Goal: Task Accomplishment & Management: Manage account settings

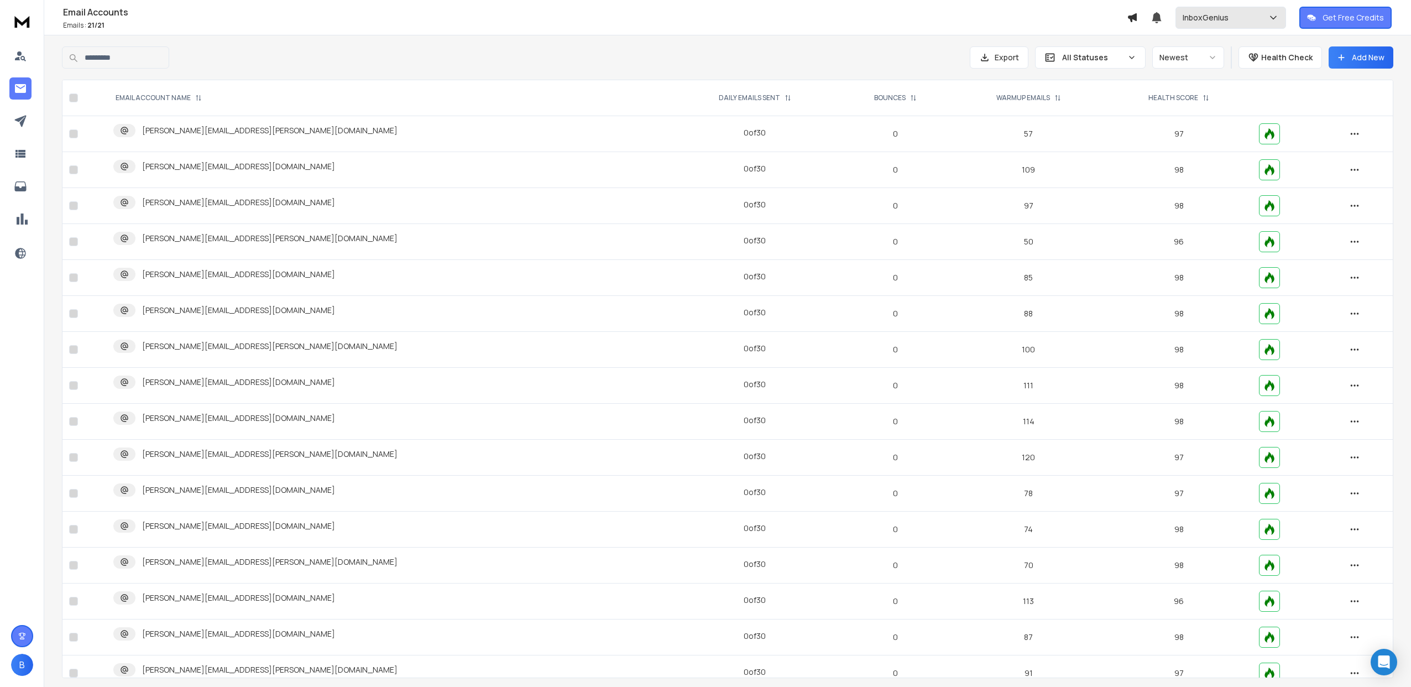
click at [1232, 21] on p "InboxGenius" at bounding box center [1208, 17] width 50 height 11
click at [1226, 147] on div "Midway Belmont" at bounding box center [1216, 152] width 60 height 11
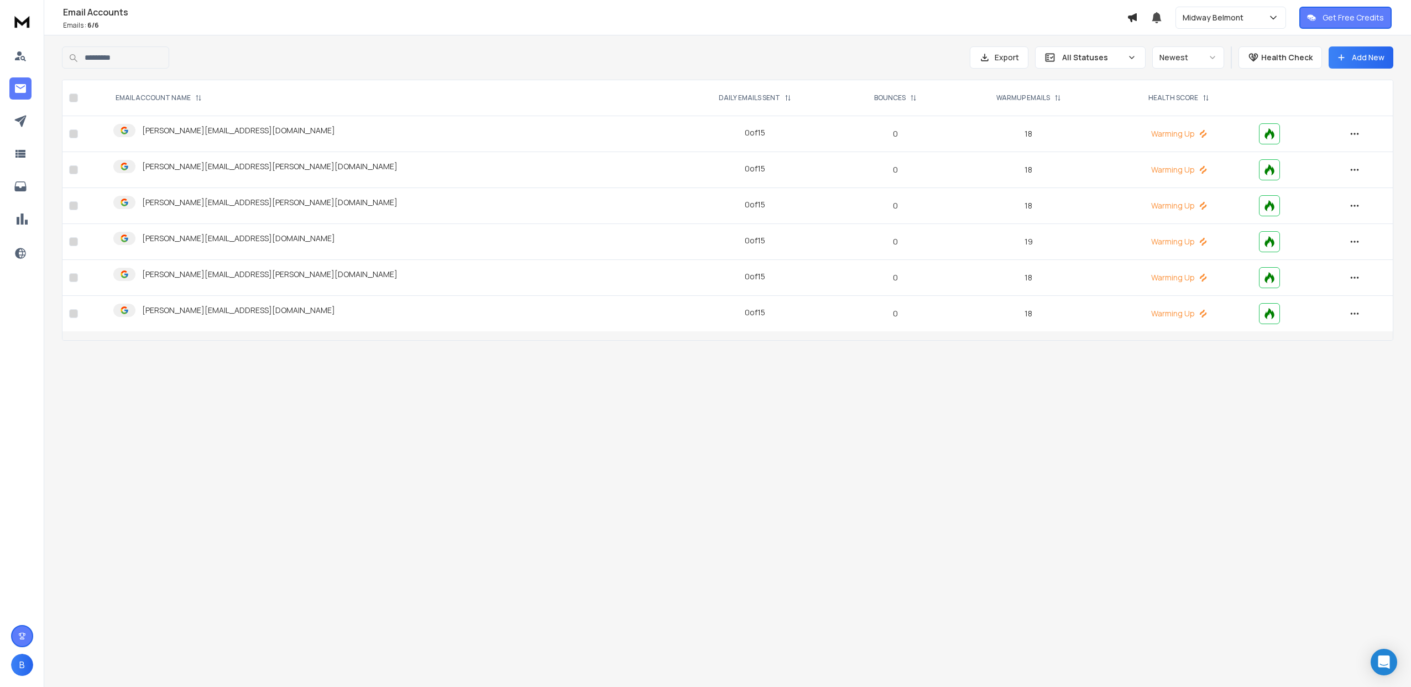
click at [1372, 59] on button "Add New" at bounding box center [1361, 57] width 65 height 22
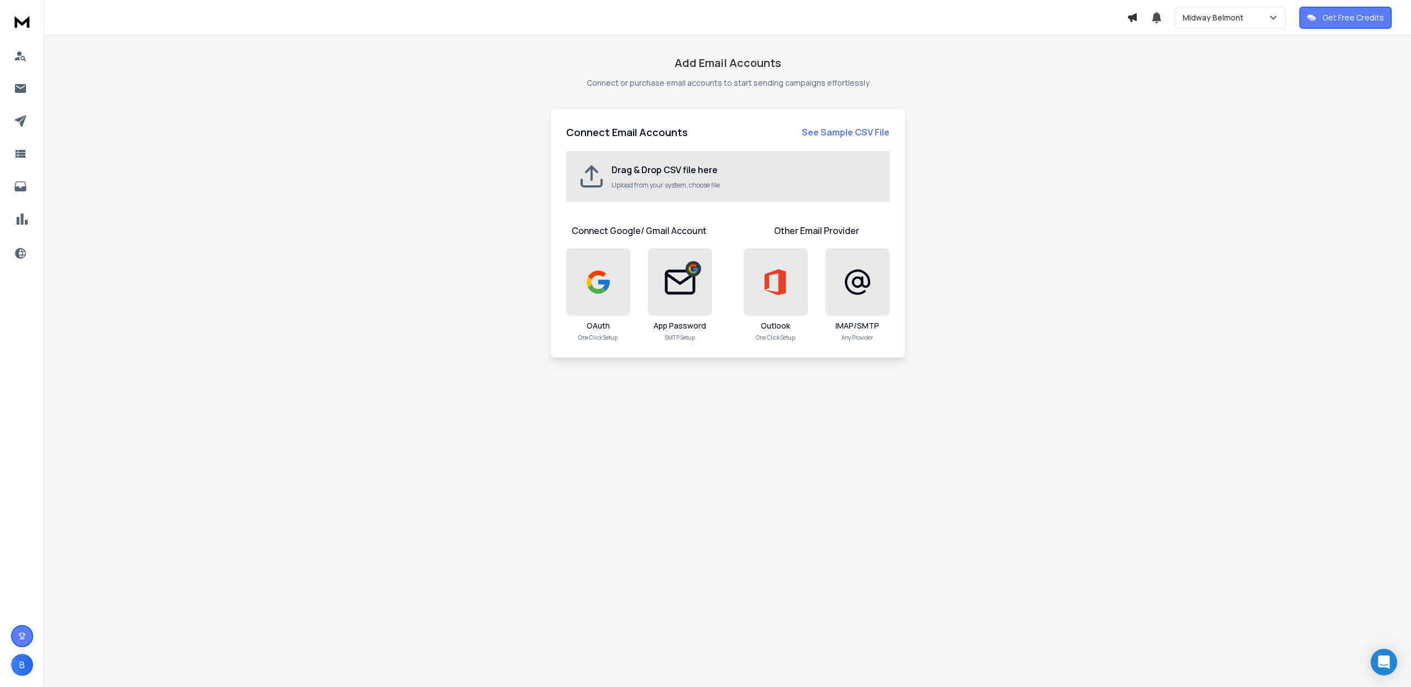
click at [601, 293] on icon at bounding box center [597, 288] width 18 height 9
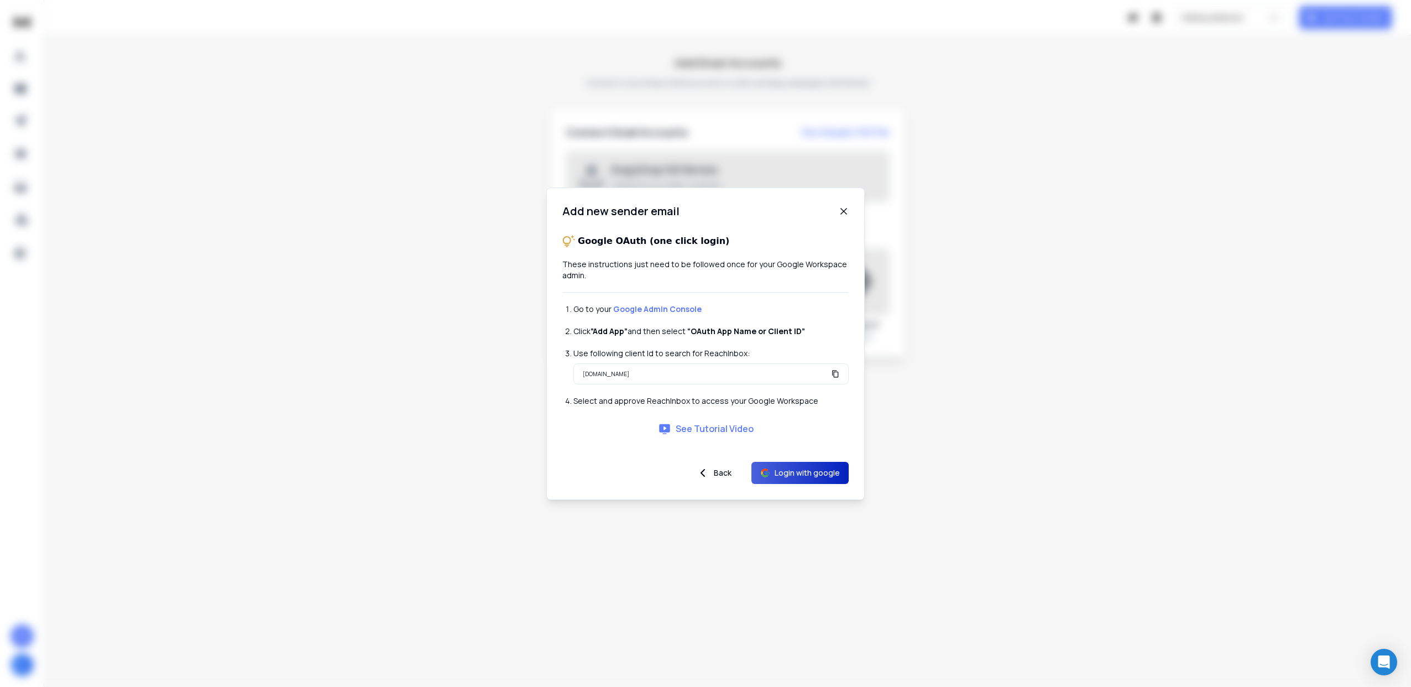
click at [806, 473] on button "Login with google" at bounding box center [799, 473] width 97 height 22
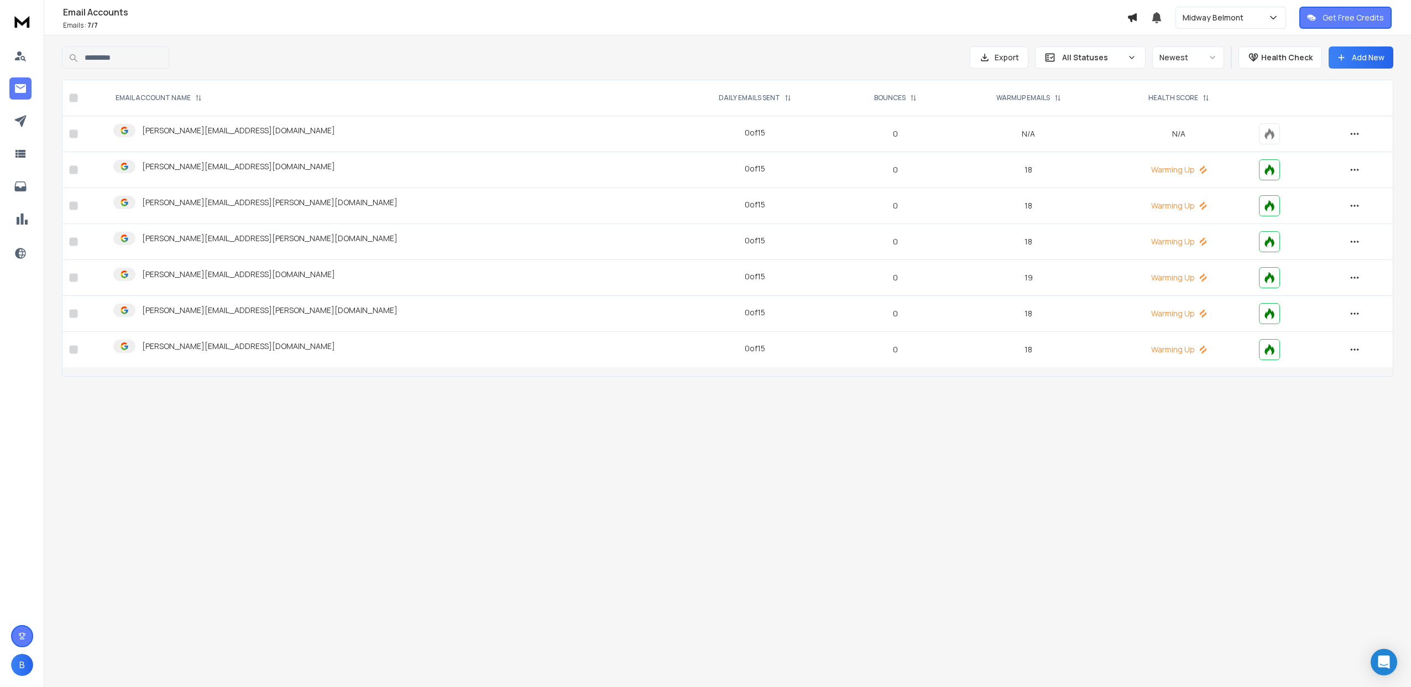
click at [1371, 58] on button "Add New" at bounding box center [1361, 57] width 65 height 22
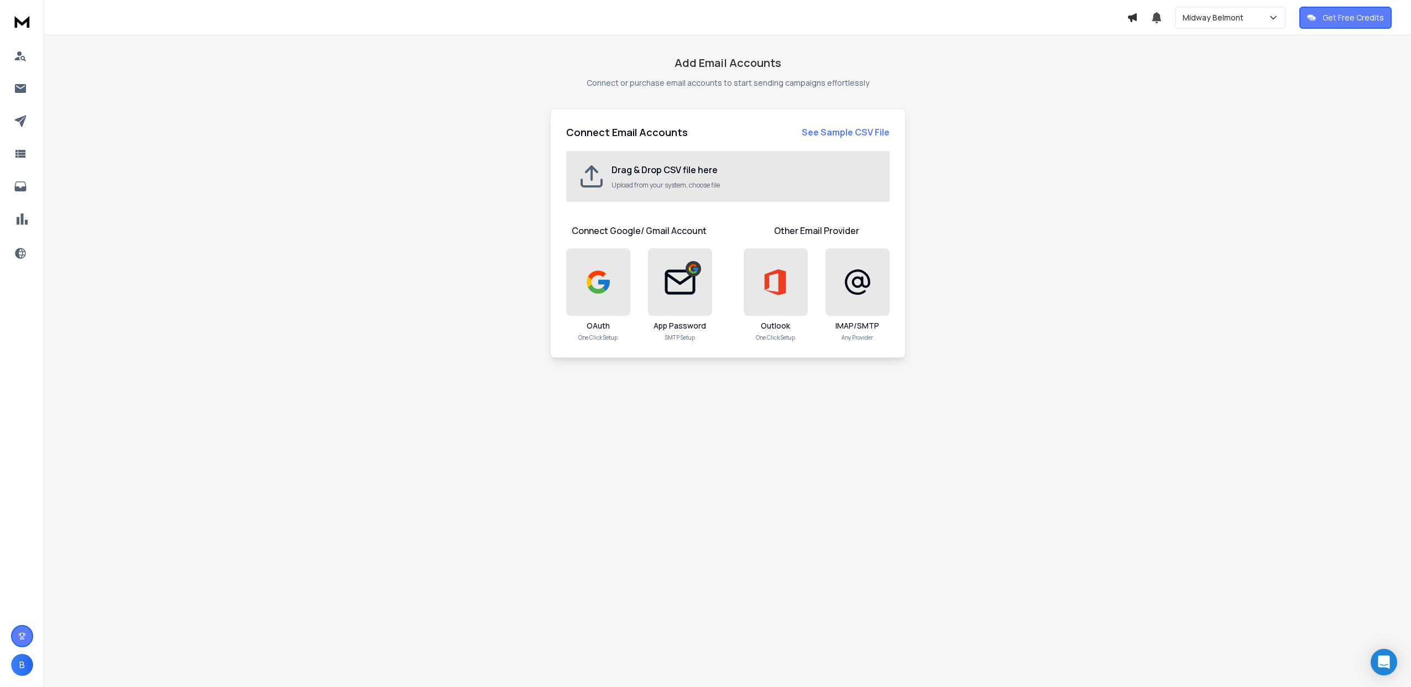
click at [606, 291] on icon at bounding box center [598, 281] width 28 height 33
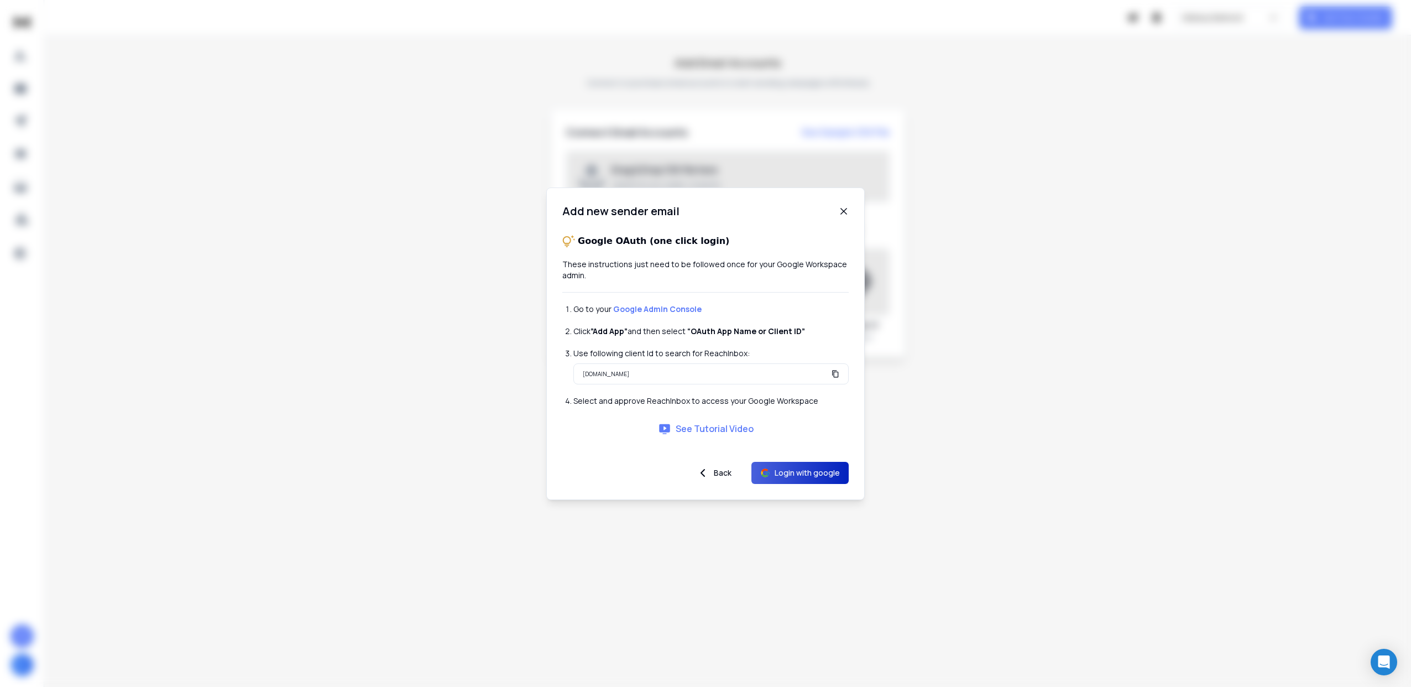
click at [808, 477] on button "Login with google" at bounding box center [799, 473] width 97 height 22
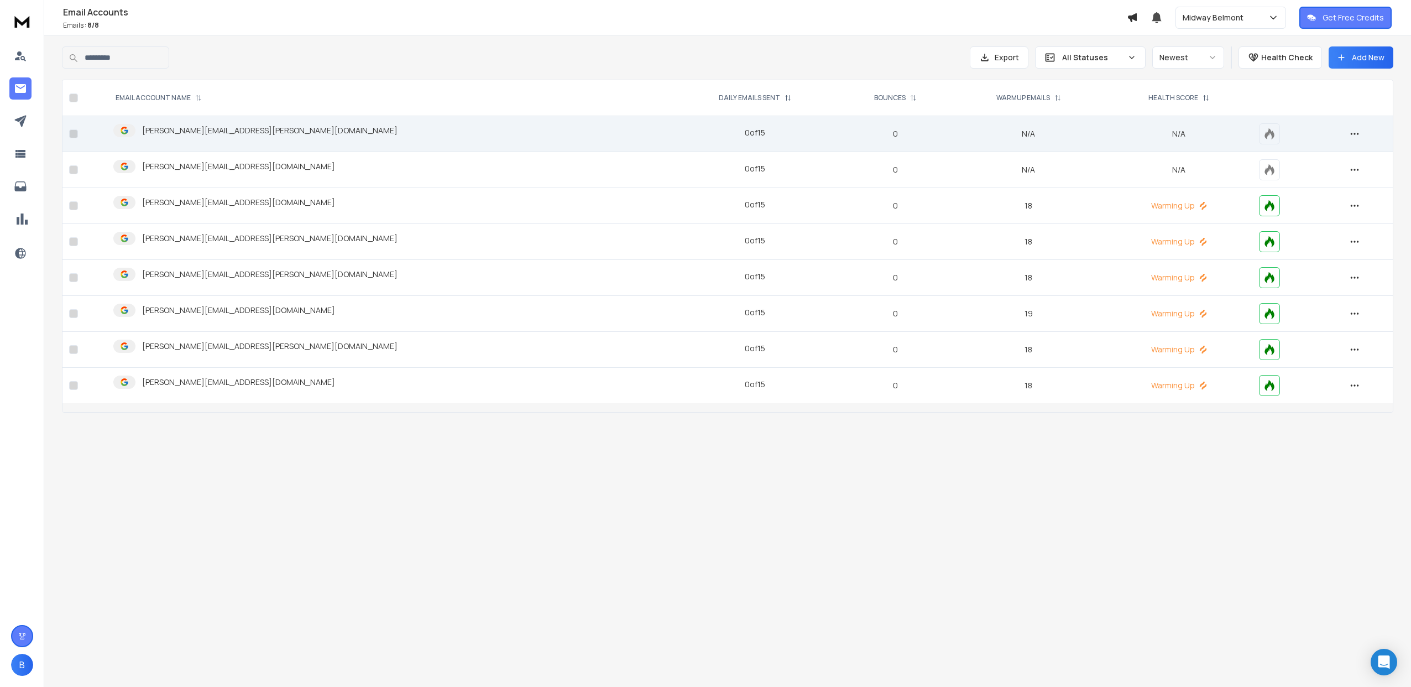
click at [76, 133] on button "button" at bounding box center [73, 133] width 9 height 9
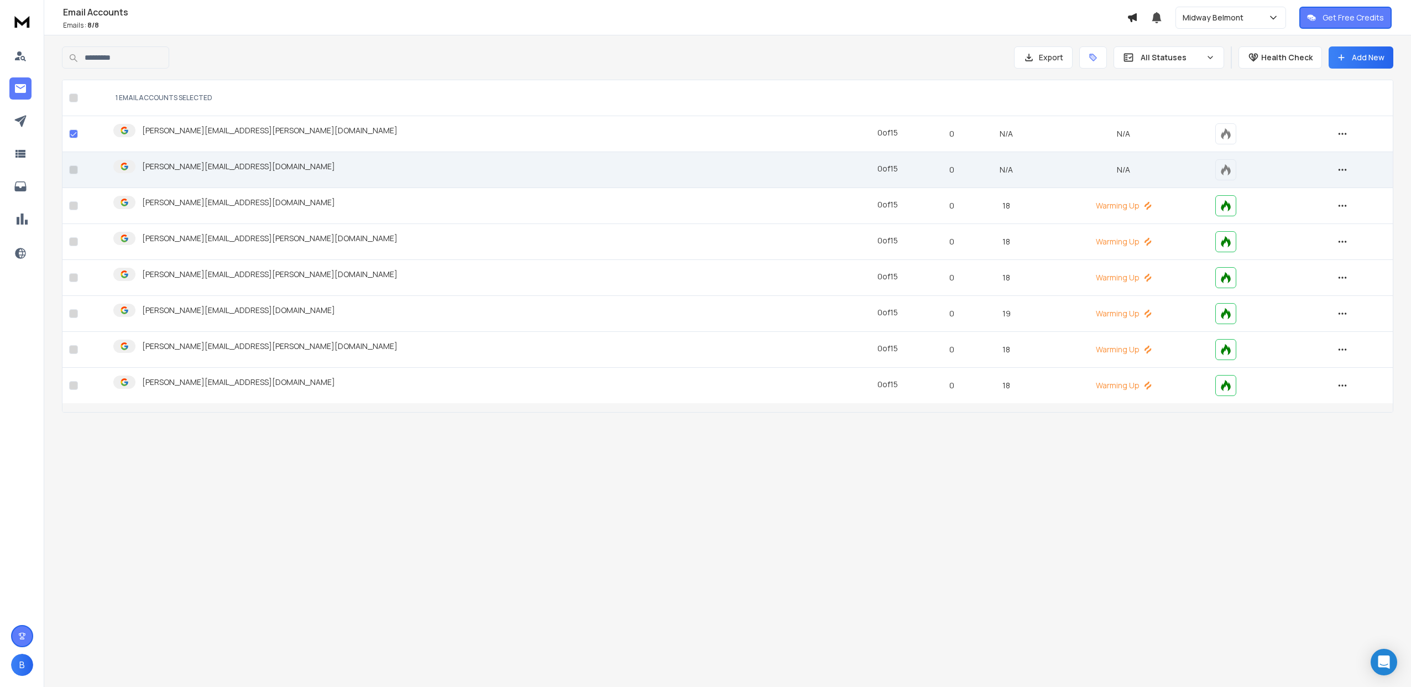
click at [71, 171] on button "button" at bounding box center [73, 169] width 9 height 9
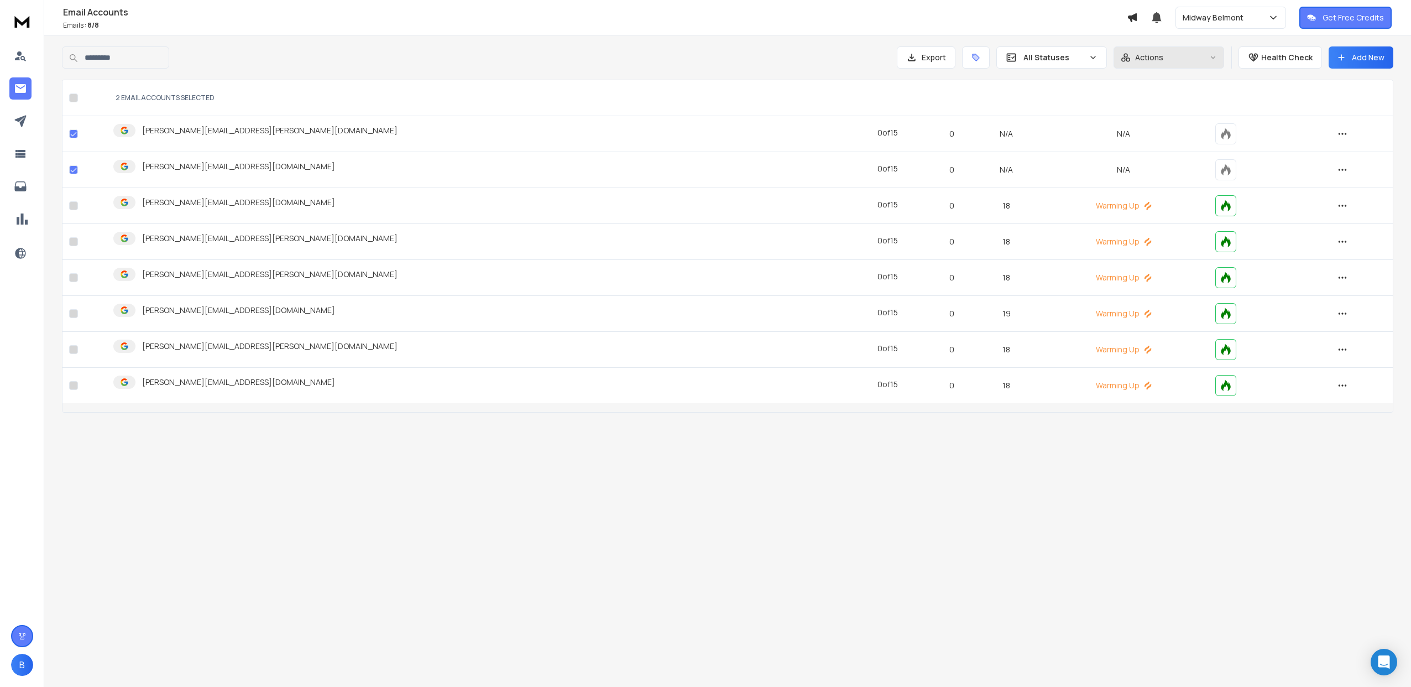
click at [1171, 60] on div "Actions" at bounding box center [1163, 57] width 84 height 11
click at [1166, 81] on div "Bulk Edit" at bounding box center [1147, 82] width 47 height 11
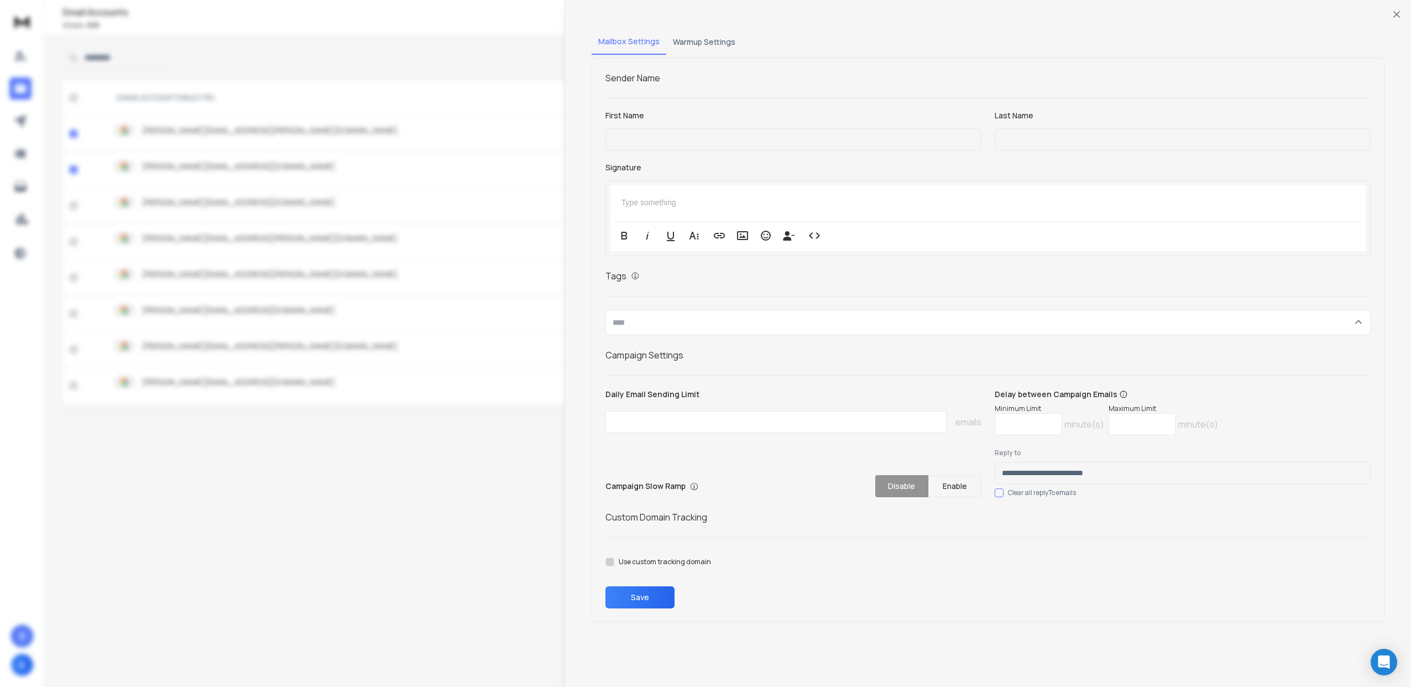
click at [777, 412] on input "number" at bounding box center [775, 422] width 341 height 22
type input "**"
type input "*"
type input "**"
click at [995, 560] on div "Use custom tracking domain" at bounding box center [987, 562] width 765 height 22
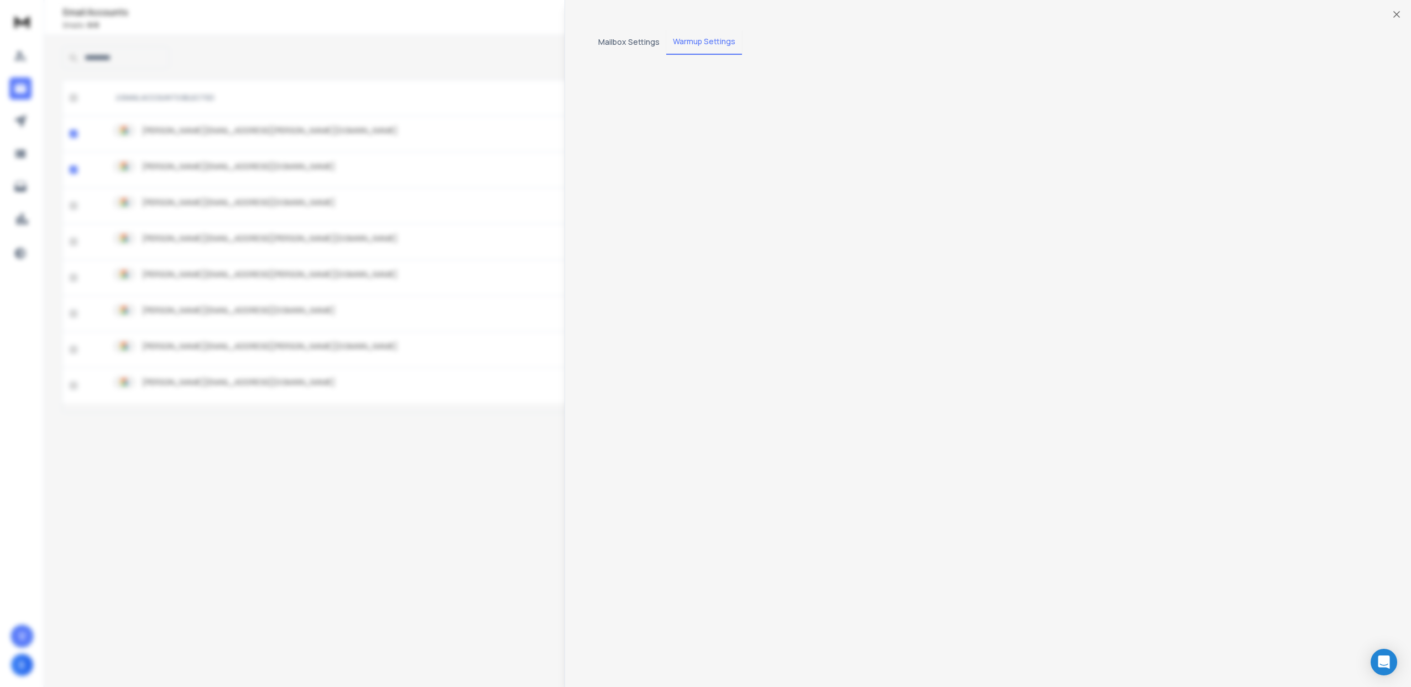
click at [698, 33] on button "Warmup Settings" at bounding box center [704, 41] width 76 height 25
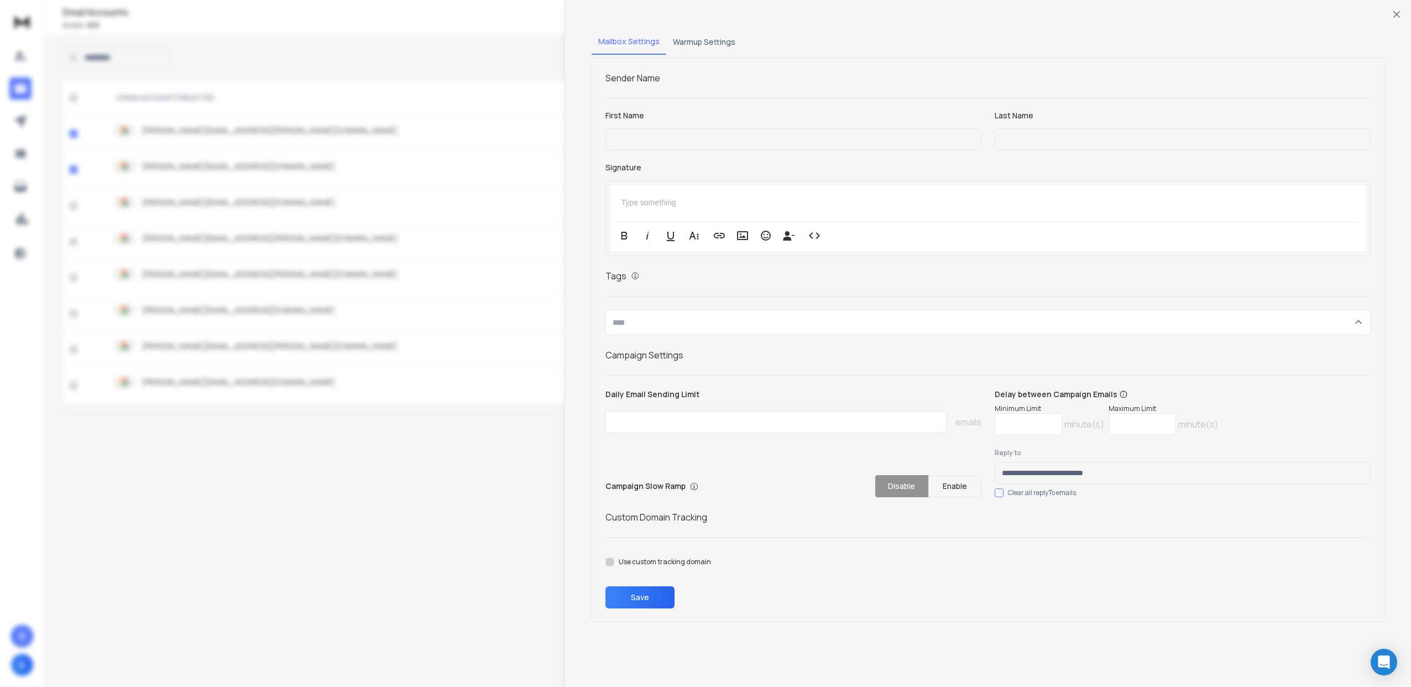
click at [626, 46] on button "Mailbox Settings" at bounding box center [629, 41] width 75 height 25
click at [686, 562] on label "Use custom tracking domain" at bounding box center [665, 561] width 92 height 9
click at [607, 561] on button "Reply to" at bounding box center [609, 561] width 9 height 9
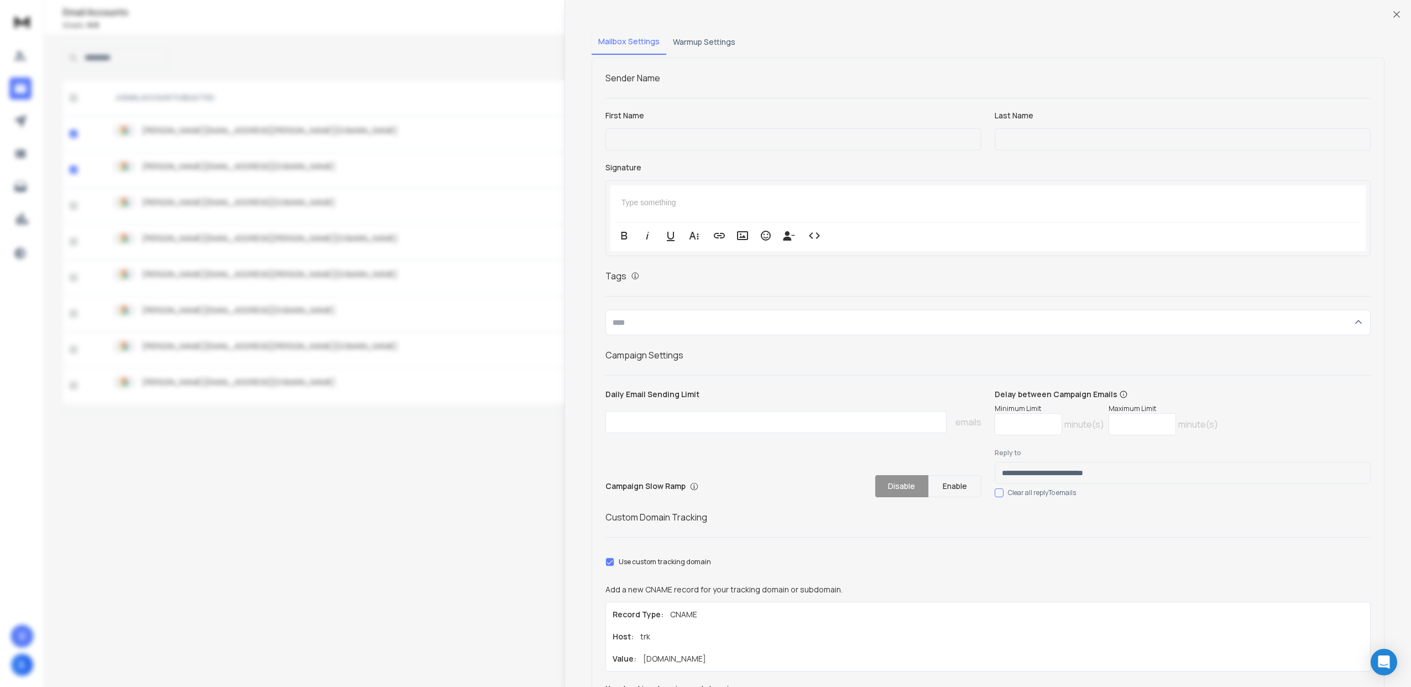
click at [607, 561] on button "Reply to" at bounding box center [609, 561] width 9 height 9
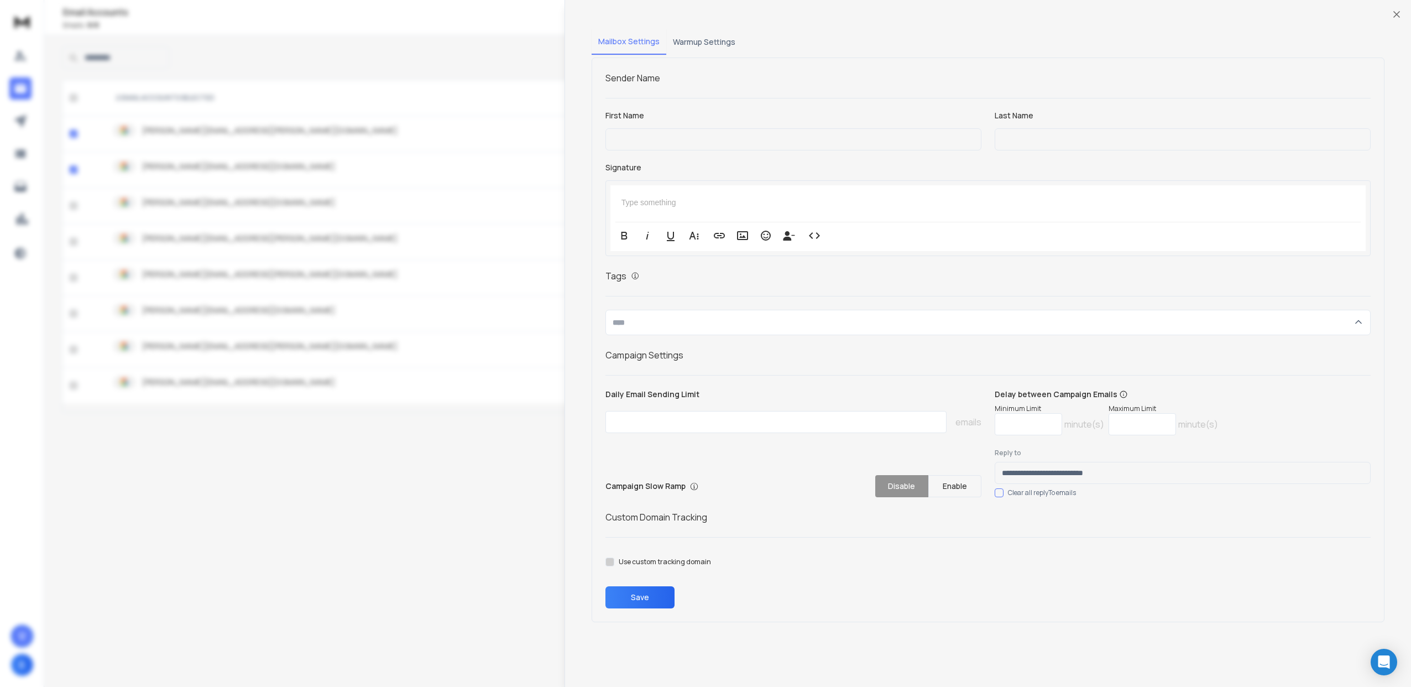
click at [985, 481] on div "Daily Email Sending Limit emails Delay between Campaign Emails Minimum Limit mi…" at bounding box center [987, 443] width 765 height 108
click at [965, 487] on button "Enable" at bounding box center [954, 486] width 53 height 22
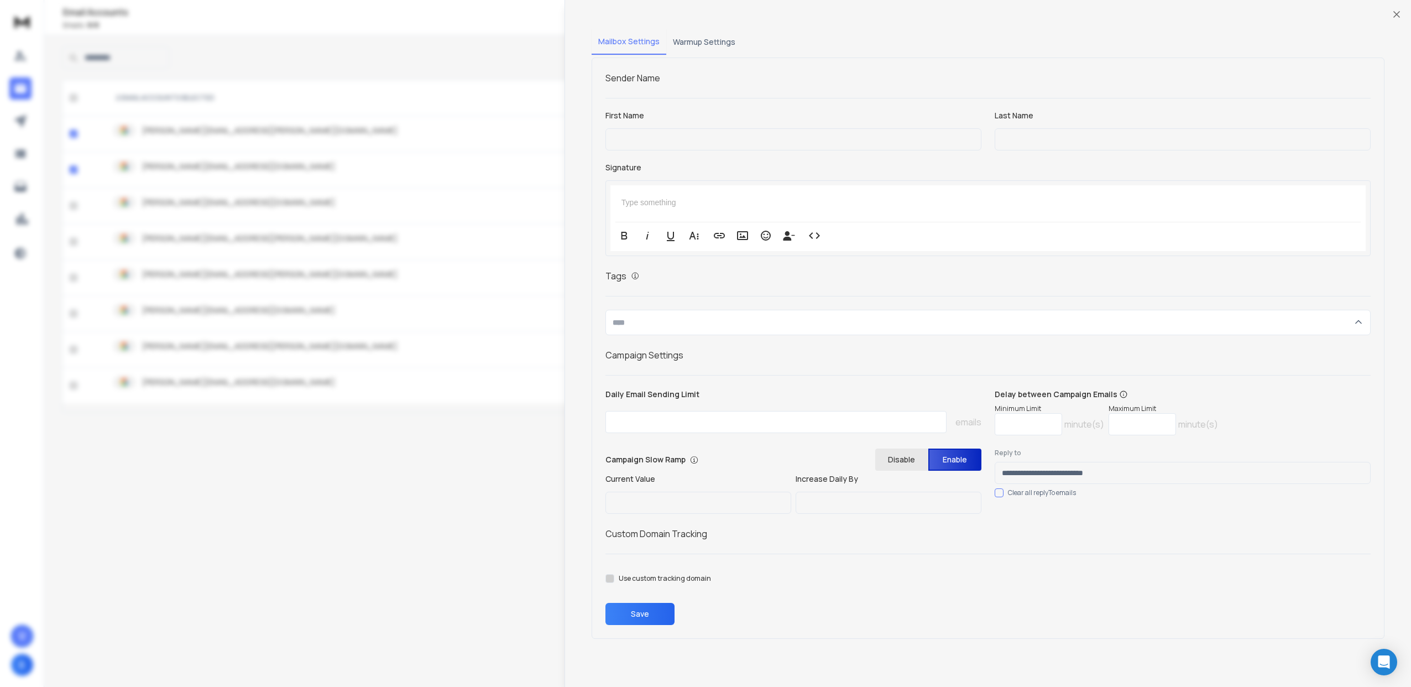
click at [687, 426] on input "number" at bounding box center [775, 422] width 341 height 22
type input "**"
type input "*"
drag, startPoint x: 1036, startPoint y: 424, endPoint x: 908, endPoint y: 419, distance: 127.8
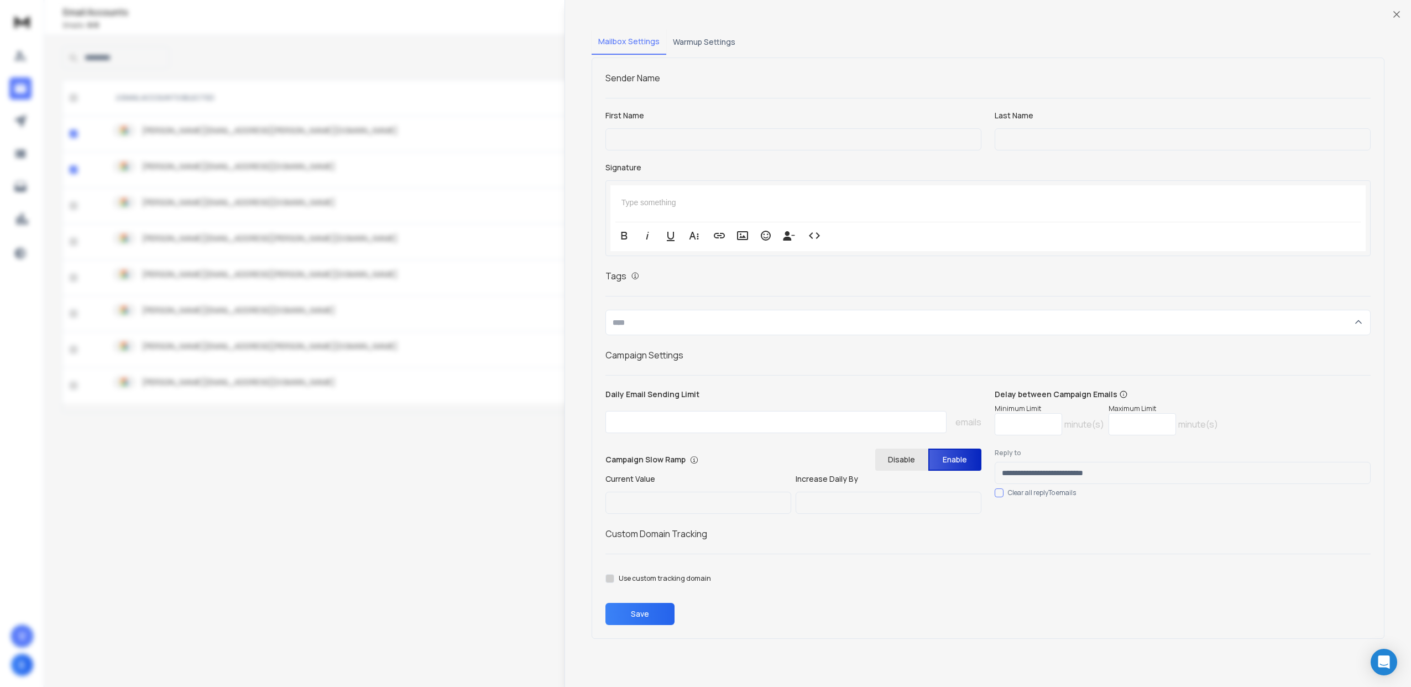
click at [908, 419] on div "Daily Email Sending Limit ** emails Delay between Campaign Emails Minimum Limit…" at bounding box center [987, 451] width 765 height 125
type input "*"
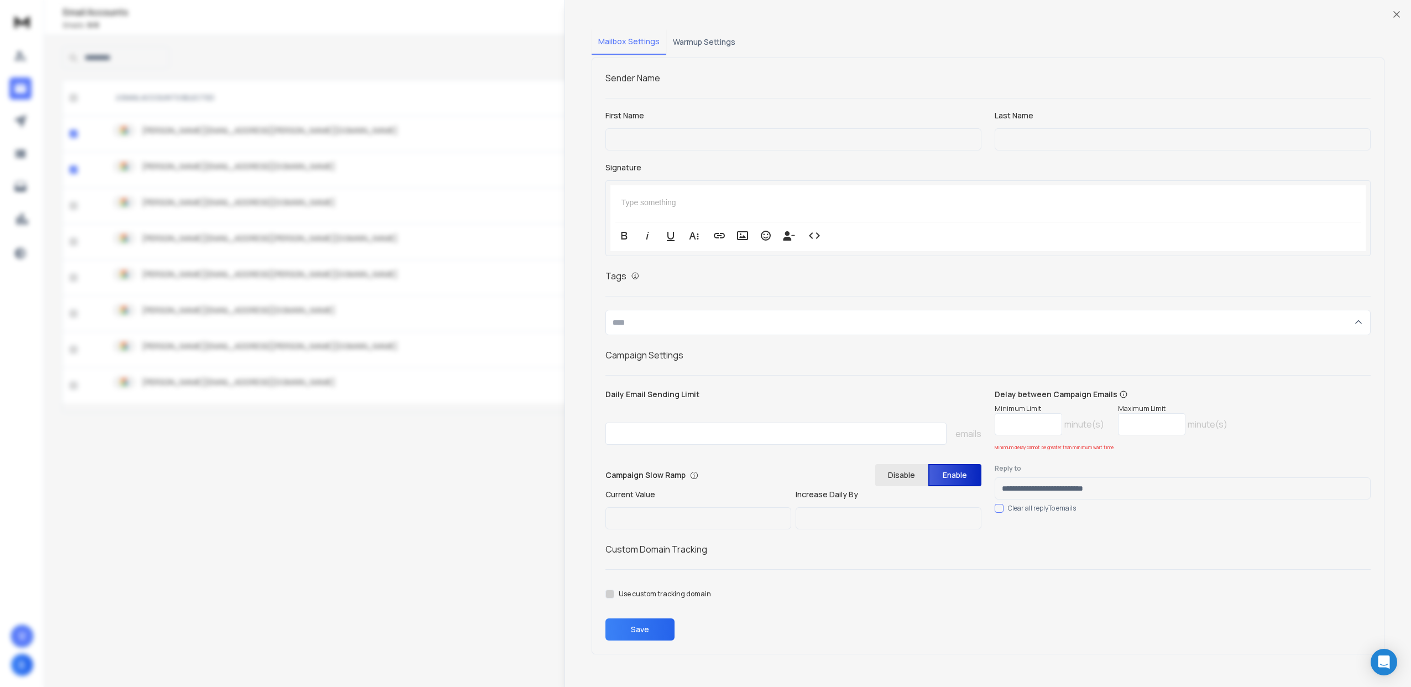
drag, startPoint x: 1040, startPoint y: 424, endPoint x: 964, endPoint y: 422, distance: 75.8
click at [964, 422] on div "Daily Email Sending Limit ** emails Delay between Campaign Emails Minimum Limit…" at bounding box center [987, 459] width 765 height 140
click at [1141, 427] on input "*" at bounding box center [1151, 424] width 67 height 22
click at [1151, 425] on input "*" at bounding box center [1151, 424] width 67 height 22
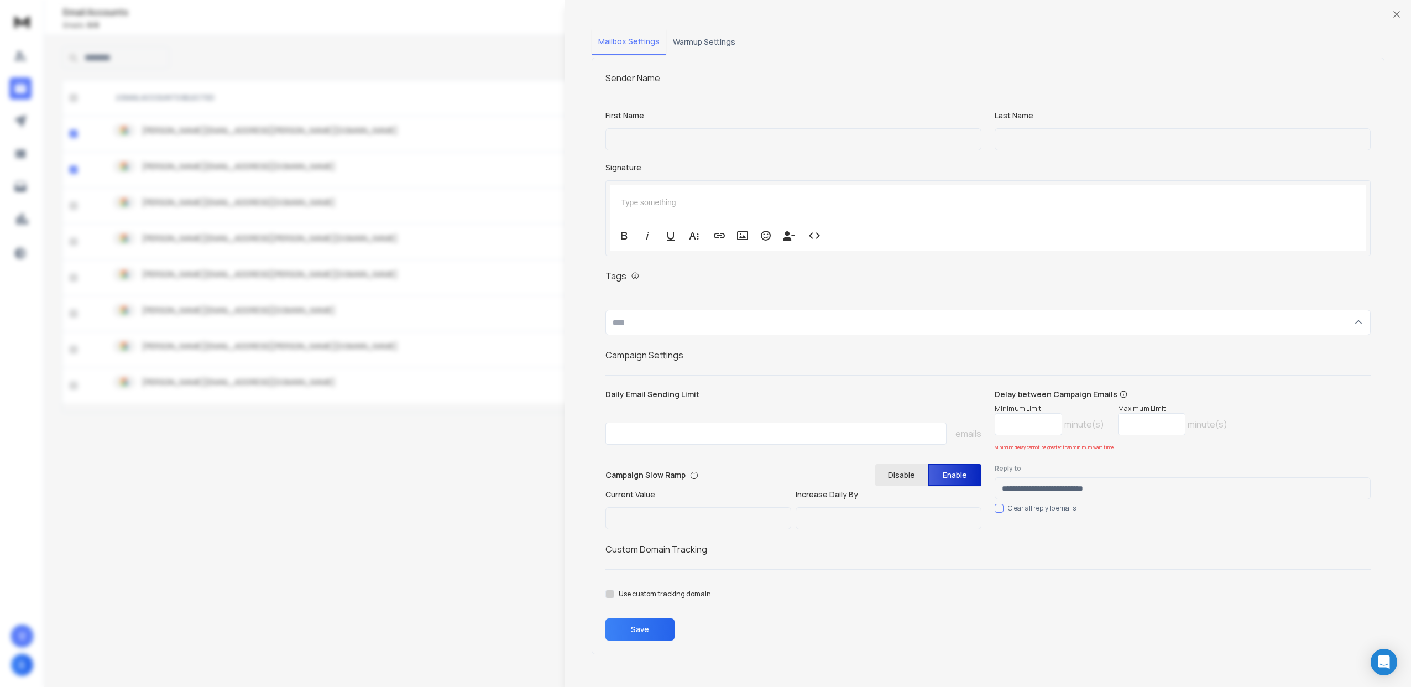
click at [1151, 425] on input "*" at bounding box center [1151, 424] width 67 height 22
click at [1051, 427] on input "*" at bounding box center [1028, 424] width 67 height 22
click at [1153, 421] on input "*" at bounding box center [1151, 424] width 67 height 22
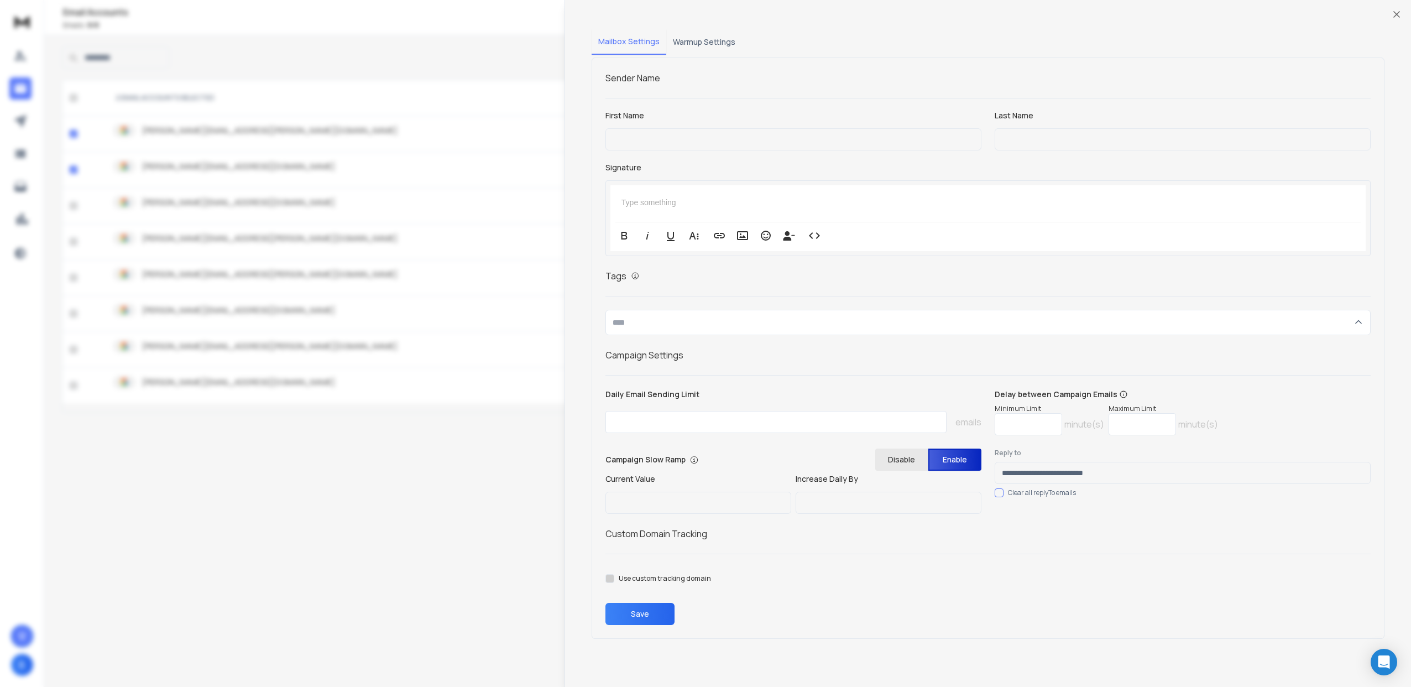
type input "**"
click at [1025, 420] on input "*" at bounding box center [1028, 424] width 67 height 22
click at [1122, 424] on input "**" at bounding box center [1142, 424] width 67 height 22
drag, startPoint x: 1126, startPoint y: 424, endPoint x: 1094, endPoint y: 424, distance: 31.5
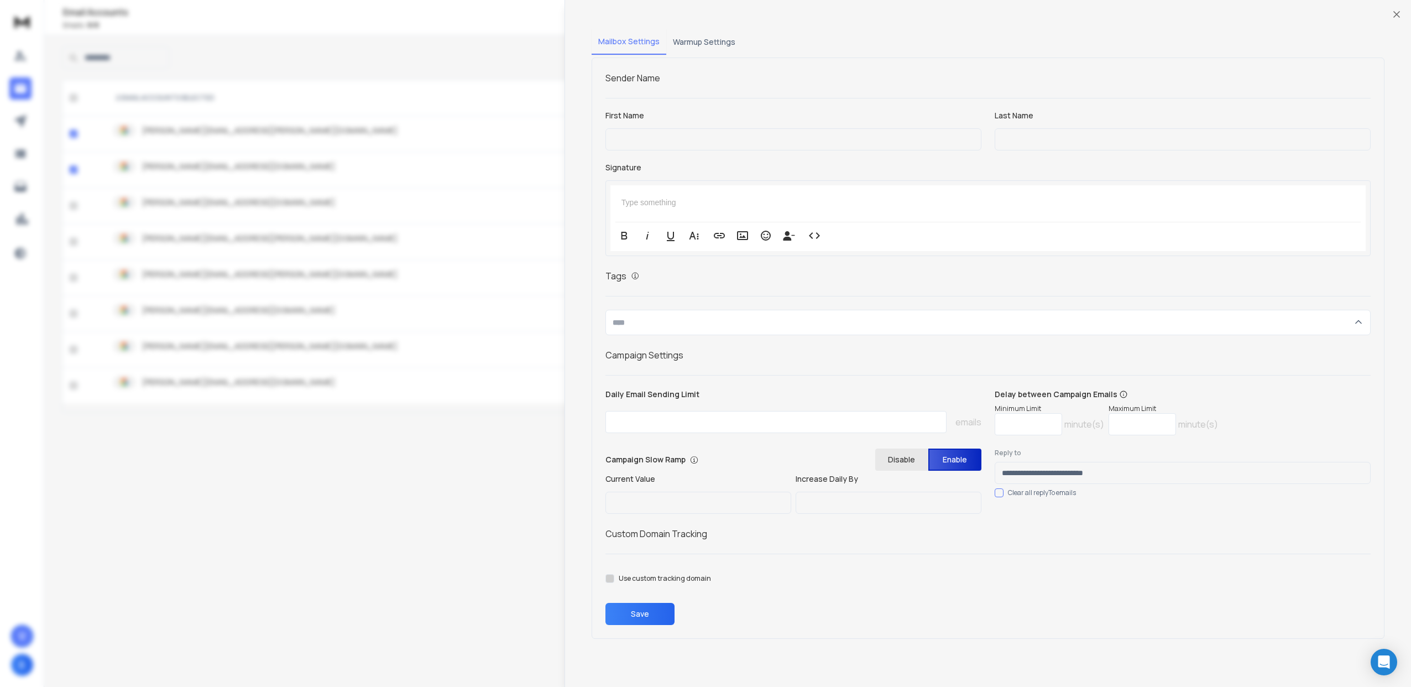
click at [1094, 424] on div "Minimum Limit * minute(s) Maximum Limit ** minute(s)" at bounding box center [1106, 419] width 223 height 31
type input "*"
type input "**"
click at [648, 618] on button "Save" at bounding box center [639, 614] width 69 height 22
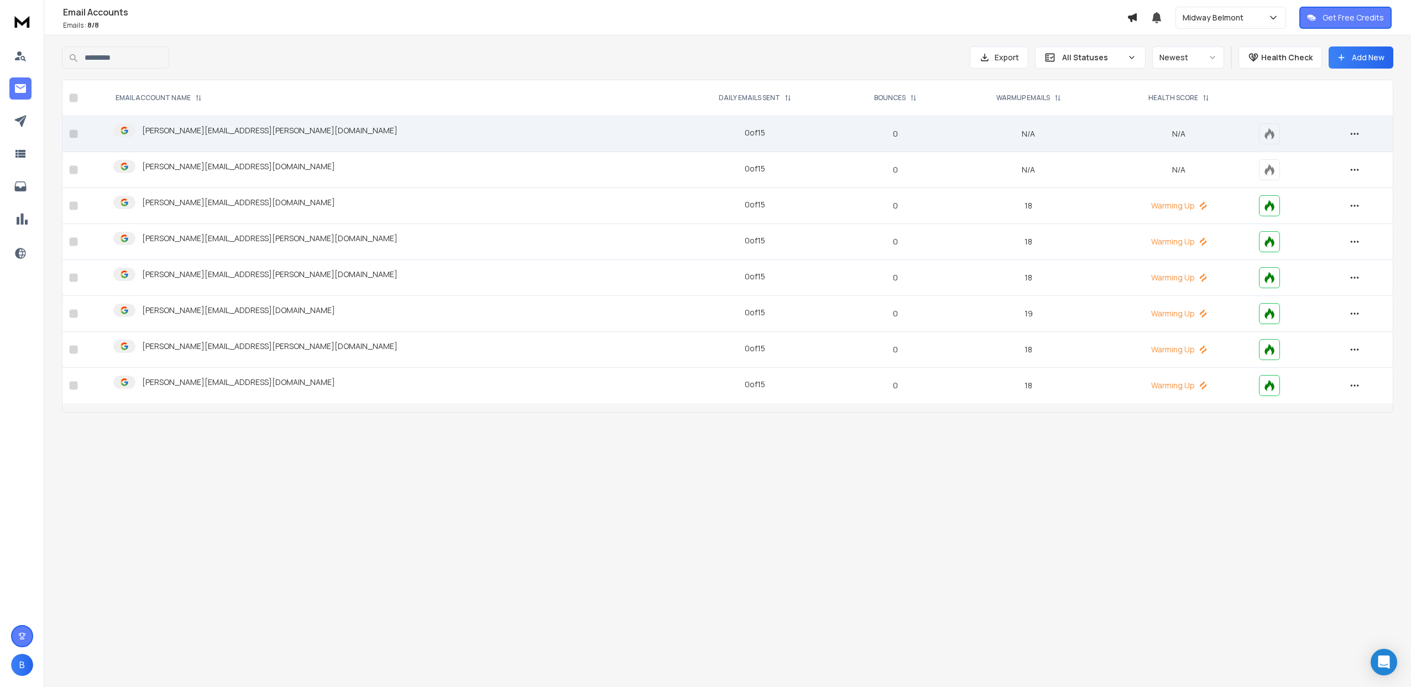
click at [1265, 134] on icon at bounding box center [1269, 133] width 9 height 11
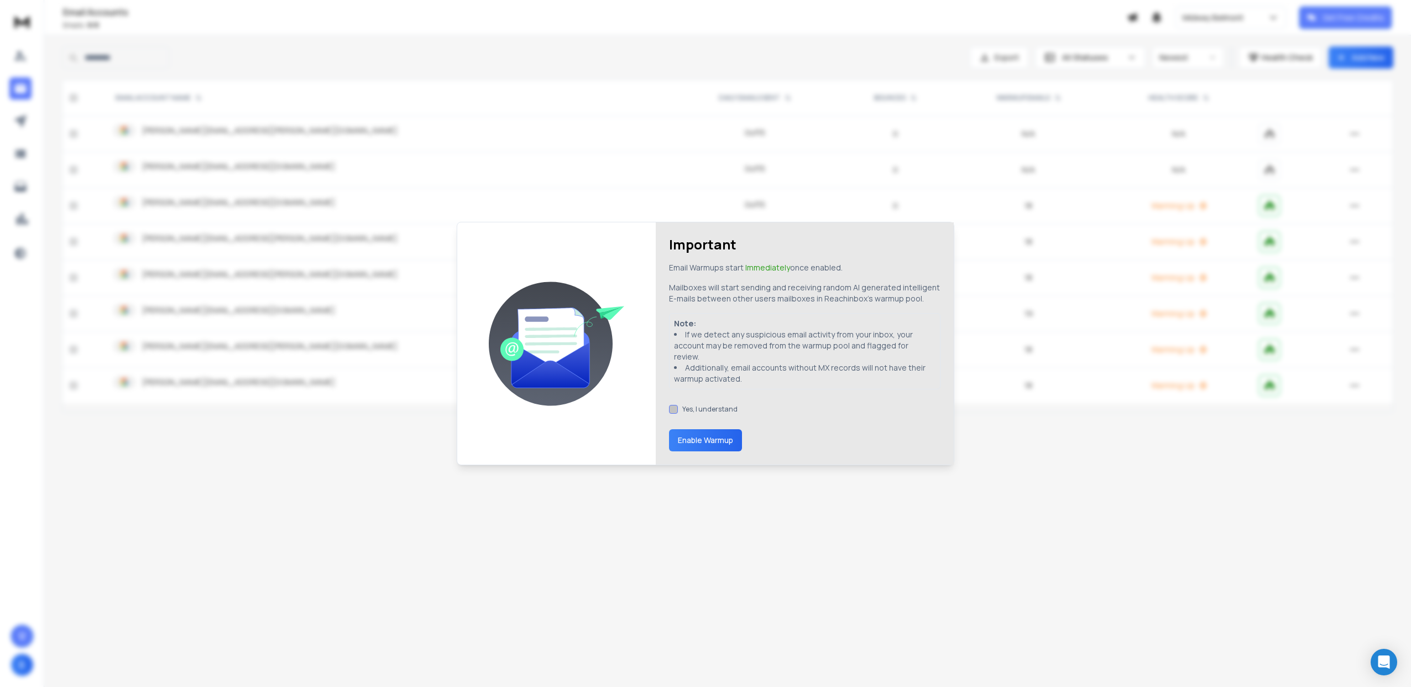
click at [699, 406] on label "Yes, I understand" at bounding box center [709, 409] width 55 height 9
click at [671, 405] on button "Yes, I understand" at bounding box center [673, 409] width 9 height 9
click at [721, 433] on button "Enable Warmup" at bounding box center [705, 440] width 73 height 22
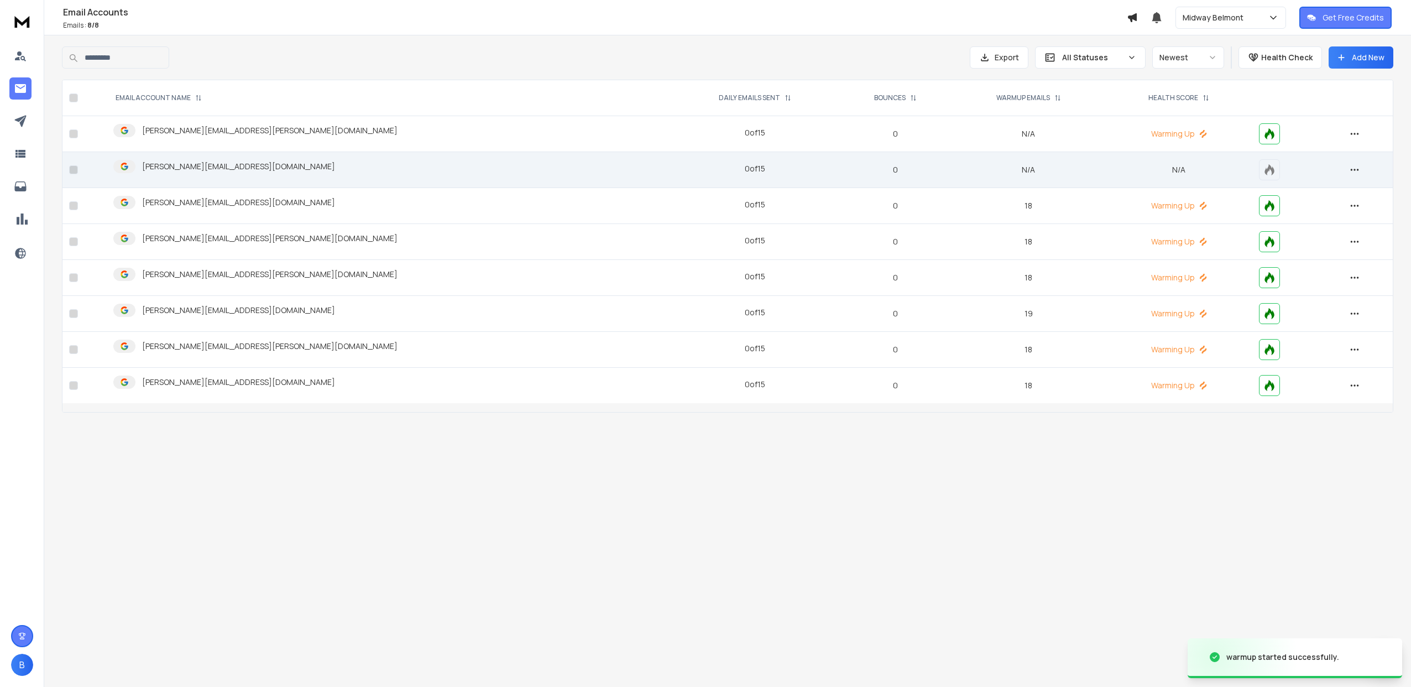
click at [1259, 166] on div at bounding box center [1269, 169] width 21 height 21
click at [1265, 174] on icon at bounding box center [1269, 169] width 9 height 11
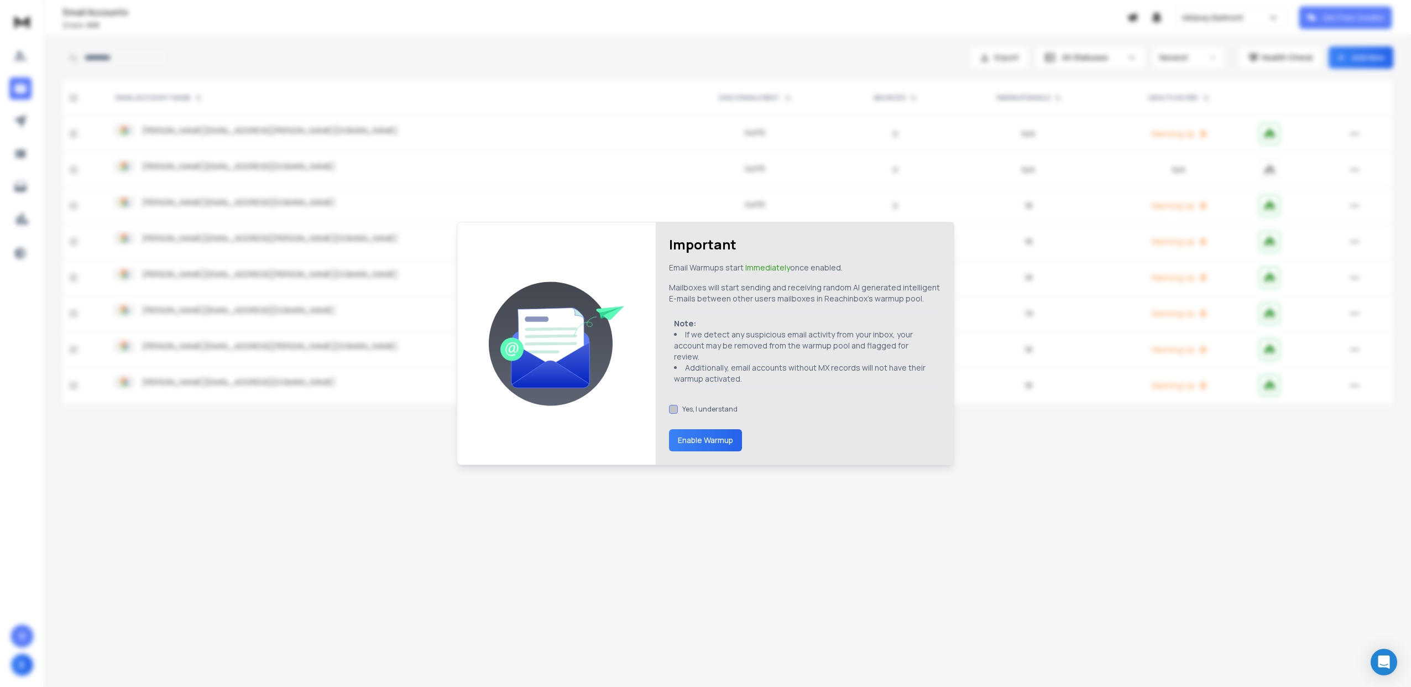
click at [722, 405] on label "Yes, I understand" at bounding box center [709, 409] width 55 height 9
click at [676, 405] on button "Yes, I understand" at bounding box center [673, 409] width 9 height 9
click at [693, 440] on button "Enable Warmup" at bounding box center [705, 440] width 73 height 22
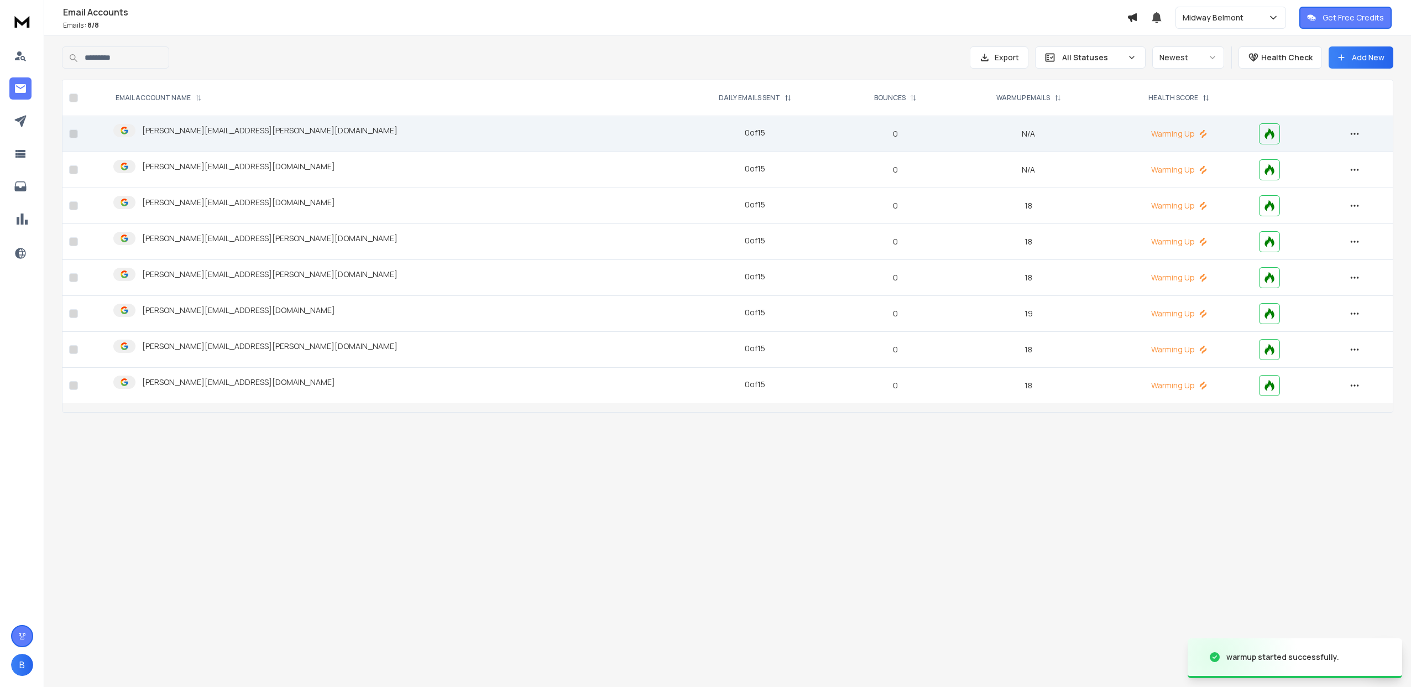
click at [72, 137] on button "button" at bounding box center [73, 133] width 9 height 9
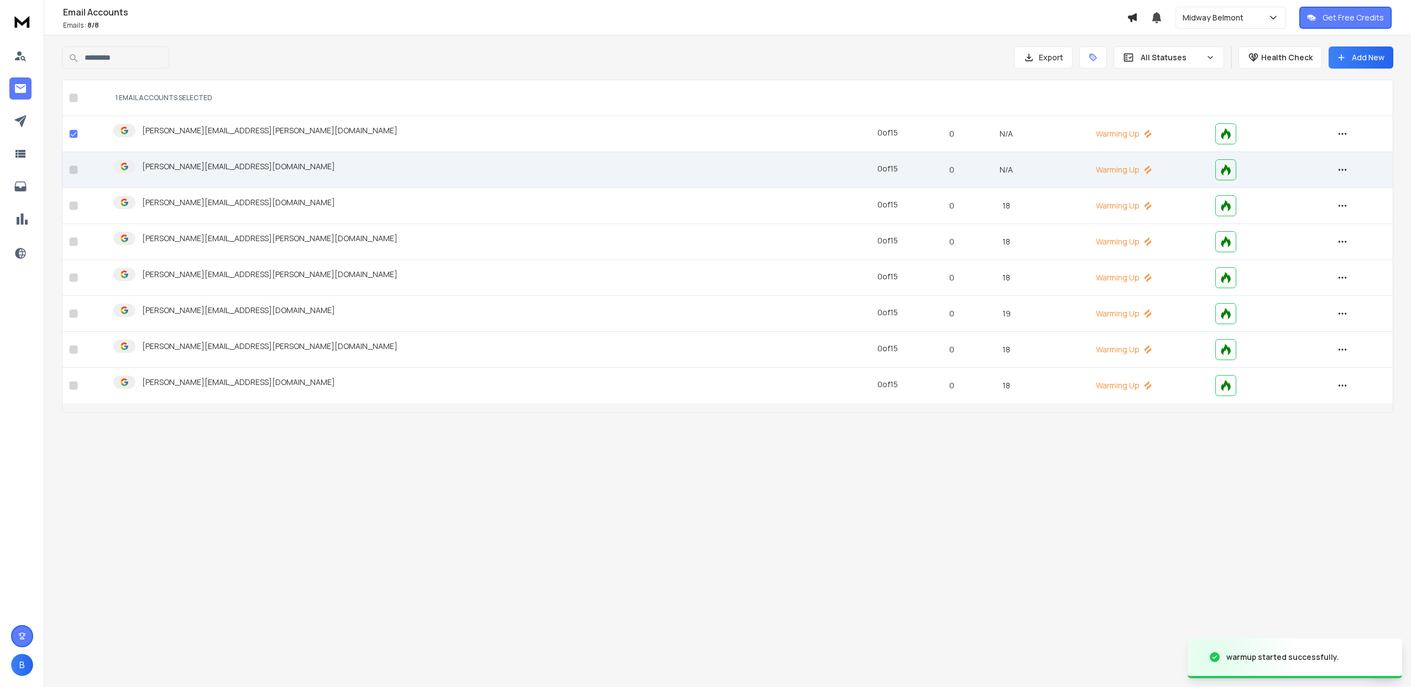
click at [74, 168] on button "button" at bounding box center [73, 169] width 9 height 9
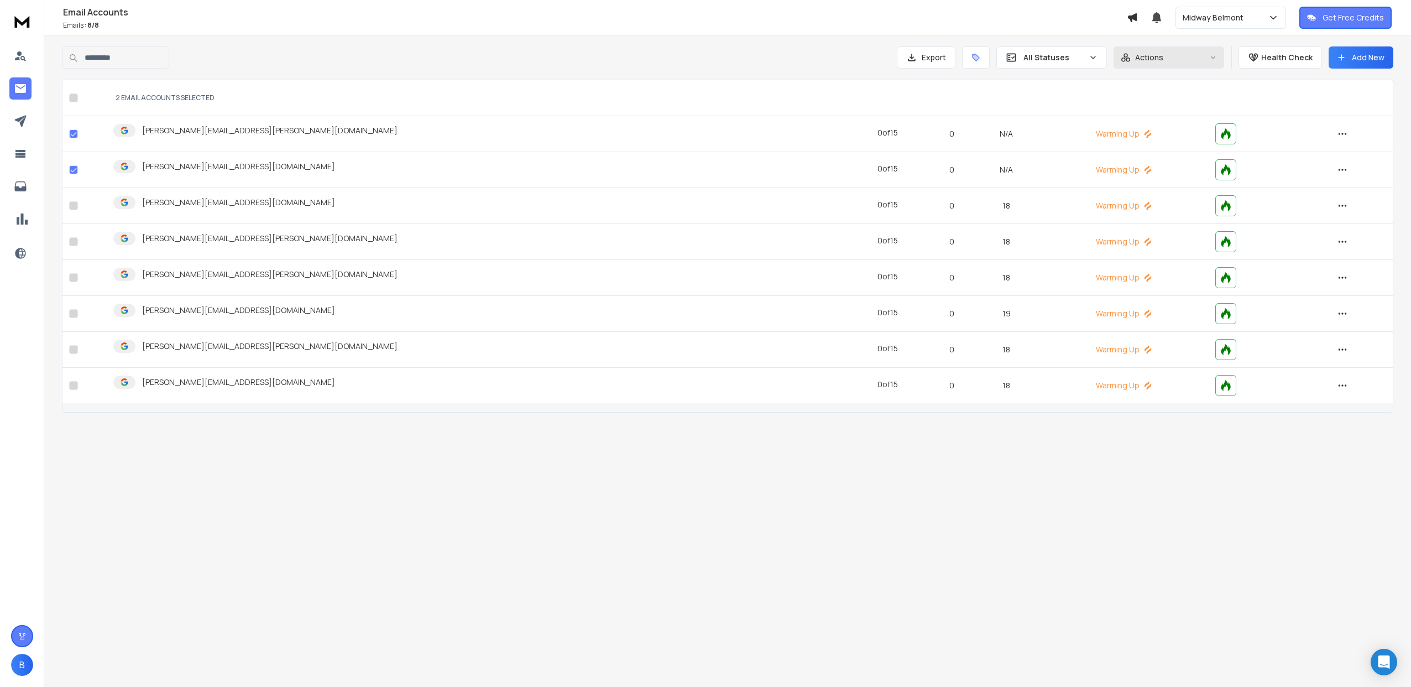
click at [1160, 56] on p "Actions" at bounding box center [1149, 57] width 28 height 11
click at [1172, 83] on div "Bulk Edit" at bounding box center [1171, 83] width 105 height 18
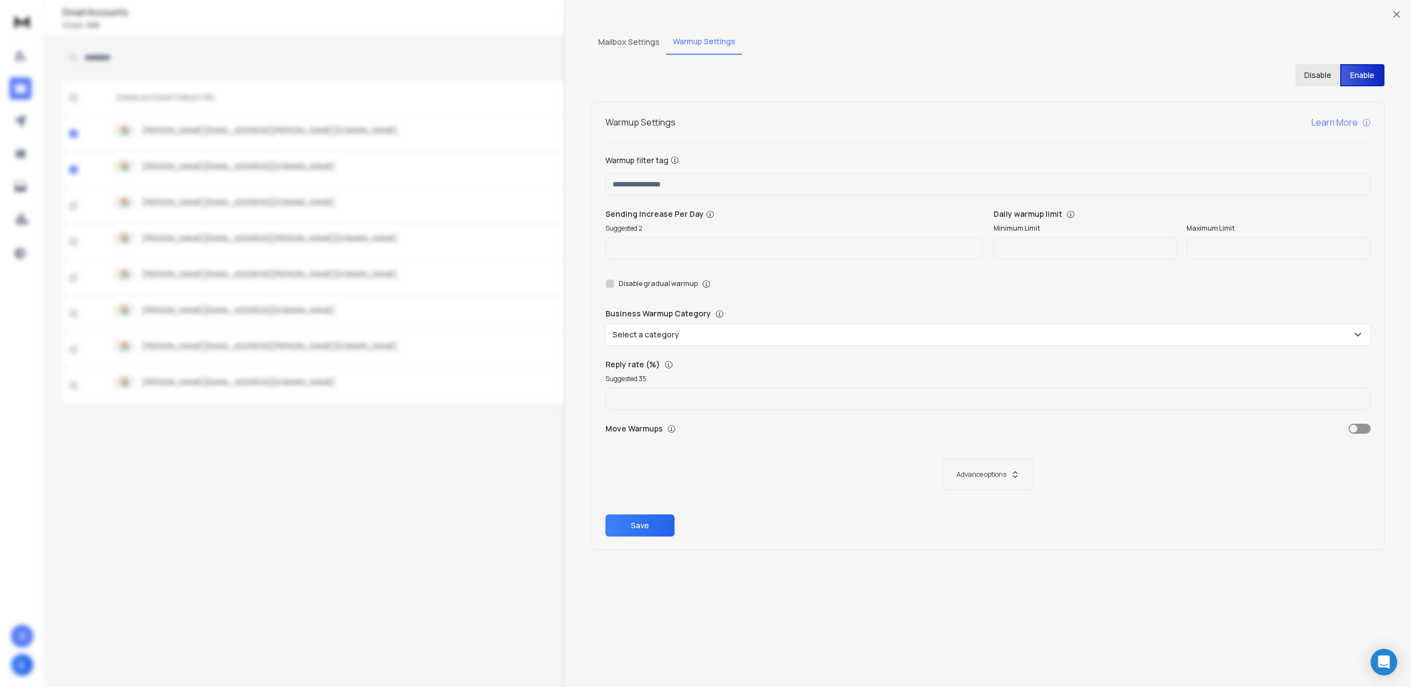
click at [720, 45] on button "Warmup Settings" at bounding box center [704, 41] width 76 height 25
click at [698, 255] on input "number" at bounding box center [793, 248] width 377 height 22
type input "*"
type input "**"
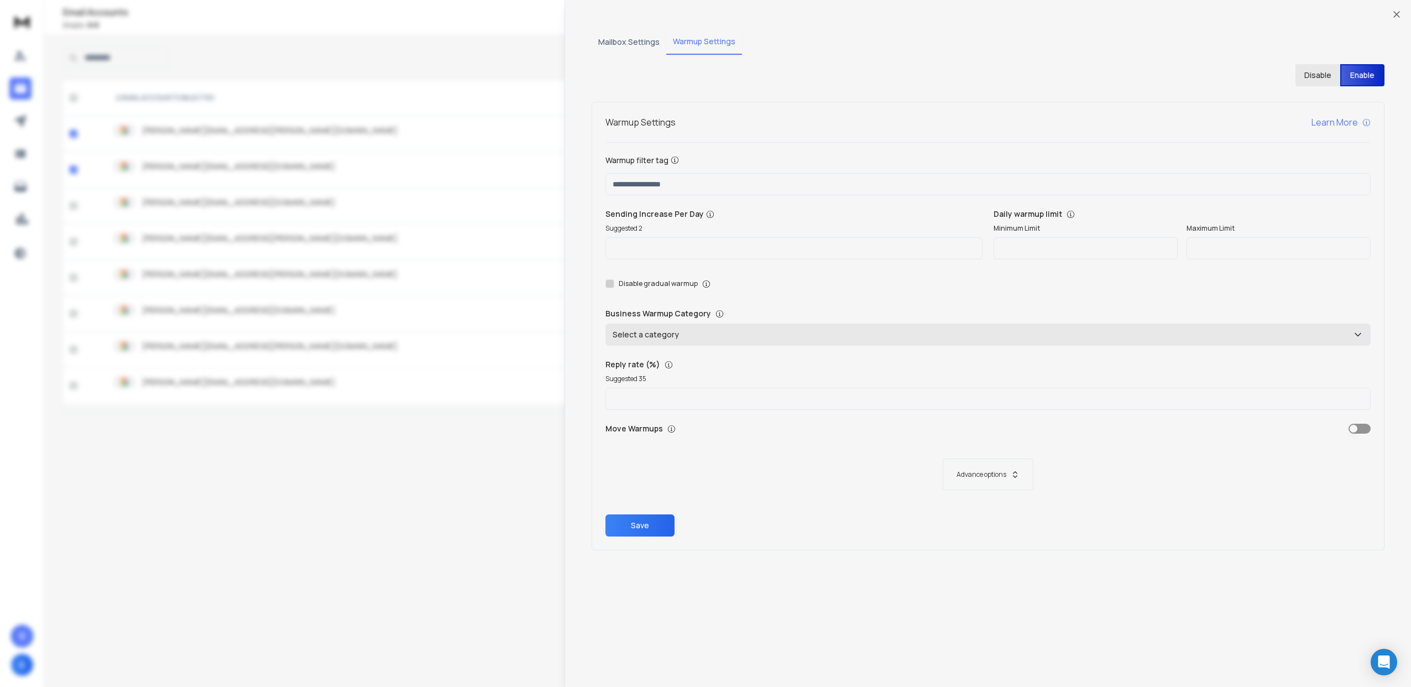
type input "**"
click at [749, 333] on div "Select a category" at bounding box center [988, 334] width 751 height 11
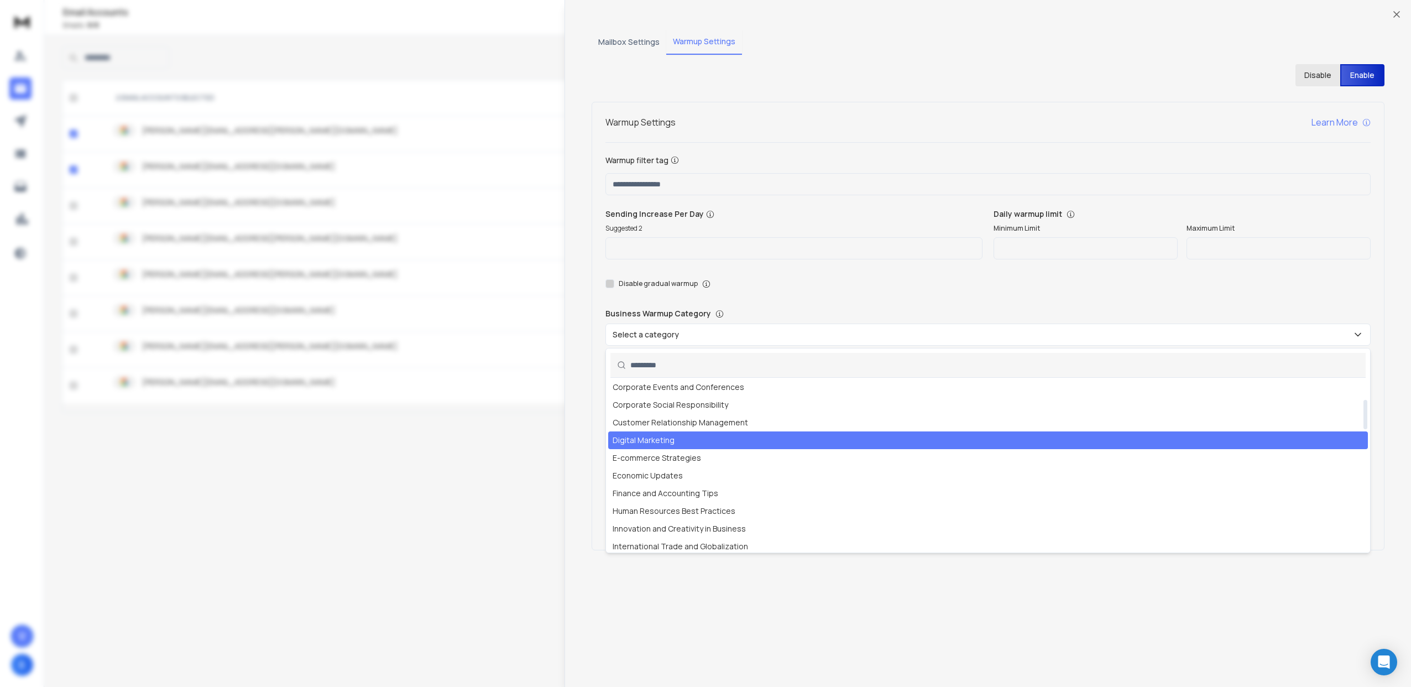
scroll to position [111, 0]
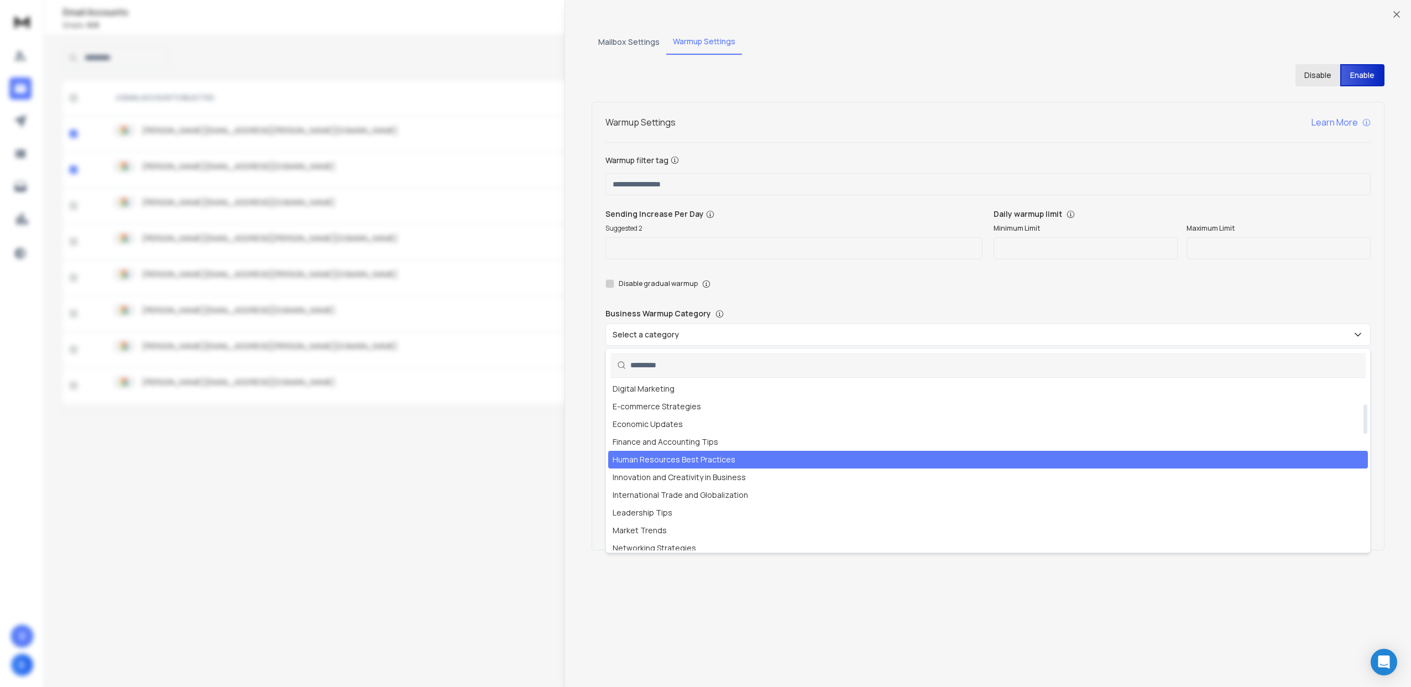
click at [735, 456] on div "Human Resources Best Practices" at bounding box center [988, 460] width 760 height 18
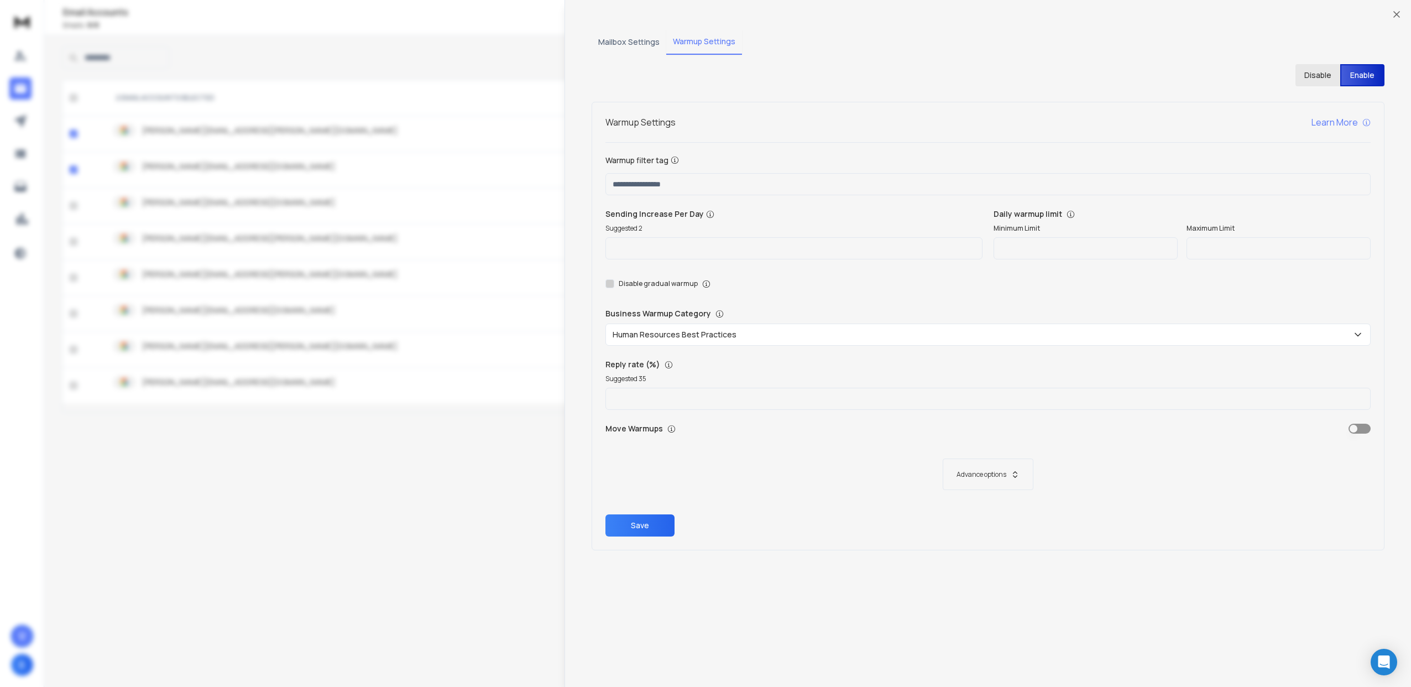
click at [692, 394] on input "number" at bounding box center [987, 399] width 765 height 22
type input "**"
click at [728, 458] on button "Advance options" at bounding box center [988, 474] width 743 height 32
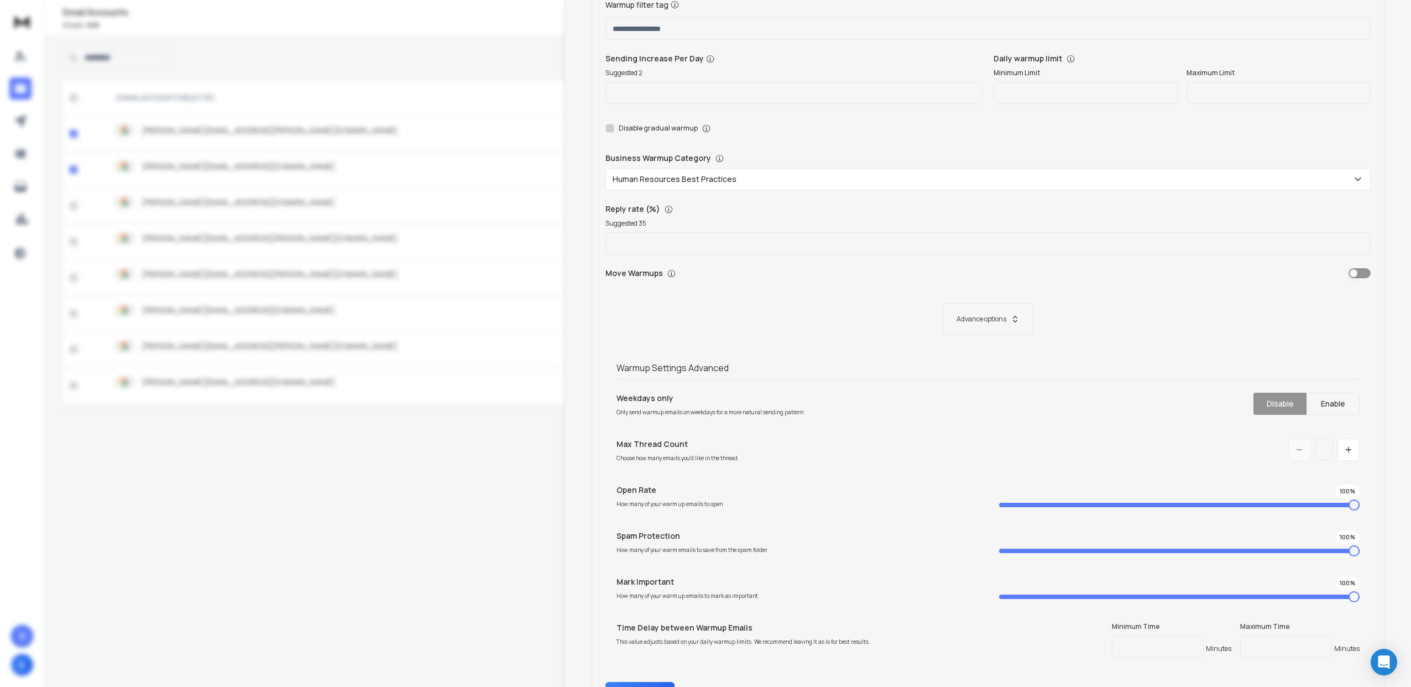
scroll to position [217, 0]
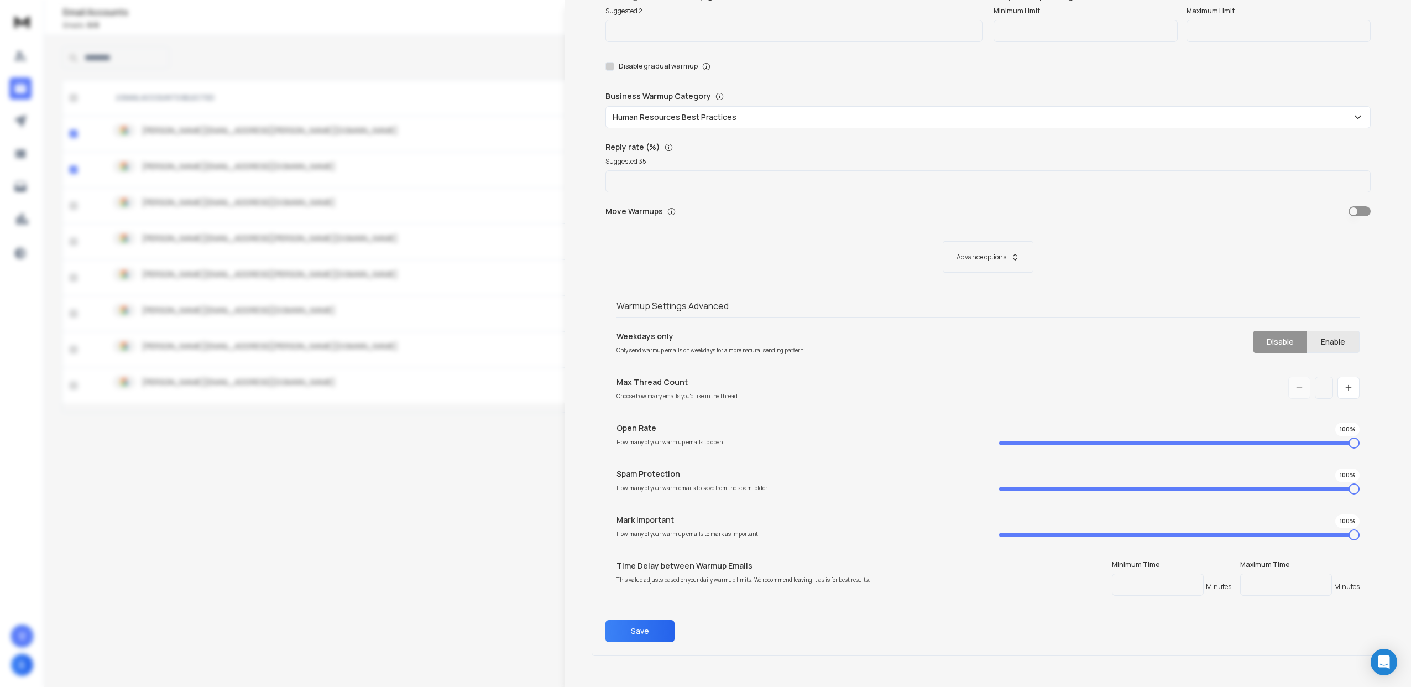
click at [1326, 344] on button "Enable" at bounding box center [1333, 342] width 53 height 22
click at [1345, 394] on button "button" at bounding box center [1349, 388] width 22 height 22
type input "*"
click at [1337, 445] on div "100 % ***" at bounding box center [1179, 434] width 361 height 24
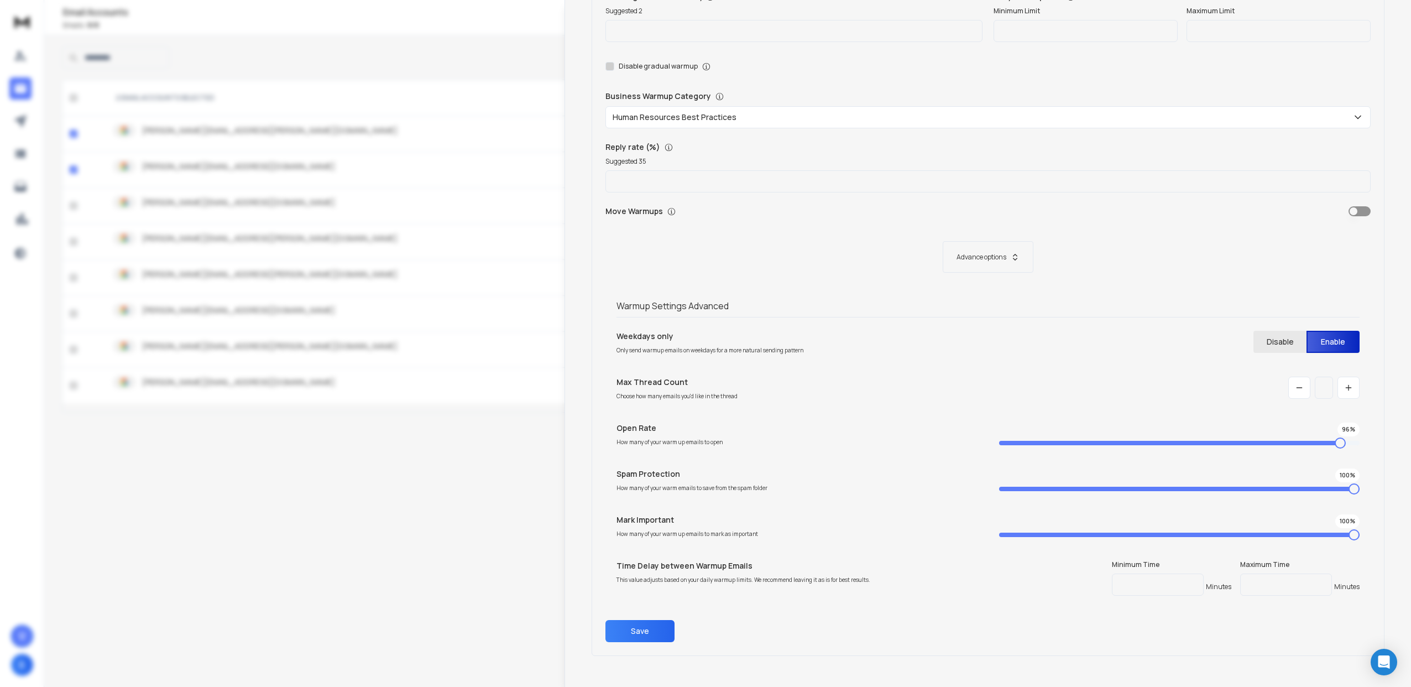
click at [1341, 443] on span at bounding box center [1340, 442] width 11 height 11
click at [1136, 540] on span at bounding box center [1140, 534] width 11 height 11
click at [1143, 584] on input "number" at bounding box center [1158, 584] width 92 height 22
click at [1295, 594] on input "number" at bounding box center [1286, 584] width 92 height 22
drag, startPoint x: 1152, startPoint y: 593, endPoint x: 983, endPoint y: 592, distance: 169.8
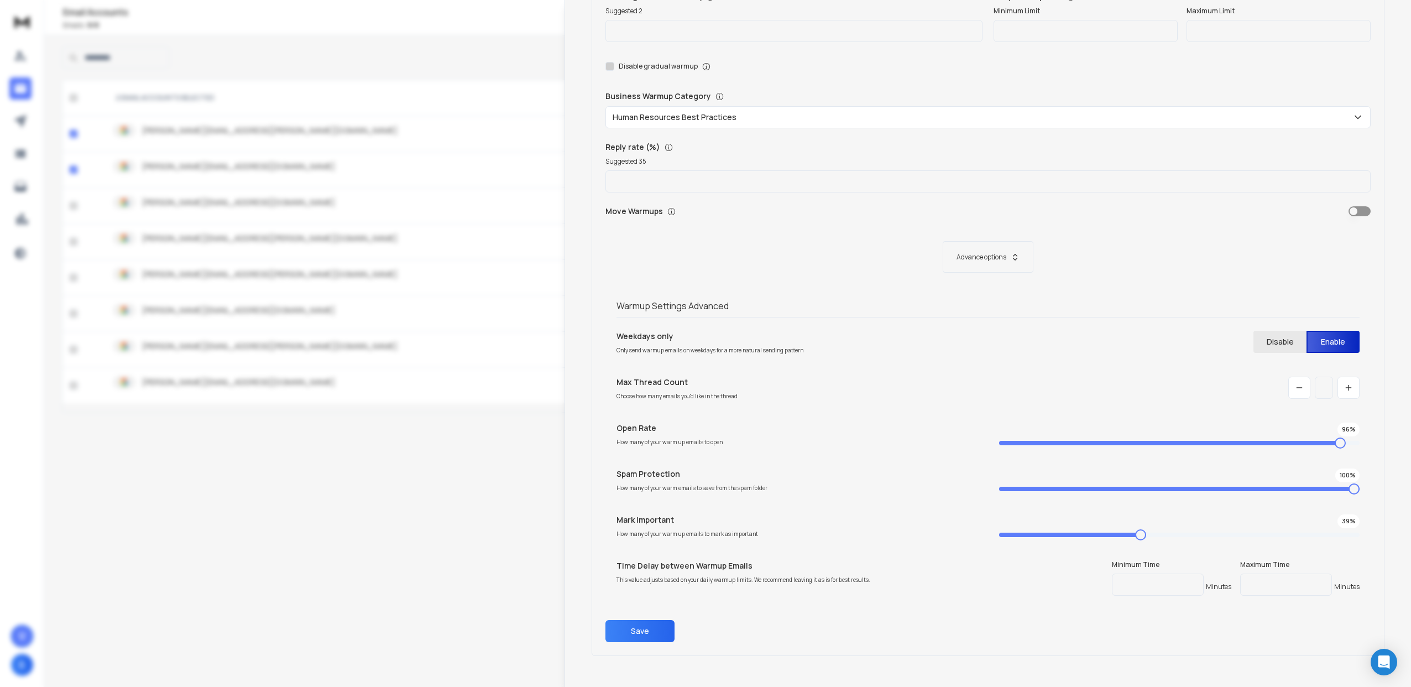
click at [983, 592] on div "Time Delay between Warmup Emails This value adjusts based on your daily warmup …" at bounding box center [988, 577] width 743 height 35
type input "*"
click at [1256, 584] on input "number" at bounding box center [1286, 584] width 92 height 22
click at [651, 634] on button "Save" at bounding box center [639, 631] width 69 height 22
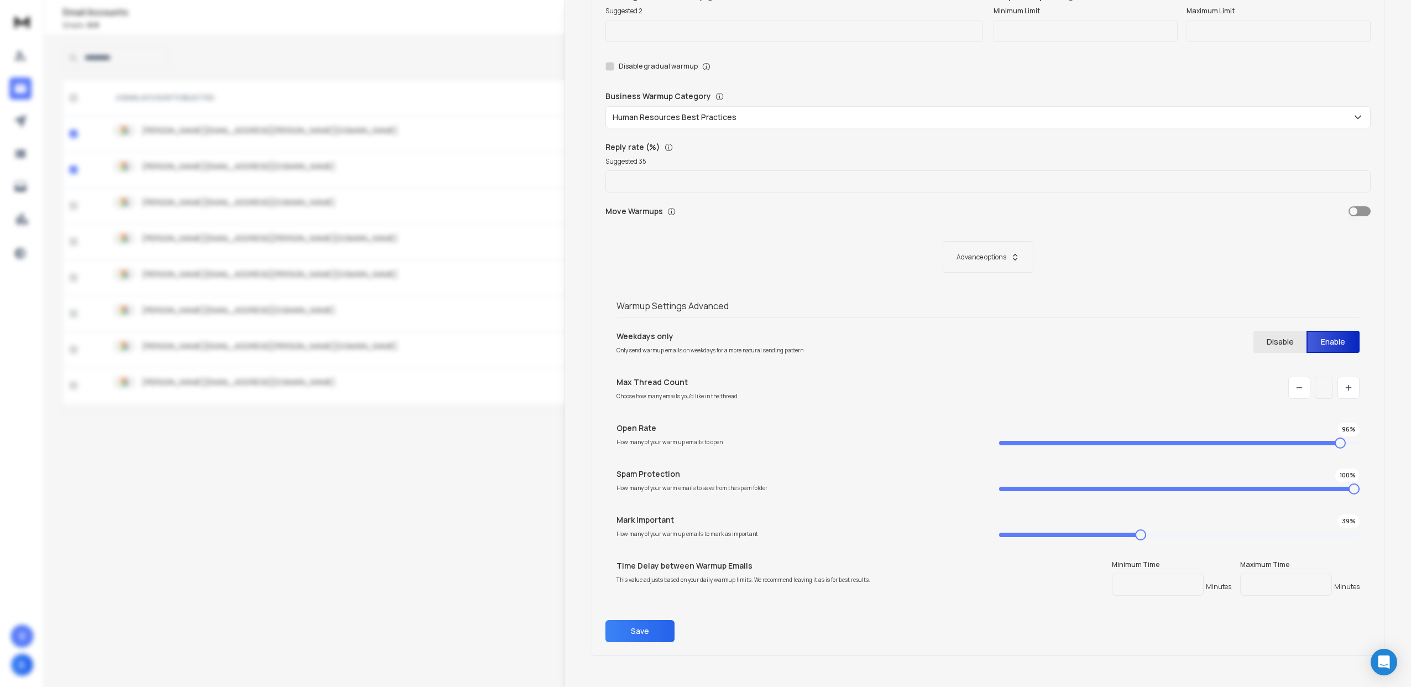
click at [1257, 592] on input "**" at bounding box center [1286, 584] width 92 height 22
drag, startPoint x: 1257, startPoint y: 592, endPoint x: 1148, endPoint y: 570, distance: 111.8
click at [1148, 570] on div "Minimum Time * Minutes Maximum Time ** Minutes" at bounding box center [1236, 577] width 248 height 35
type input "**"
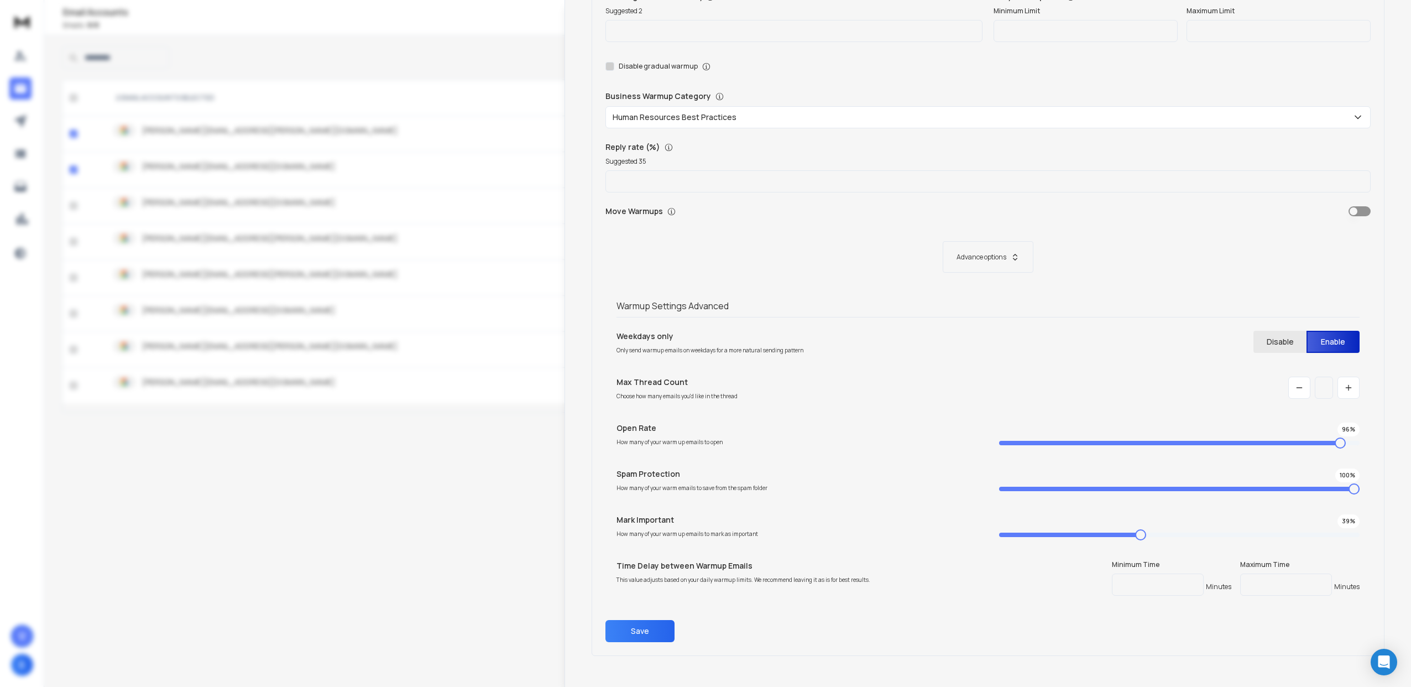
click at [654, 627] on button "Save" at bounding box center [639, 631] width 69 height 22
click at [643, 640] on button "Save" at bounding box center [639, 631] width 69 height 22
drag, startPoint x: 1115, startPoint y: 588, endPoint x: 998, endPoint y: 568, distance: 118.4
click at [998, 568] on div "Time Delay between Warmup Emails This value adjusts based on your daily warmup …" at bounding box center [988, 577] width 743 height 35
type input "**"
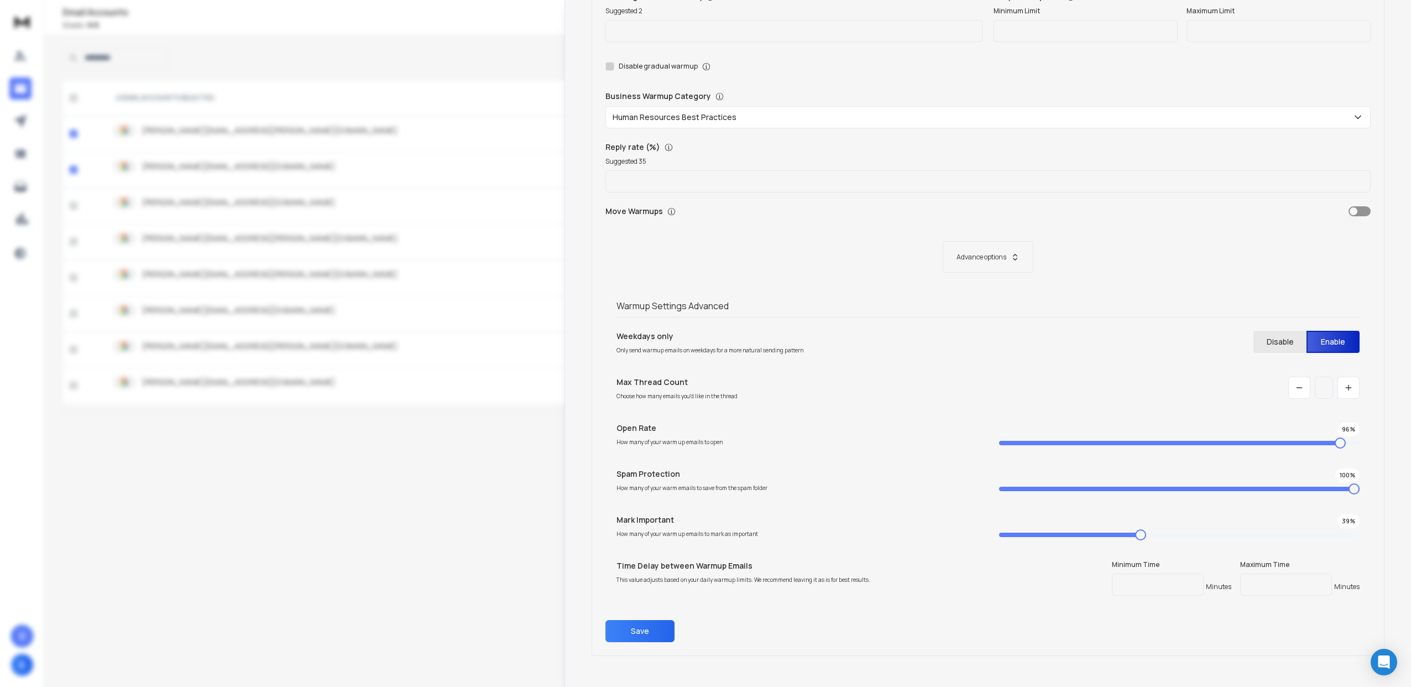
drag, startPoint x: 1276, startPoint y: 587, endPoint x: 1151, endPoint y: 581, distance: 125.1
click at [1151, 581] on div "Minimum Time ** Minutes Maximum Time ** Minutes" at bounding box center [1236, 577] width 248 height 35
click at [637, 630] on button "Save" at bounding box center [639, 631] width 69 height 22
drag, startPoint x: 1296, startPoint y: 587, endPoint x: 1137, endPoint y: 587, distance: 158.7
click at [1137, 587] on div "Minimum Time ** Minutes Maximum Time ** Minutes" at bounding box center [1236, 577] width 248 height 35
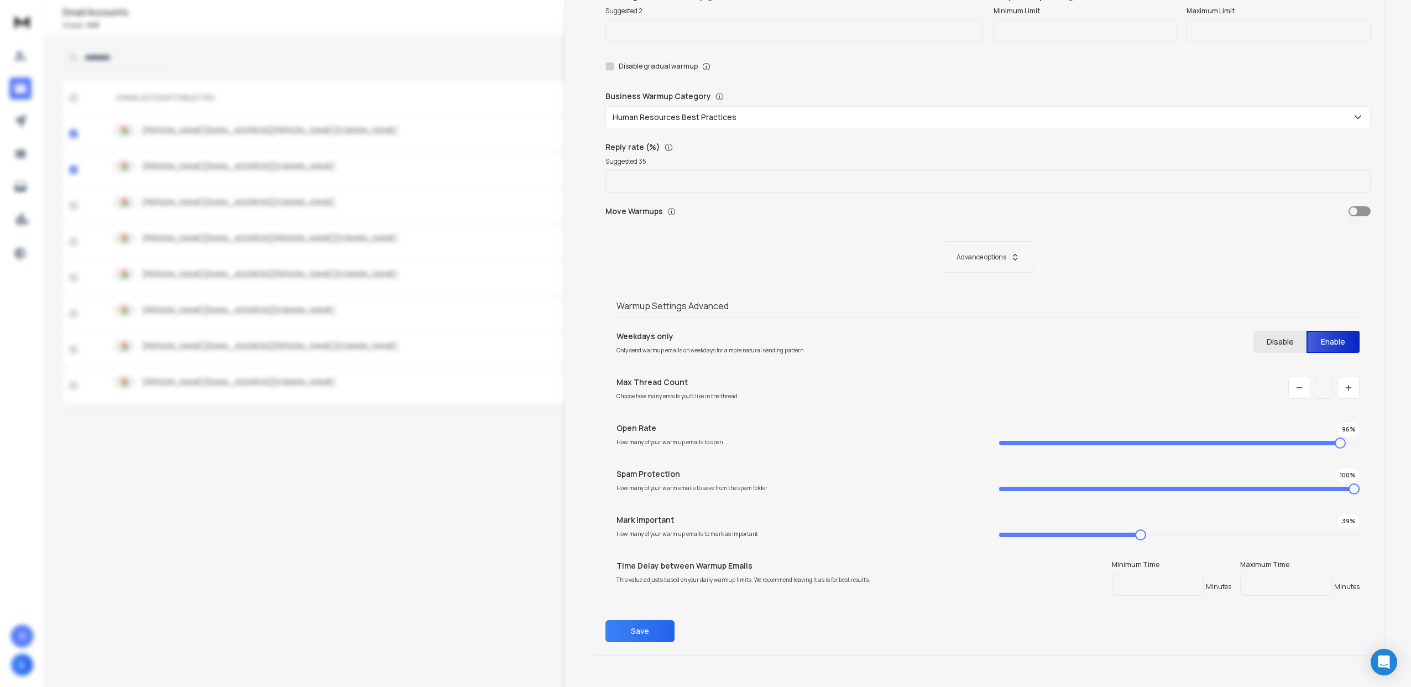
type input "**"
click at [656, 636] on button "Save" at bounding box center [639, 631] width 69 height 22
click at [1274, 590] on input "**" at bounding box center [1286, 584] width 92 height 22
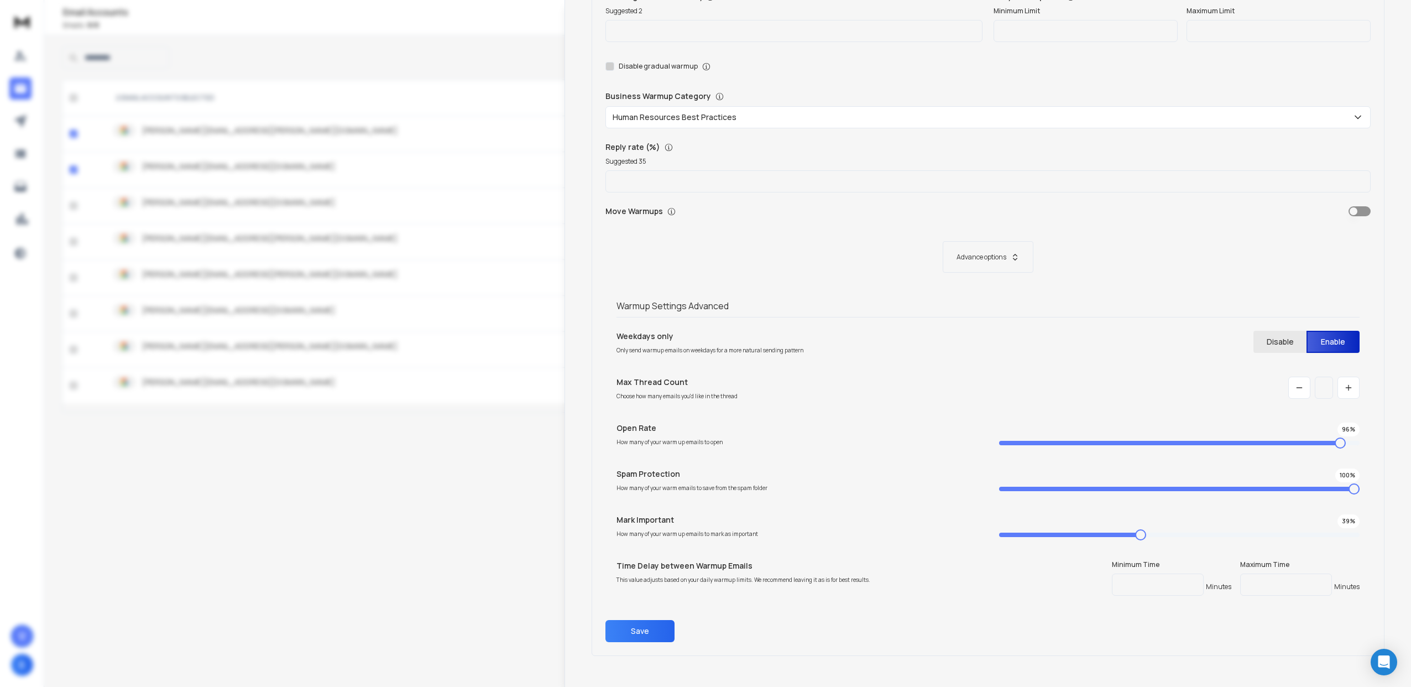
scroll to position [0, 0]
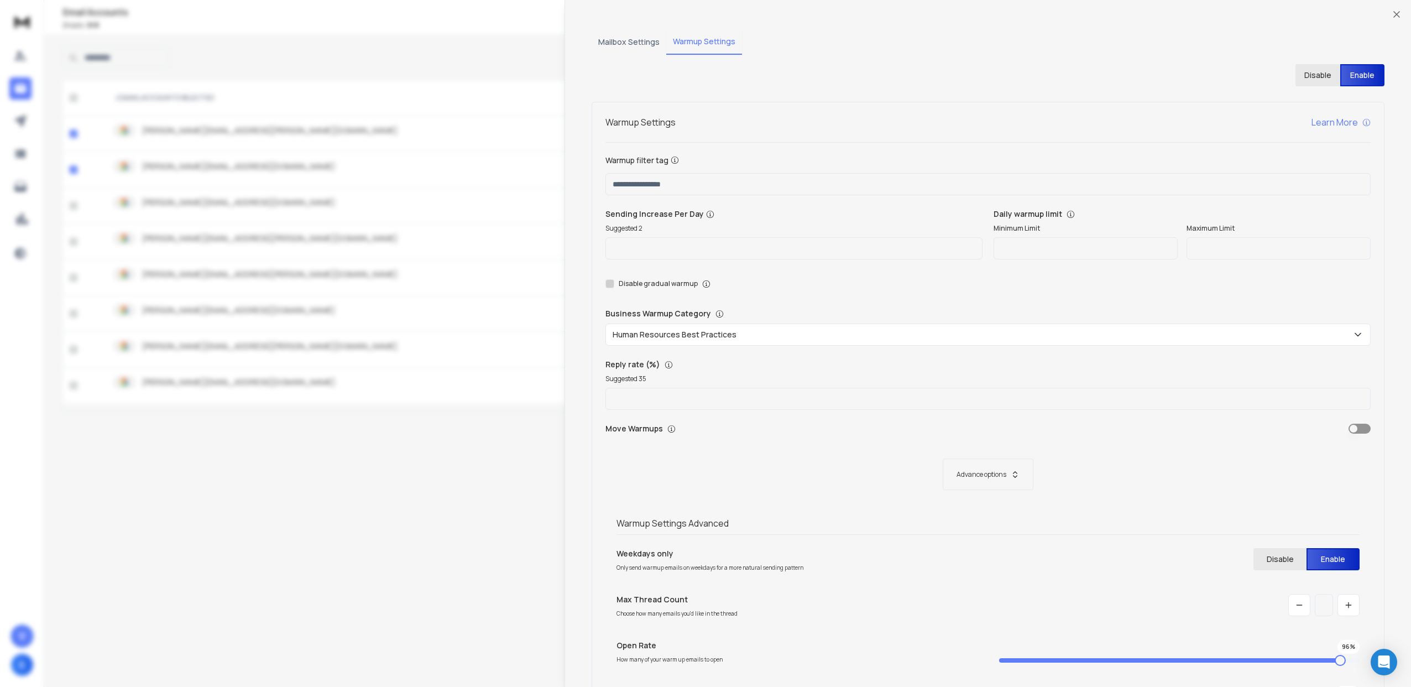
click at [631, 39] on button "Mailbox Settings" at bounding box center [629, 42] width 75 height 24
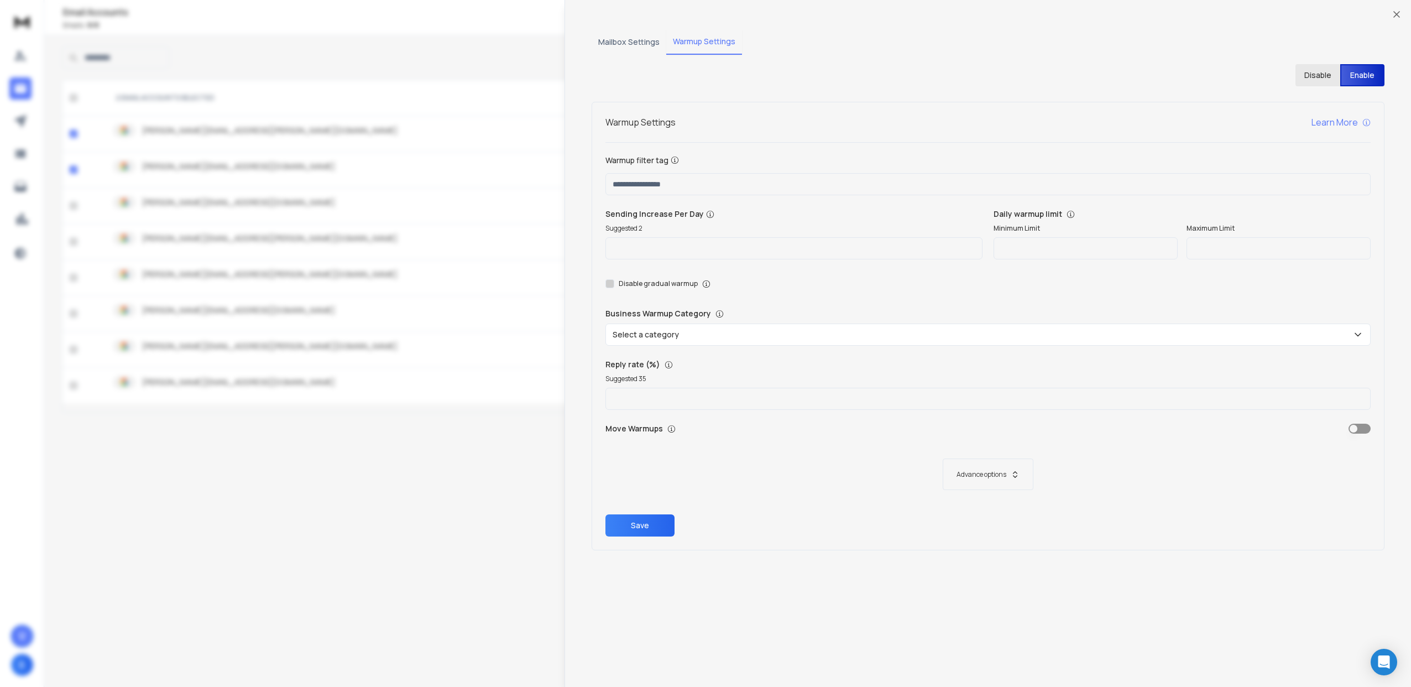
click at [707, 45] on button "Warmup Settings" at bounding box center [704, 41] width 76 height 25
click at [1008, 473] on div "Advance options" at bounding box center [988, 474] width 91 height 32
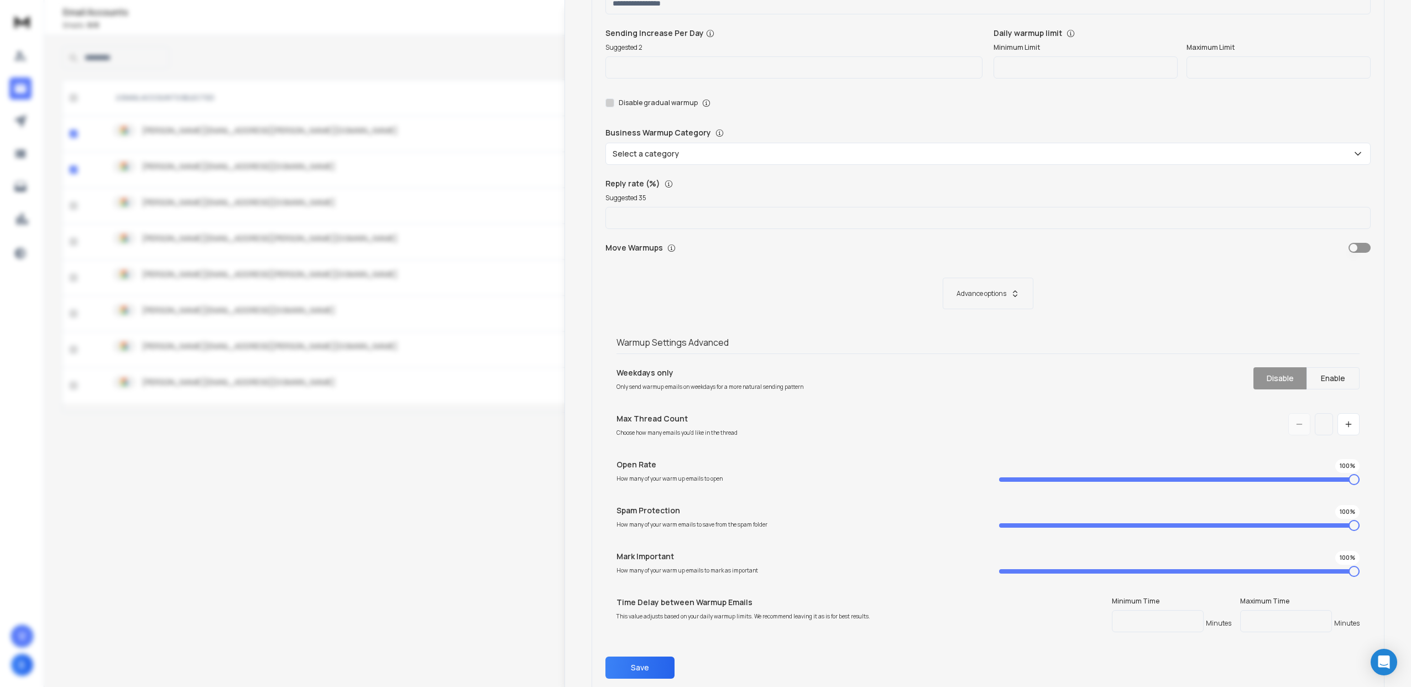
scroll to position [217, 0]
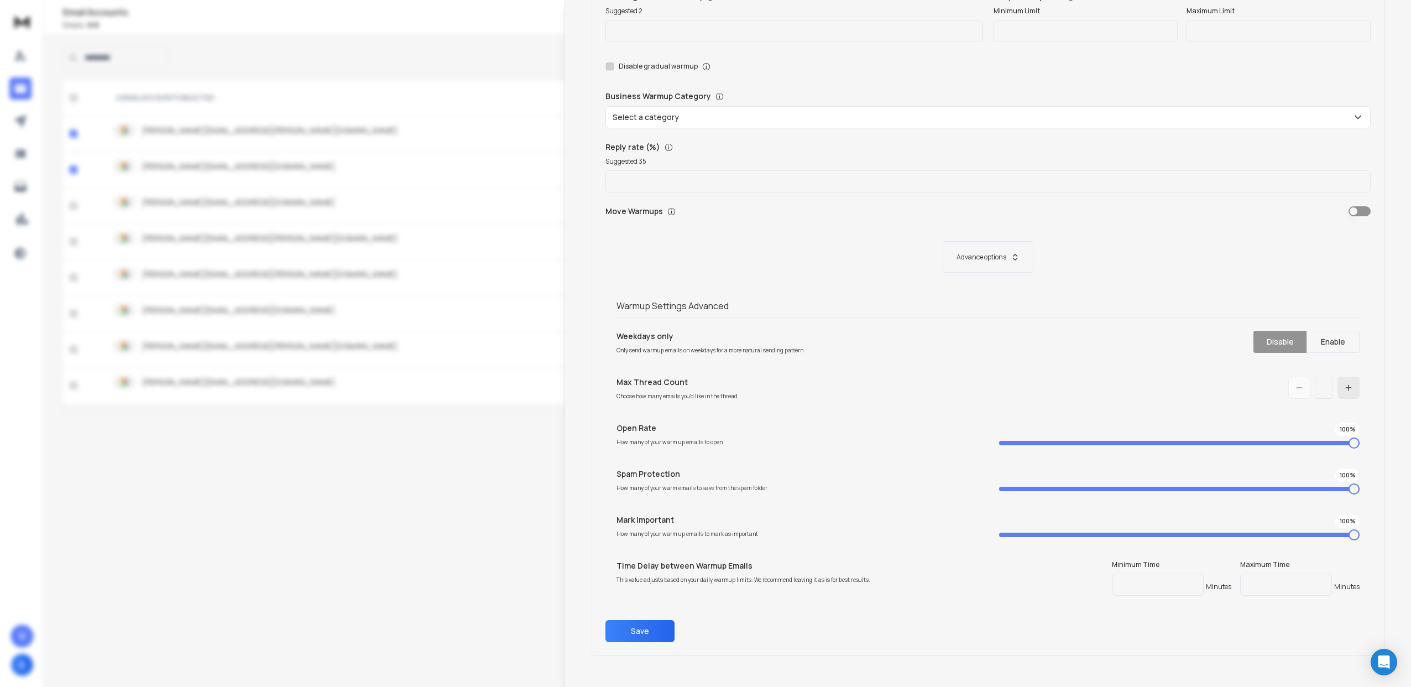
click at [1351, 394] on button "button" at bounding box center [1349, 388] width 22 height 22
click at [1299, 390] on button "button" at bounding box center [1299, 388] width 22 height 22
type input "*"
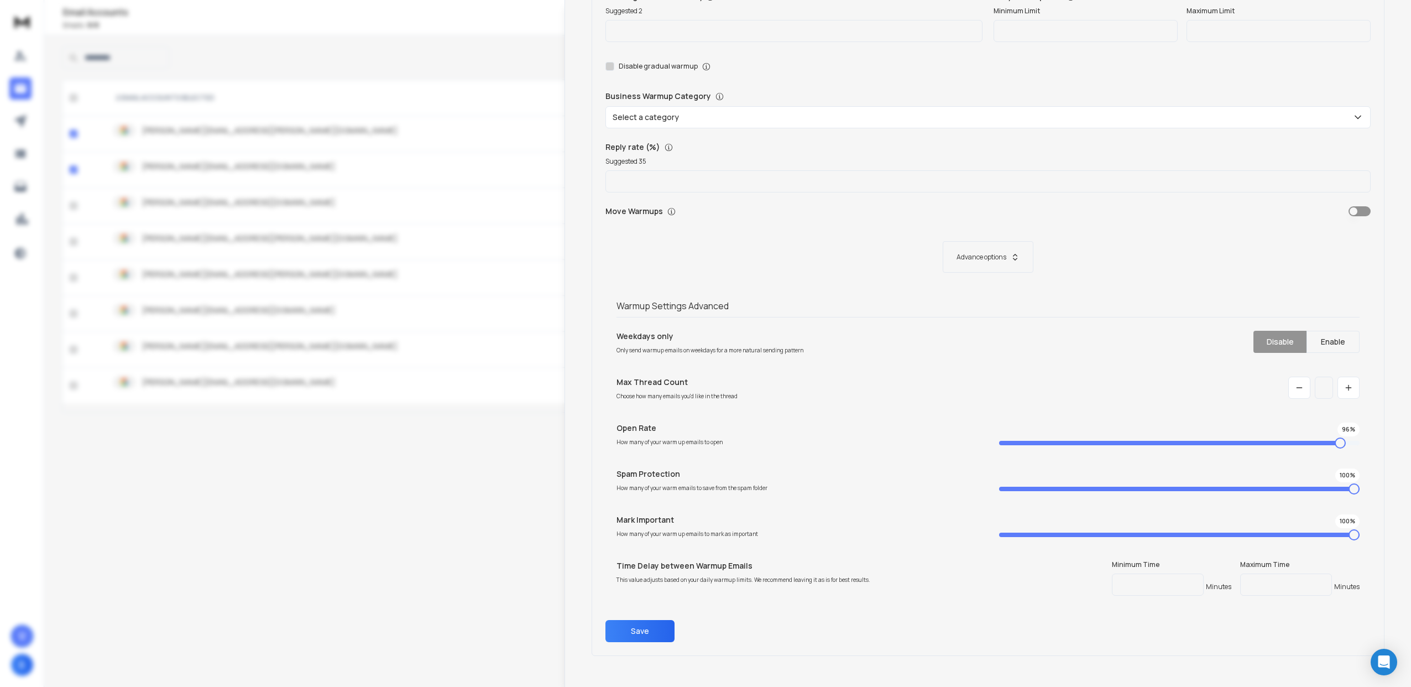
click at [1341, 441] on span at bounding box center [1340, 442] width 11 height 11
click at [1327, 441] on span at bounding box center [1325, 442] width 11 height 11
click at [1160, 529] on span at bounding box center [1161, 534] width 11 height 11
click at [1280, 594] on input "number" at bounding box center [1286, 584] width 92 height 22
type input "**"
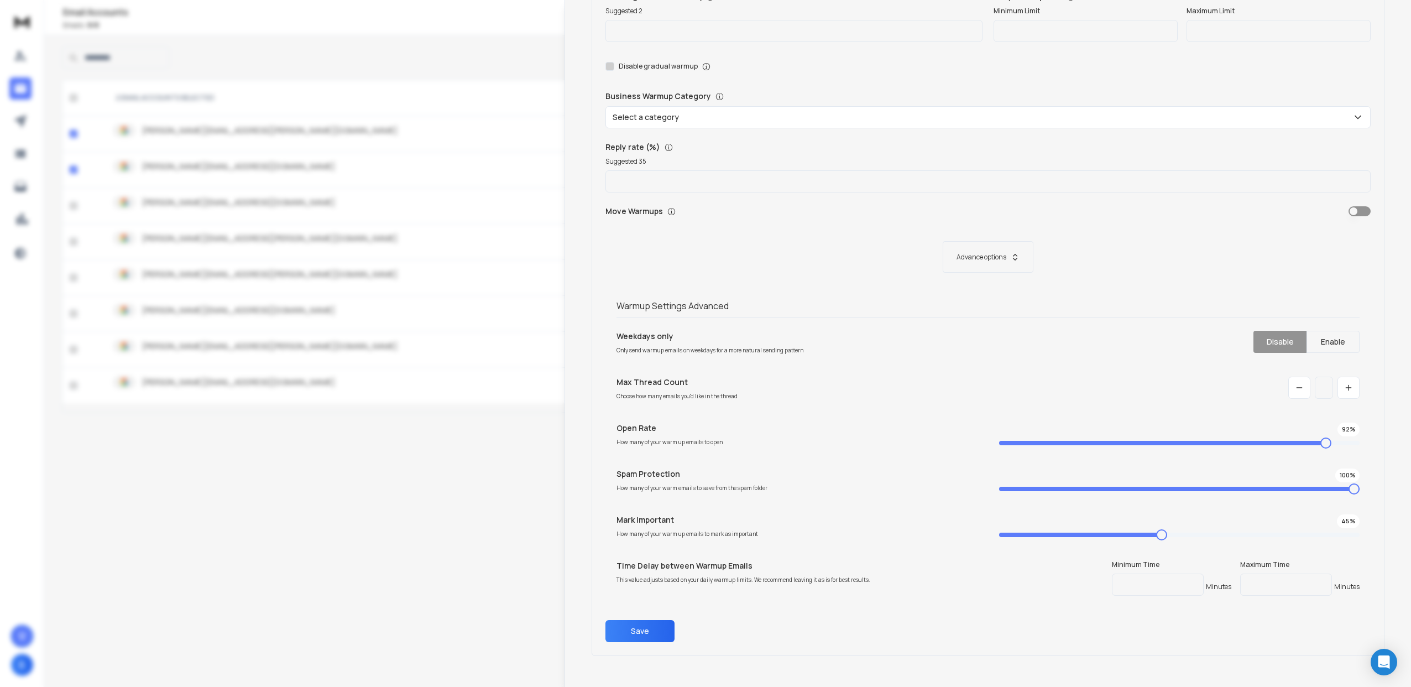
click at [1139, 584] on input "number" at bounding box center [1158, 584] width 92 height 22
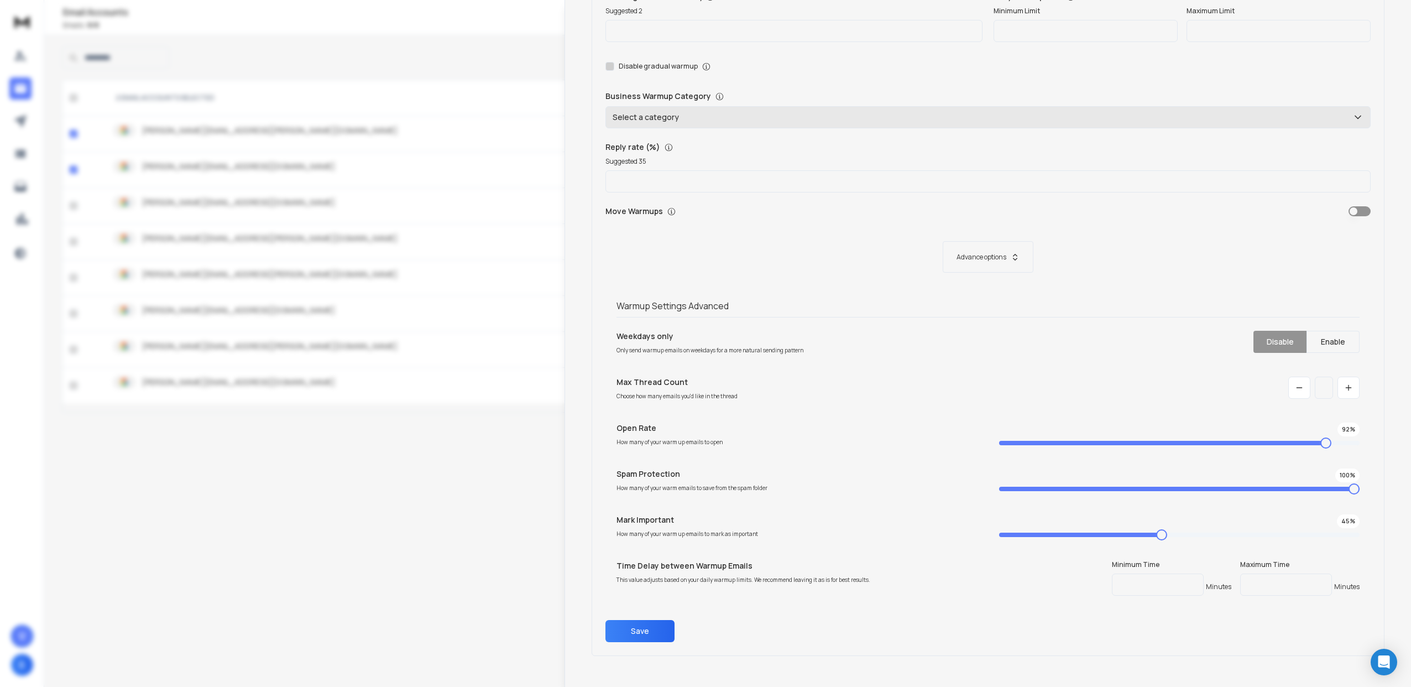
click at [730, 108] on button "Select a category" at bounding box center [987, 117] width 765 height 22
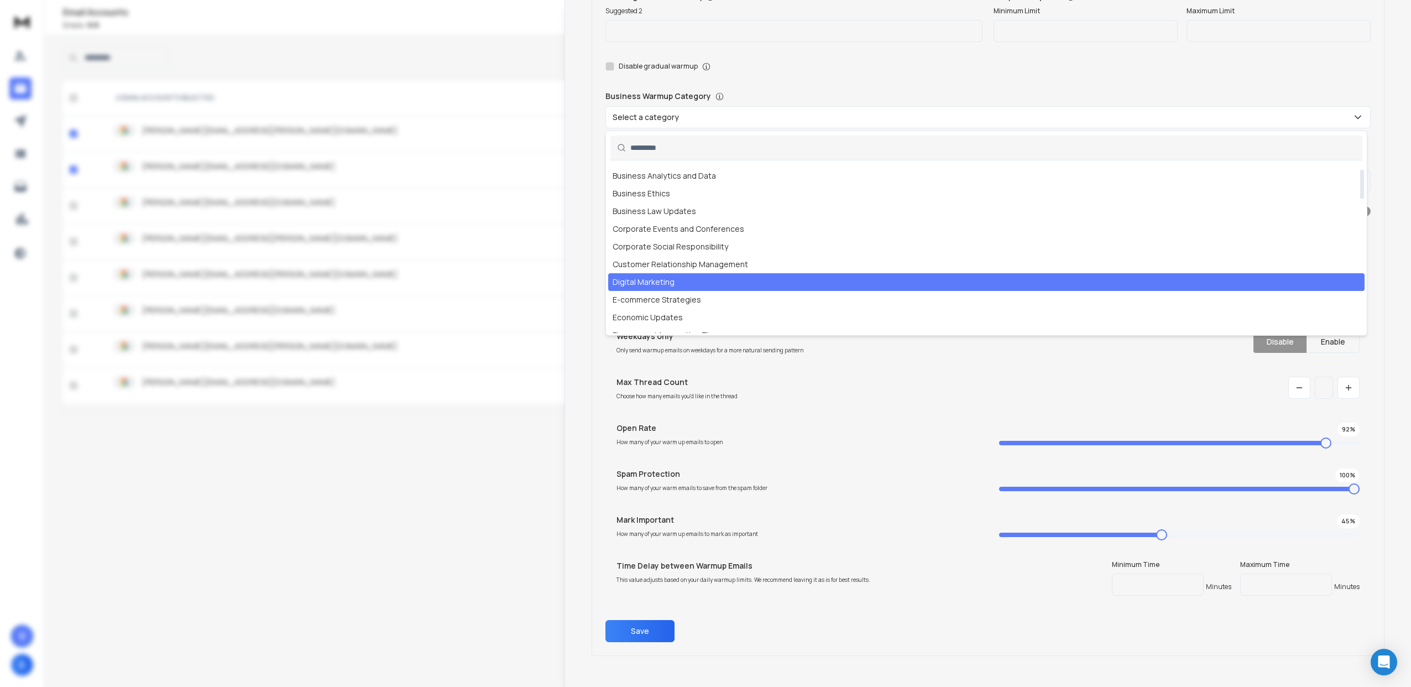
scroll to position [50, 0]
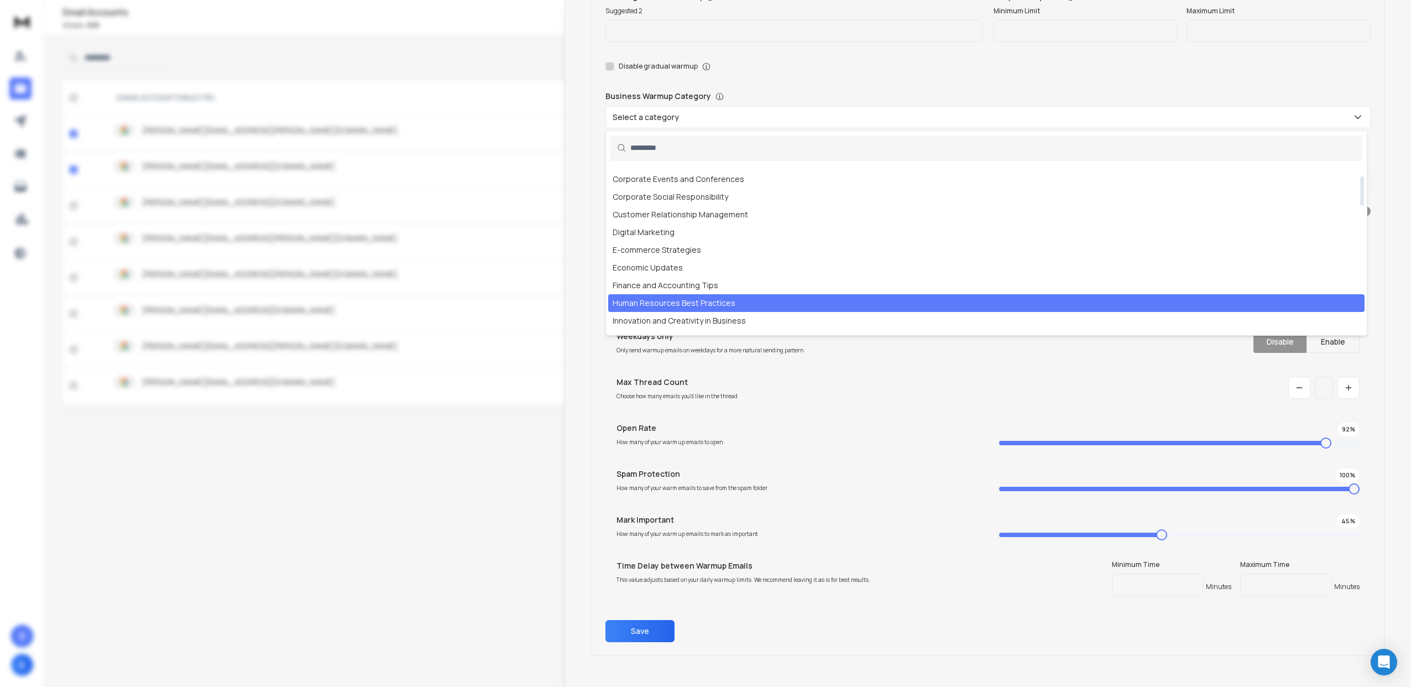
click at [744, 298] on div "Human Resources Best Practices" at bounding box center [986, 303] width 756 height 18
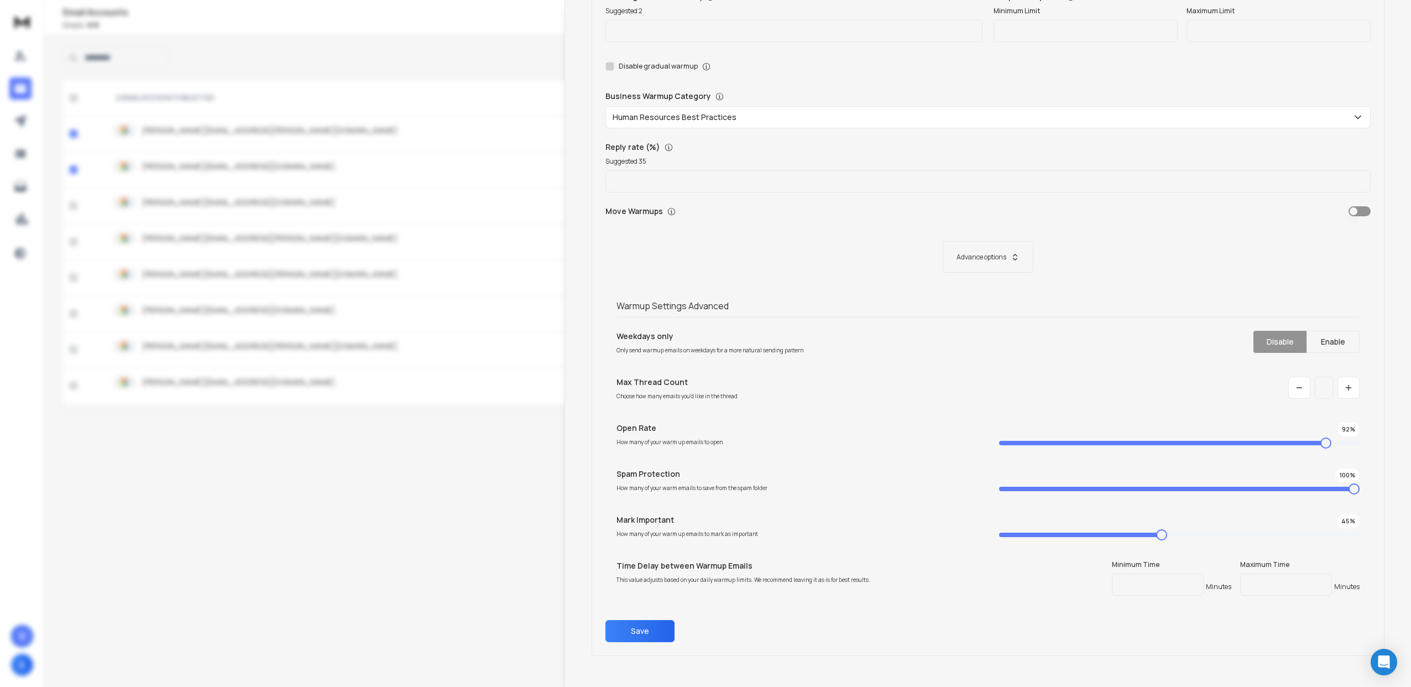
click at [659, 632] on button "Save" at bounding box center [639, 631] width 69 height 22
drag, startPoint x: 1133, startPoint y: 586, endPoint x: 1052, endPoint y: 580, distance: 81.5
click at [1052, 580] on div "Time Delay between Warmup Emails This value adjusts based on your daily warmup …" at bounding box center [988, 577] width 743 height 35
type input "**"
drag, startPoint x: 1301, startPoint y: 586, endPoint x: 1144, endPoint y: 580, distance: 157.2
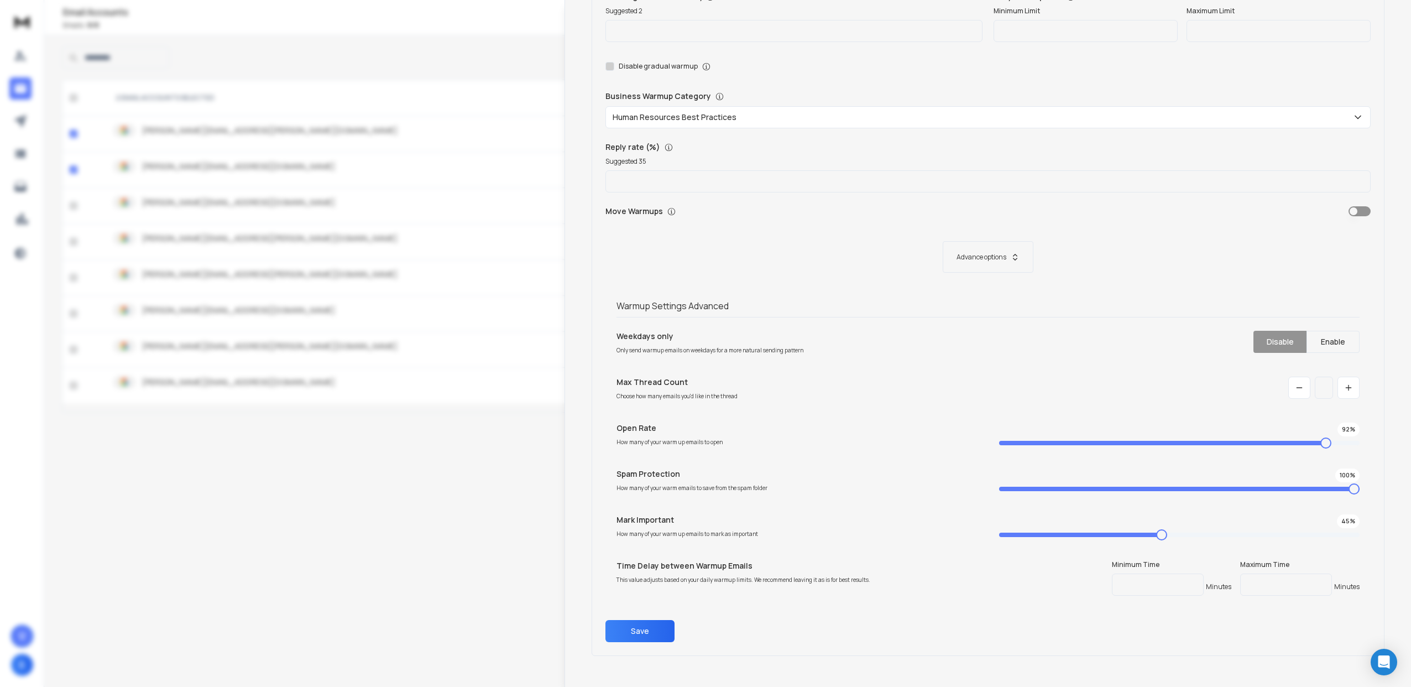
click at [1144, 580] on div "Minimum Time ** Minutes Maximum Time ** Minutes" at bounding box center [1236, 577] width 248 height 35
click at [662, 631] on button "Save" at bounding box center [639, 631] width 69 height 22
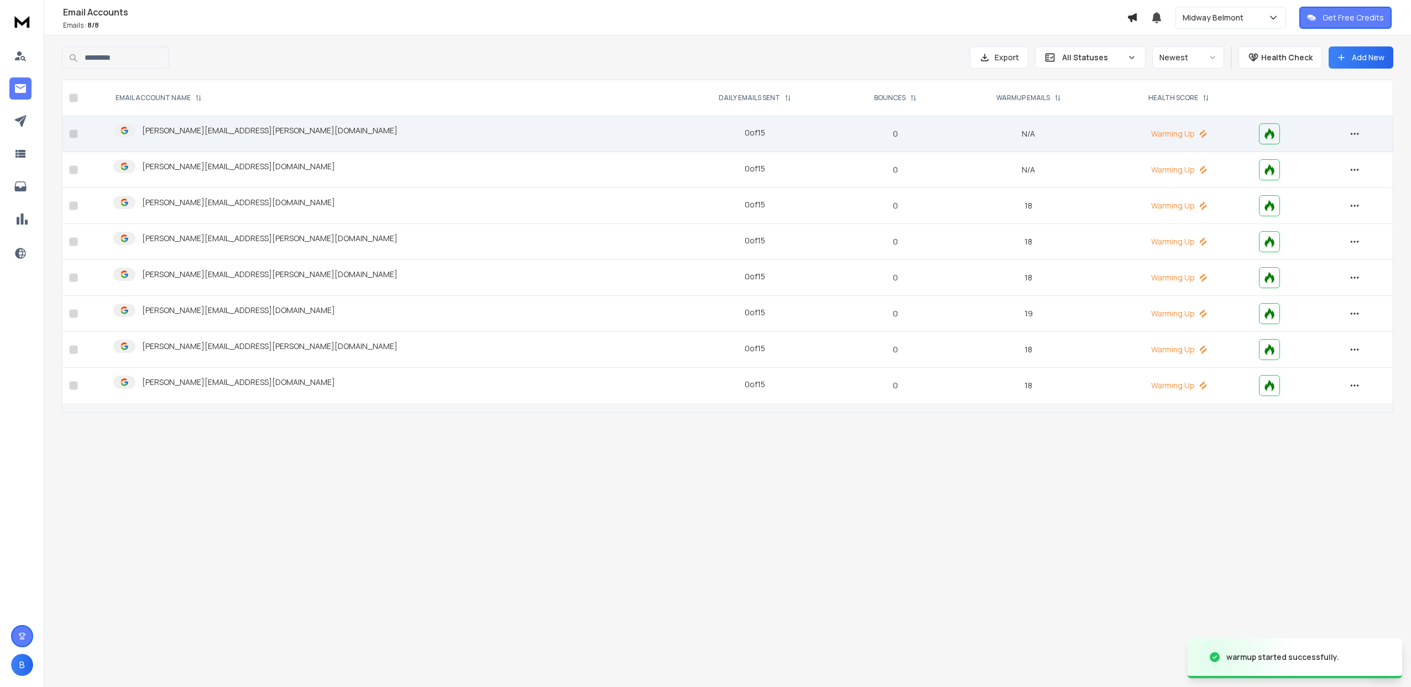
click at [330, 130] on div "[PERSON_NAME][EMAIL_ADDRESS][PERSON_NAME][DOMAIN_NAME]" at bounding box center [388, 130] width 551 height 13
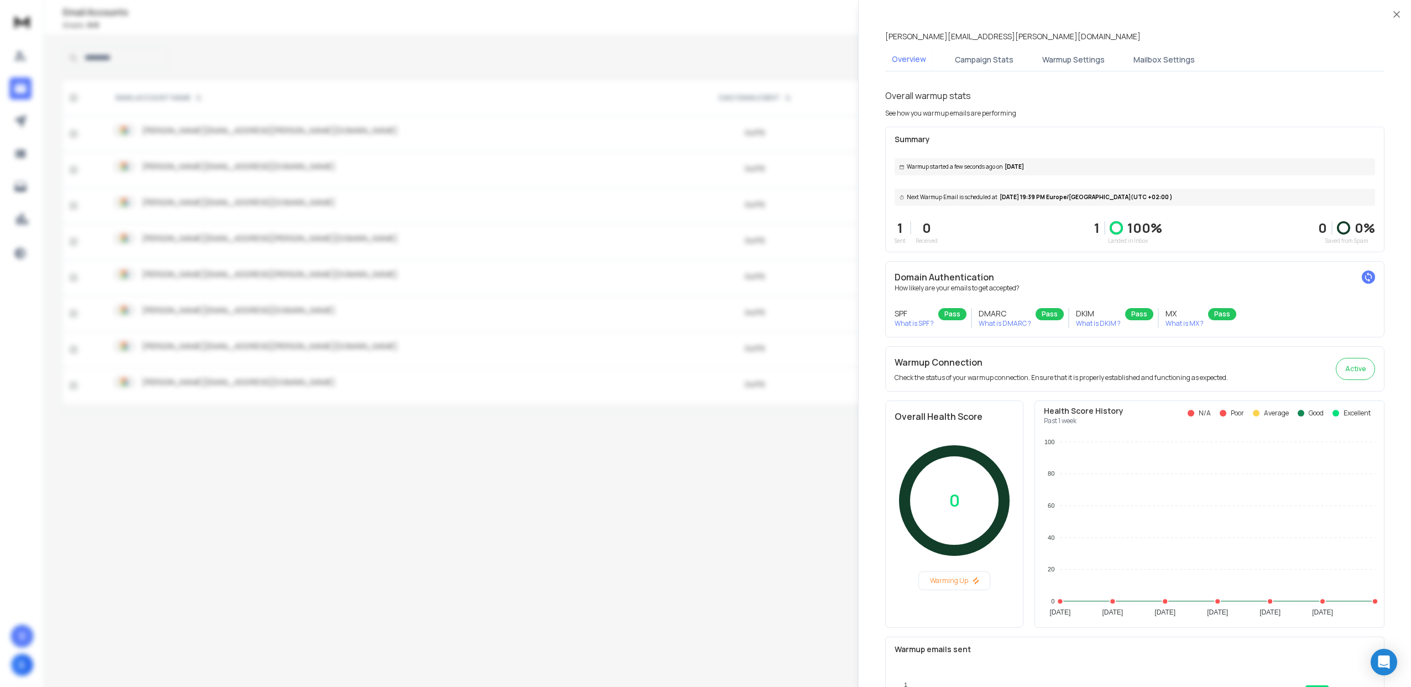
click at [1082, 61] on button "Warmup Settings" at bounding box center [1074, 60] width 76 height 24
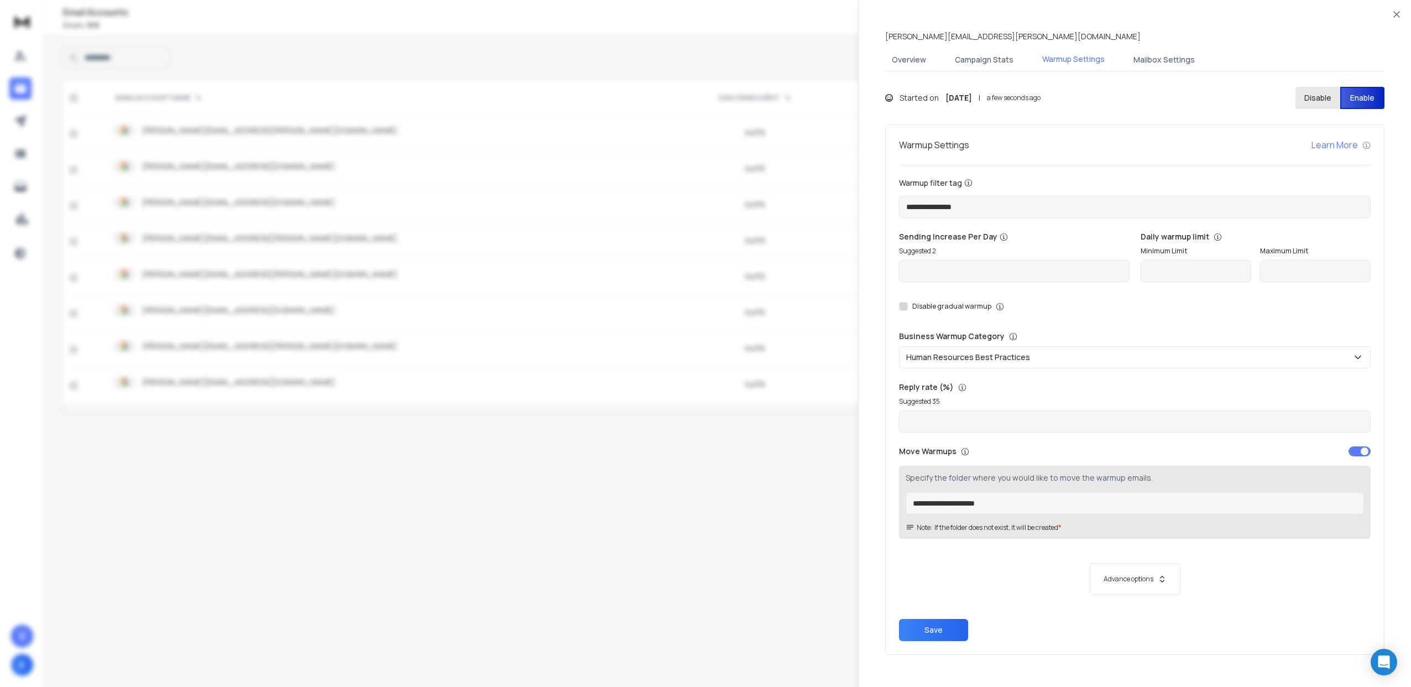
drag, startPoint x: 1285, startPoint y: 267, endPoint x: 1127, endPoint y: 267, distance: 158.1
click at [1127, 267] on div "Sending Increase Per Day Suggested 2 * Daily warmup limit Minimum Limit * Maxim…" at bounding box center [1135, 256] width 472 height 51
type input "**"
drag, startPoint x: 960, startPoint y: 266, endPoint x: 811, endPoint y: 261, distance: 148.8
click at [811, 261] on body "**********" at bounding box center [705, 343] width 1411 height 687
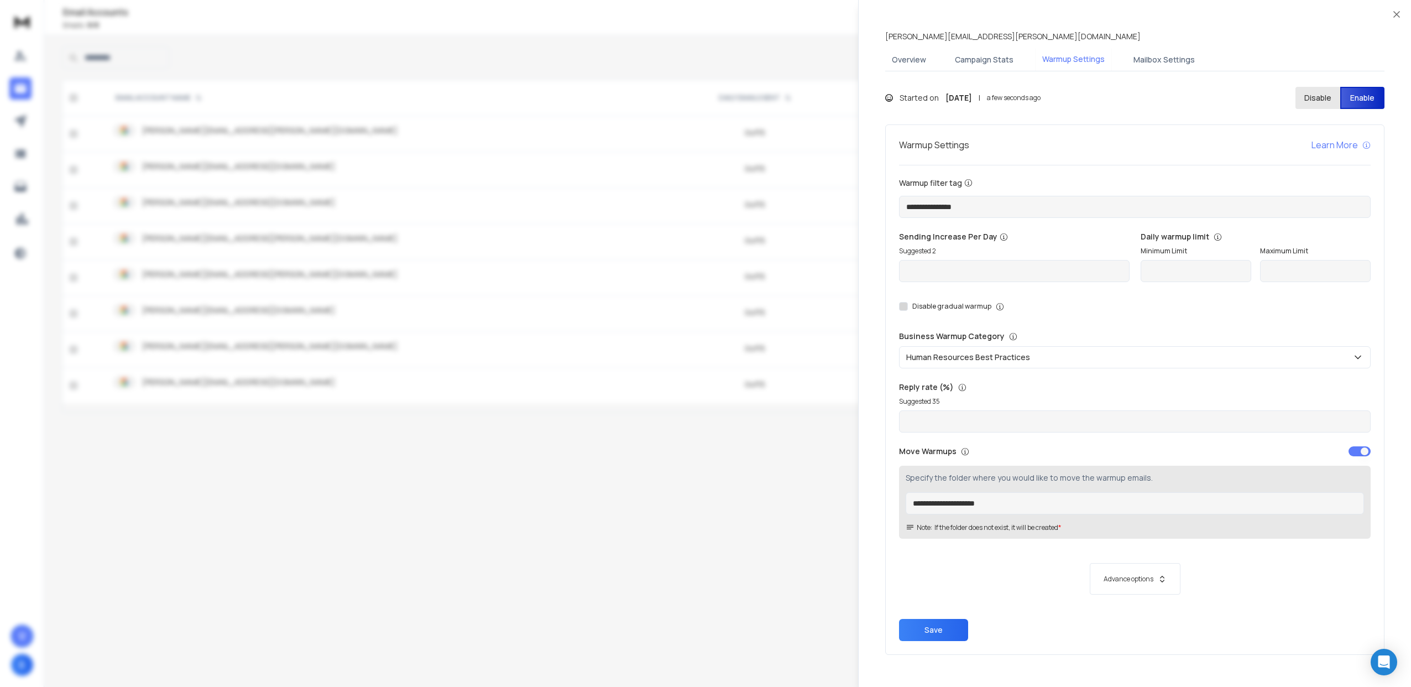
type input "*"
click at [1401, 17] on div "**********" at bounding box center [1134, 343] width 553 height 687
click at [1394, 16] on icon "button" at bounding box center [1396, 14] width 11 height 11
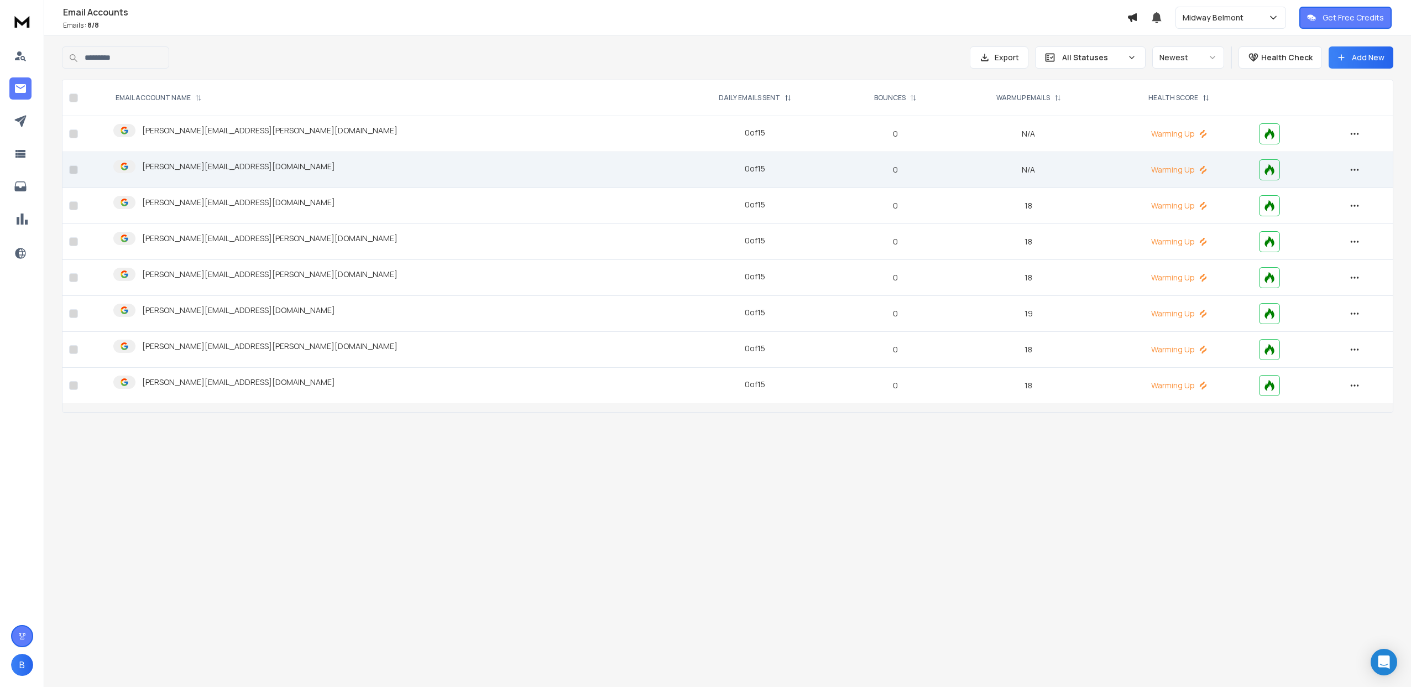
click at [75, 171] on button "button" at bounding box center [73, 169] width 9 height 9
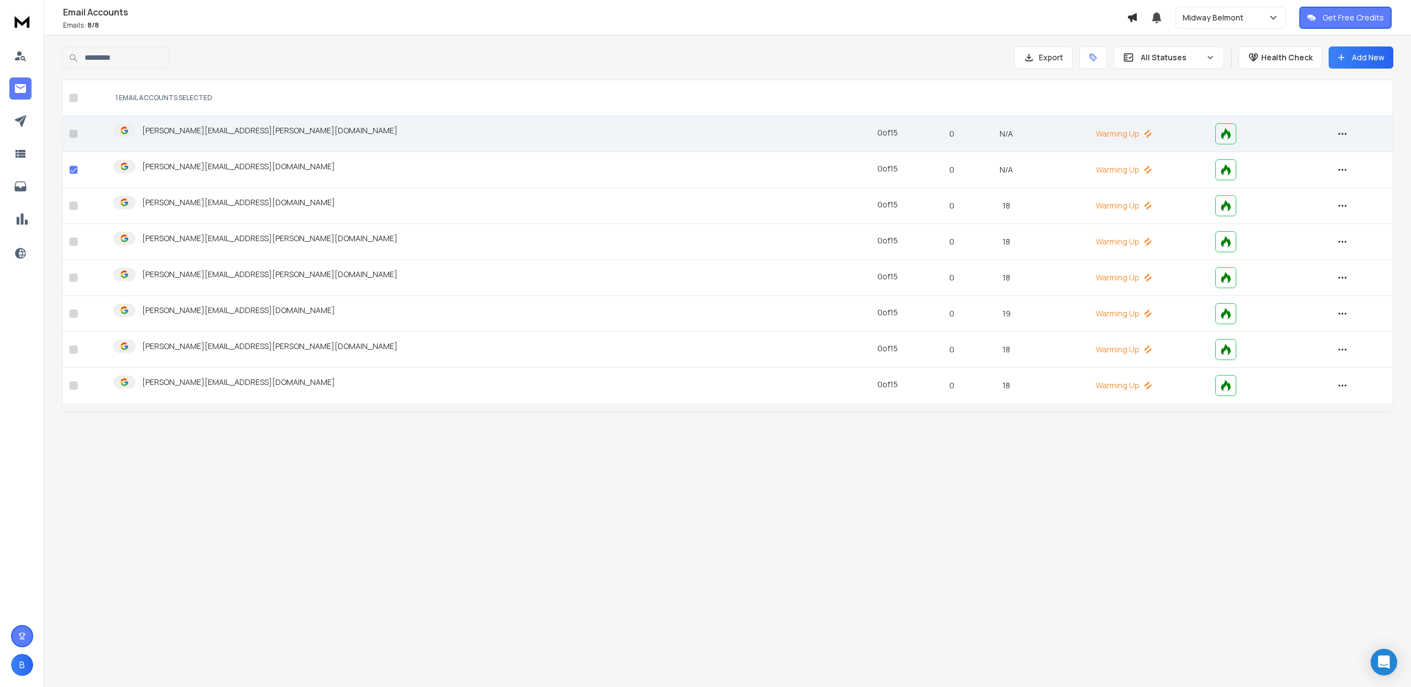
click at [72, 136] on button "button" at bounding box center [73, 133] width 9 height 9
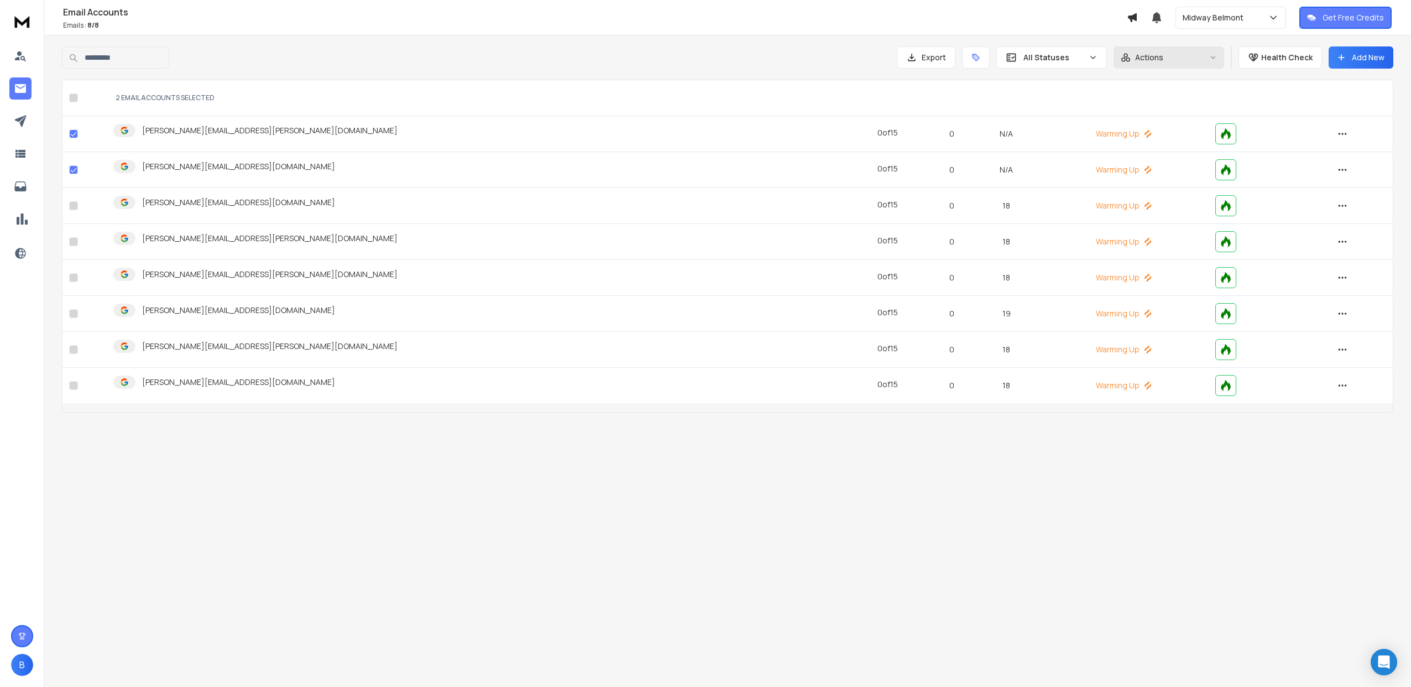
click at [1201, 63] on button "Actions" at bounding box center [1169, 57] width 111 height 22
click at [1173, 82] on div "Bulk Edit" at bounding box center [1171, 83] width 105 height 18
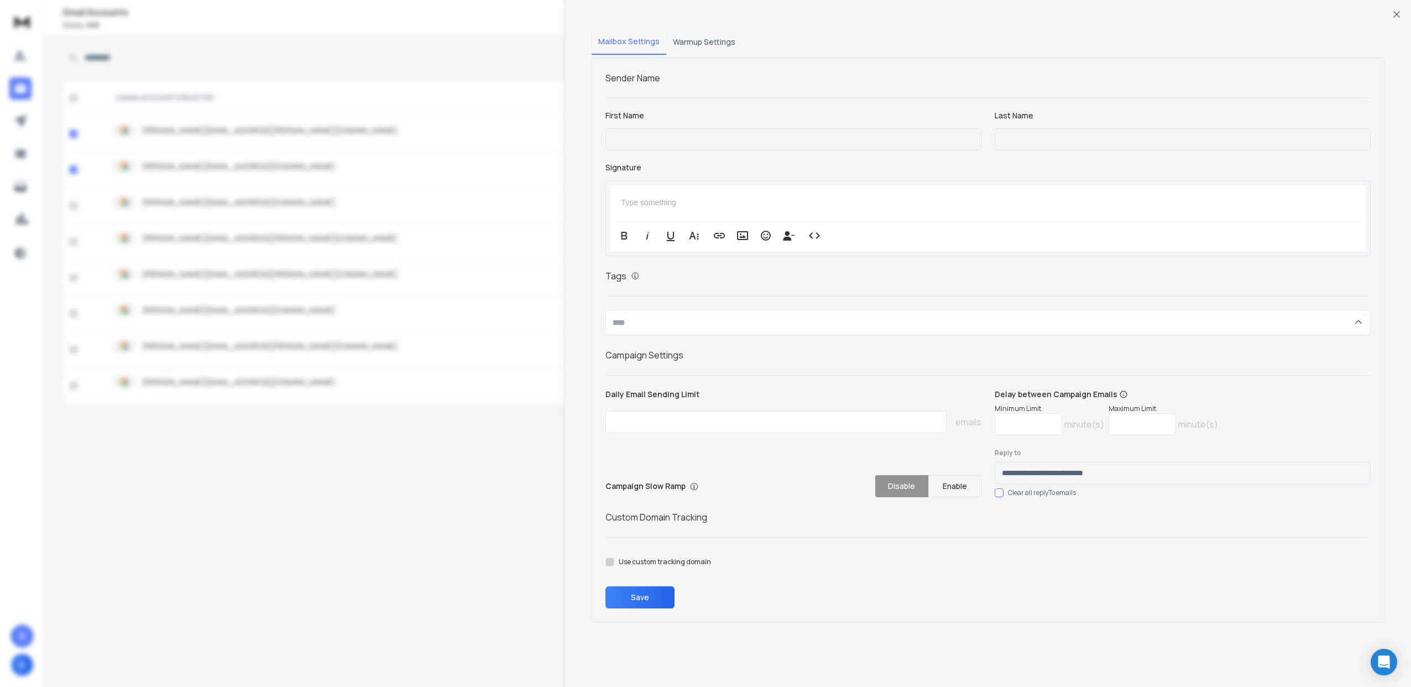
click at [681, 423] on input "number" at bounding box center [775, 422] width 341 height 22
type input "**"
click at [701, 49] on button "Warmup Settings" at bounding box center [704, 42] width 76 height 24
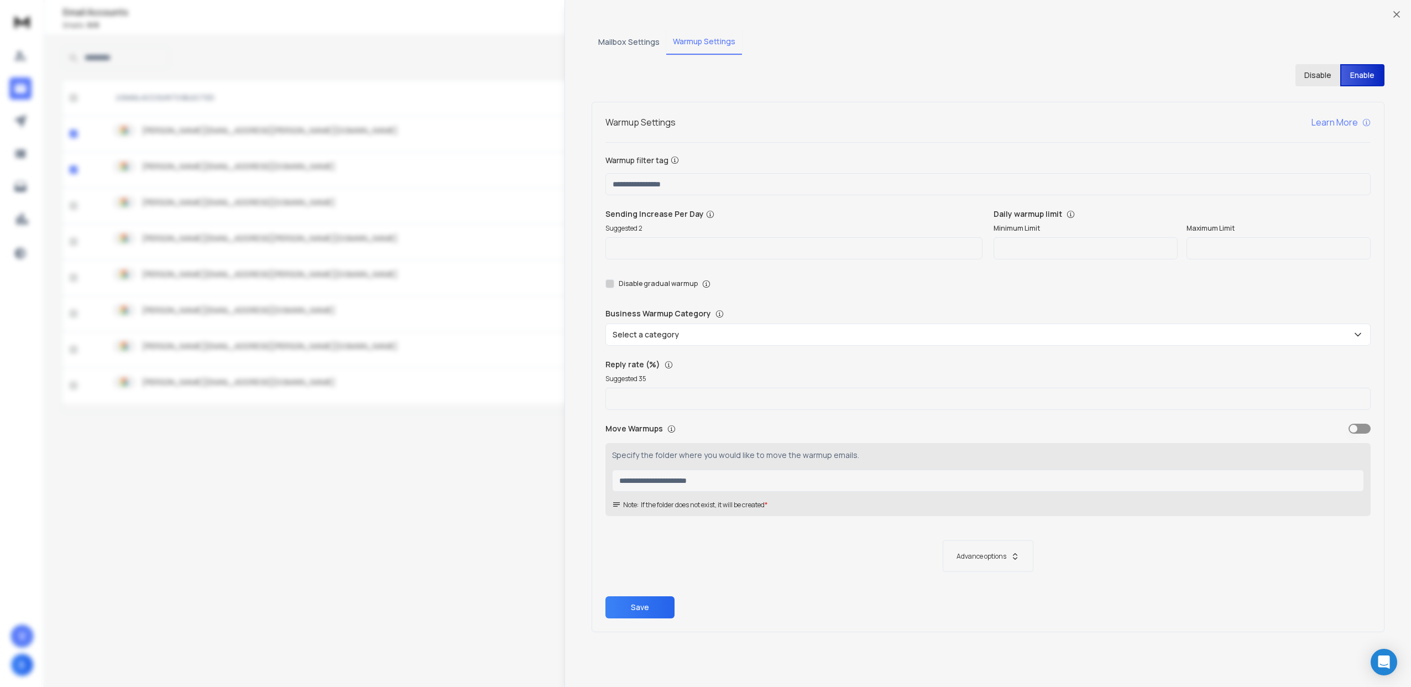
click at [1013, 559] on icon "button" at bounding box center [1015, 556] width 9 height 9
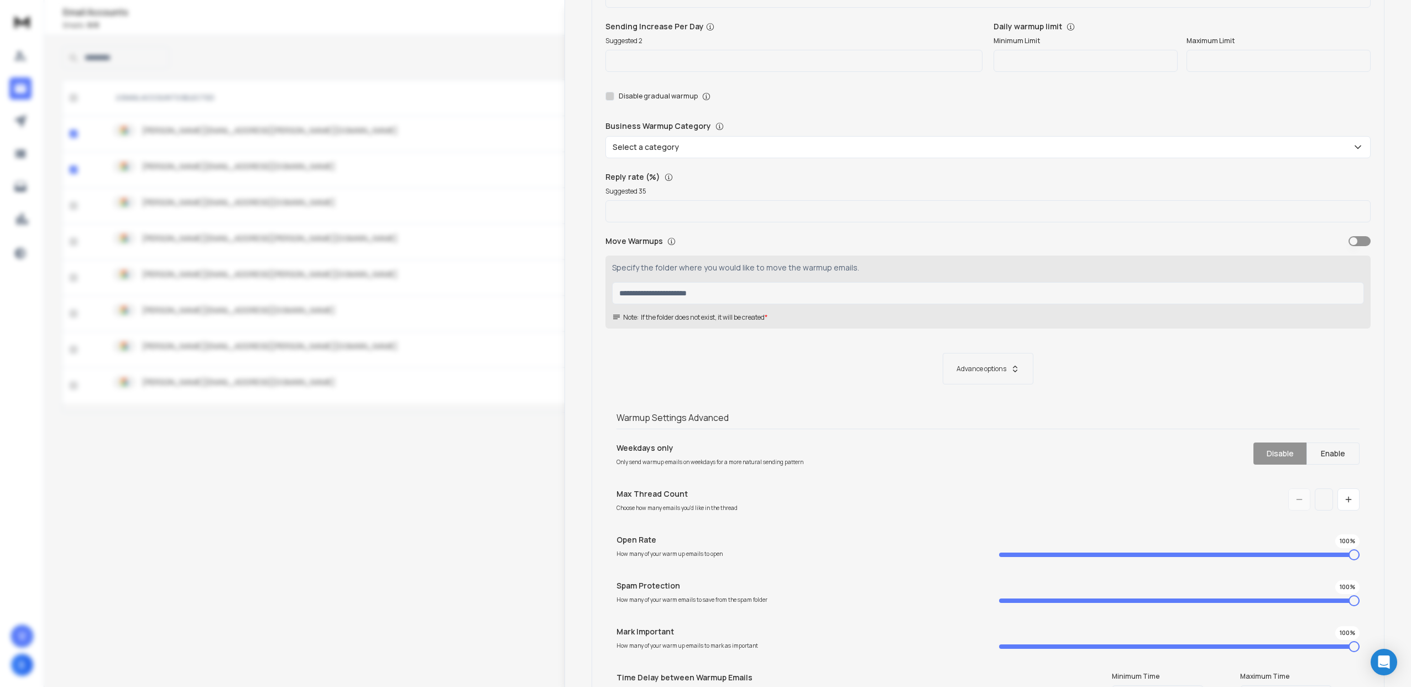
scroll to position [140, 0]
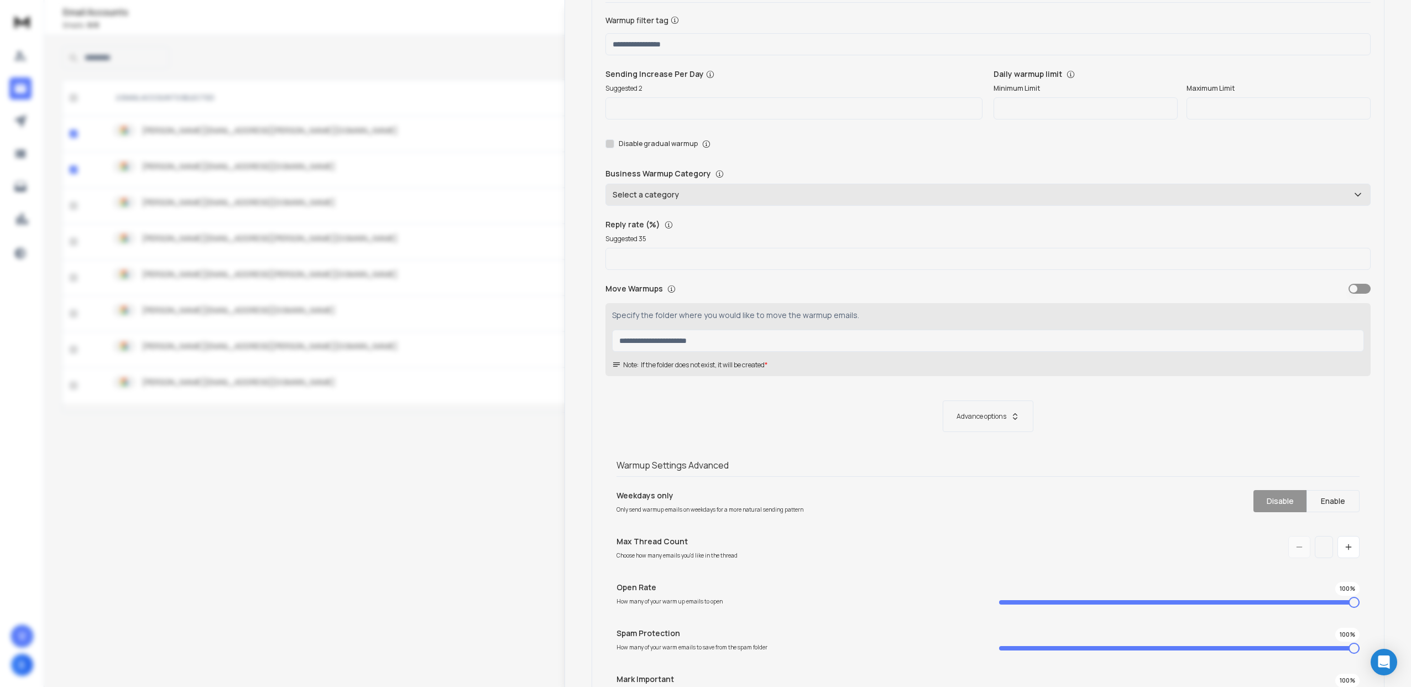
click at [728, 196] on div "Select a category" at bounding box center [988, 194] width 751 height 11
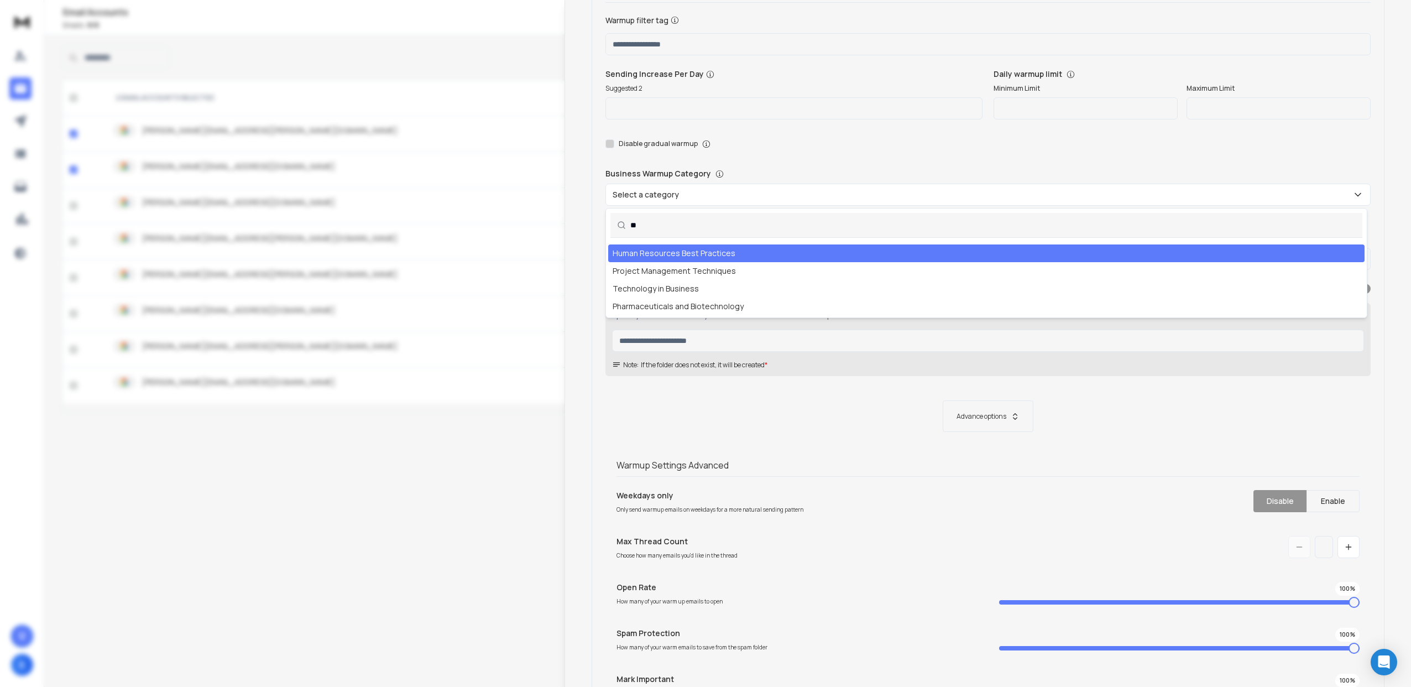
type input "**"
click at [722, 250] on span "Human Resources Best Practices" at bounding box center [674, 253] width 123 height 11
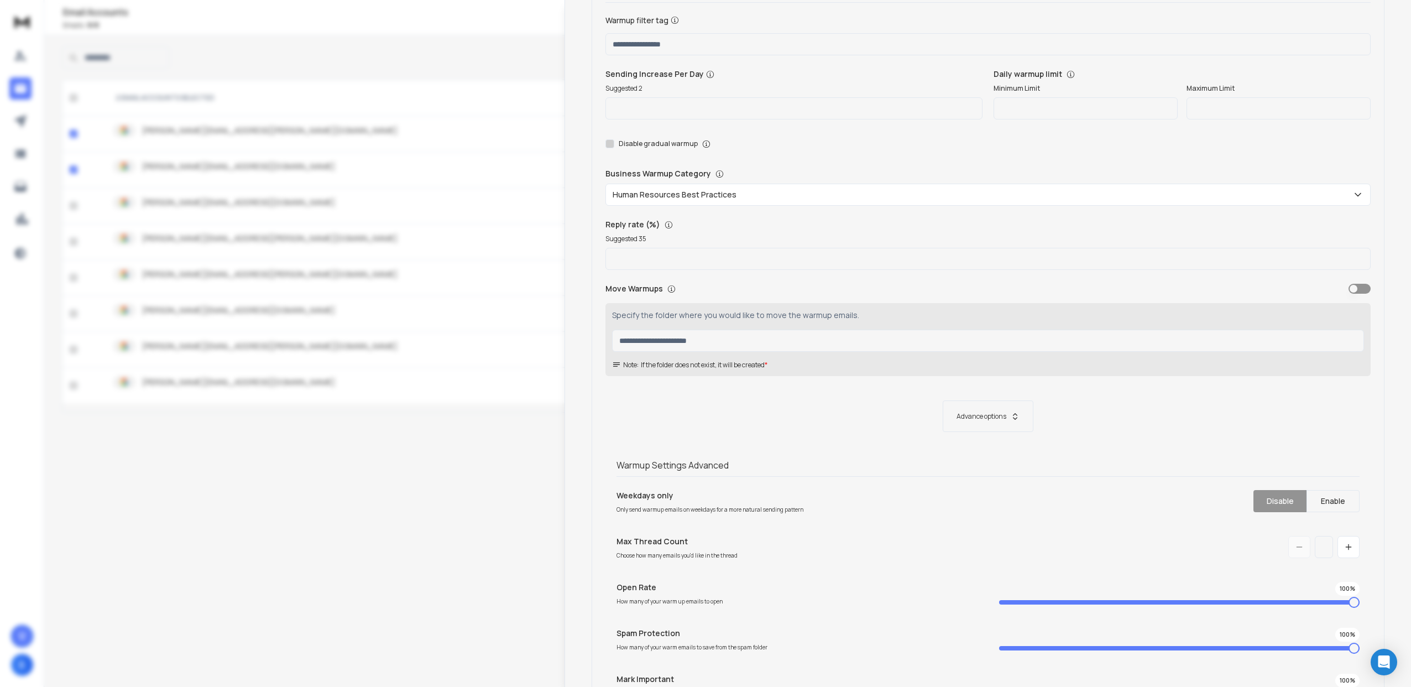
scroll to position [85, 0]
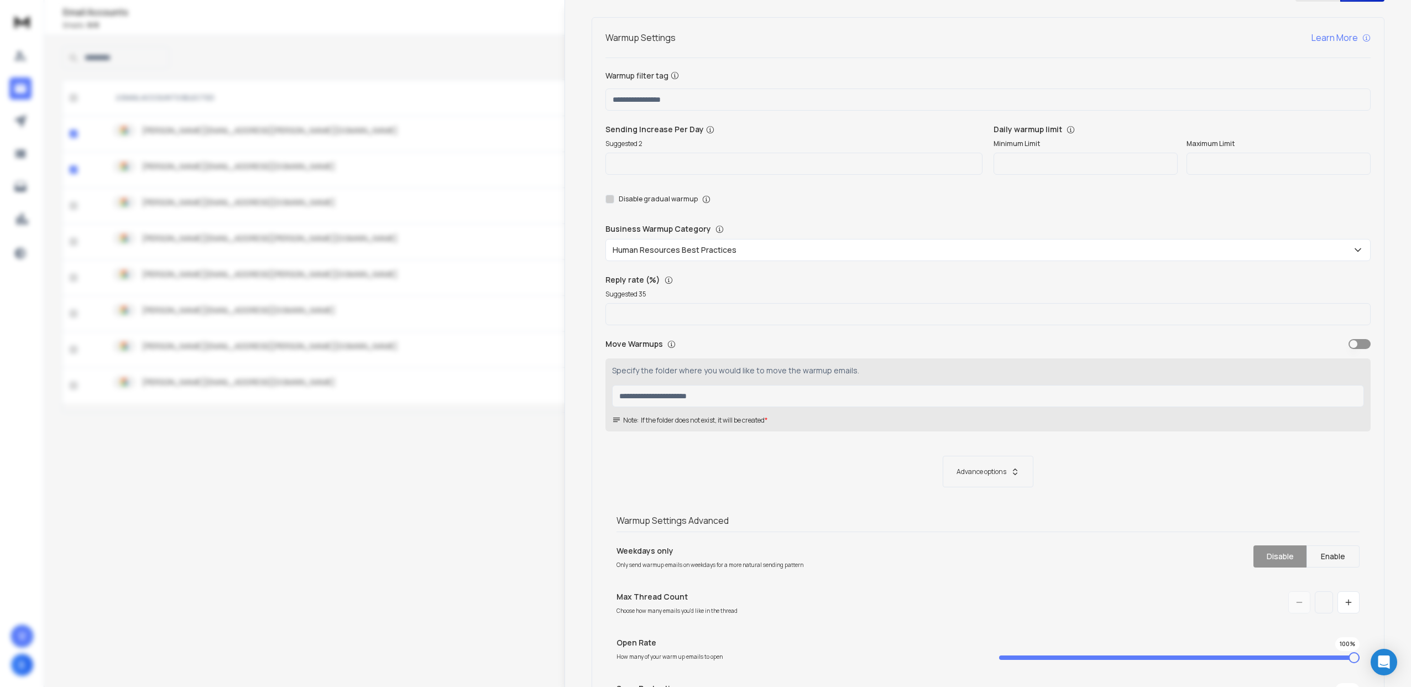
click at [728, 172] on input "number" at bounding box center [793, 164] width 377 height 22
type input "*"
click at [1050, 160] on input "number" at bounding box center [1086, 164] width 184 height 22
type input "*"
click at [1240, 164] on input "number" at bounding box center [1279, 164] width 184 height 22
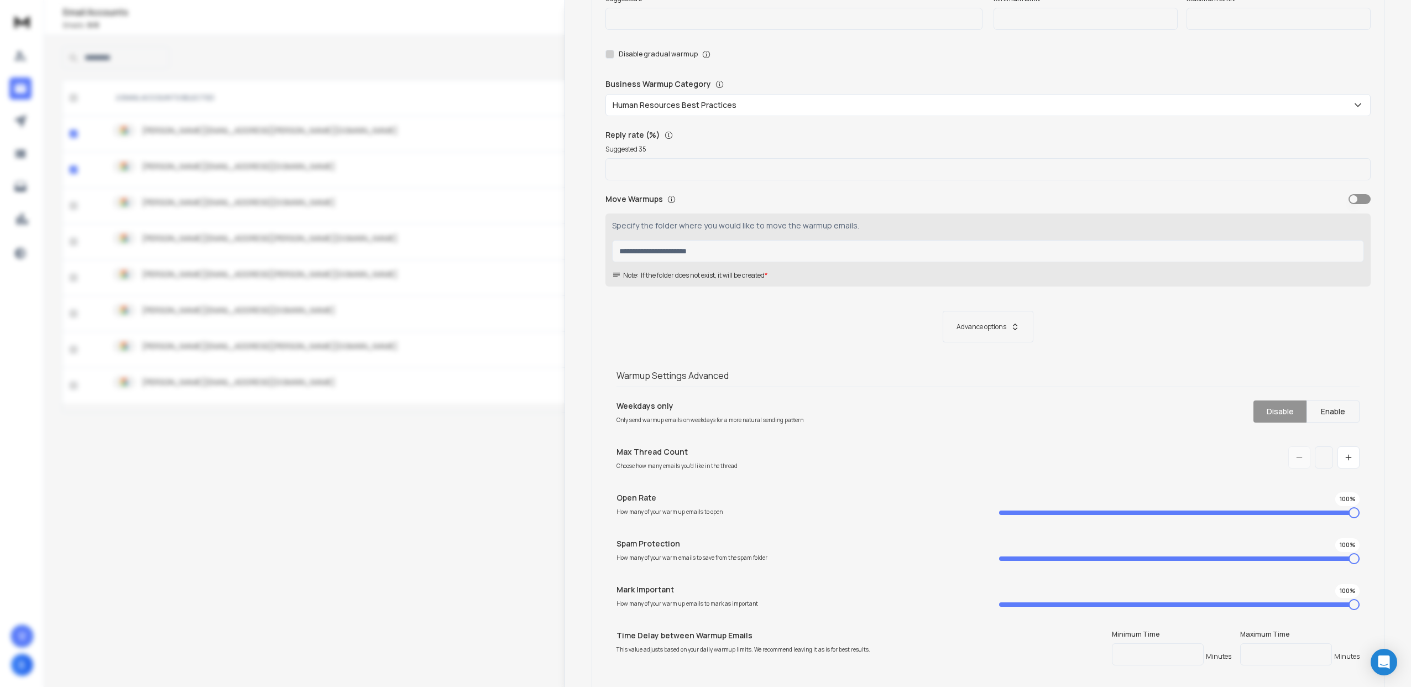
scroll to position [299, 0]
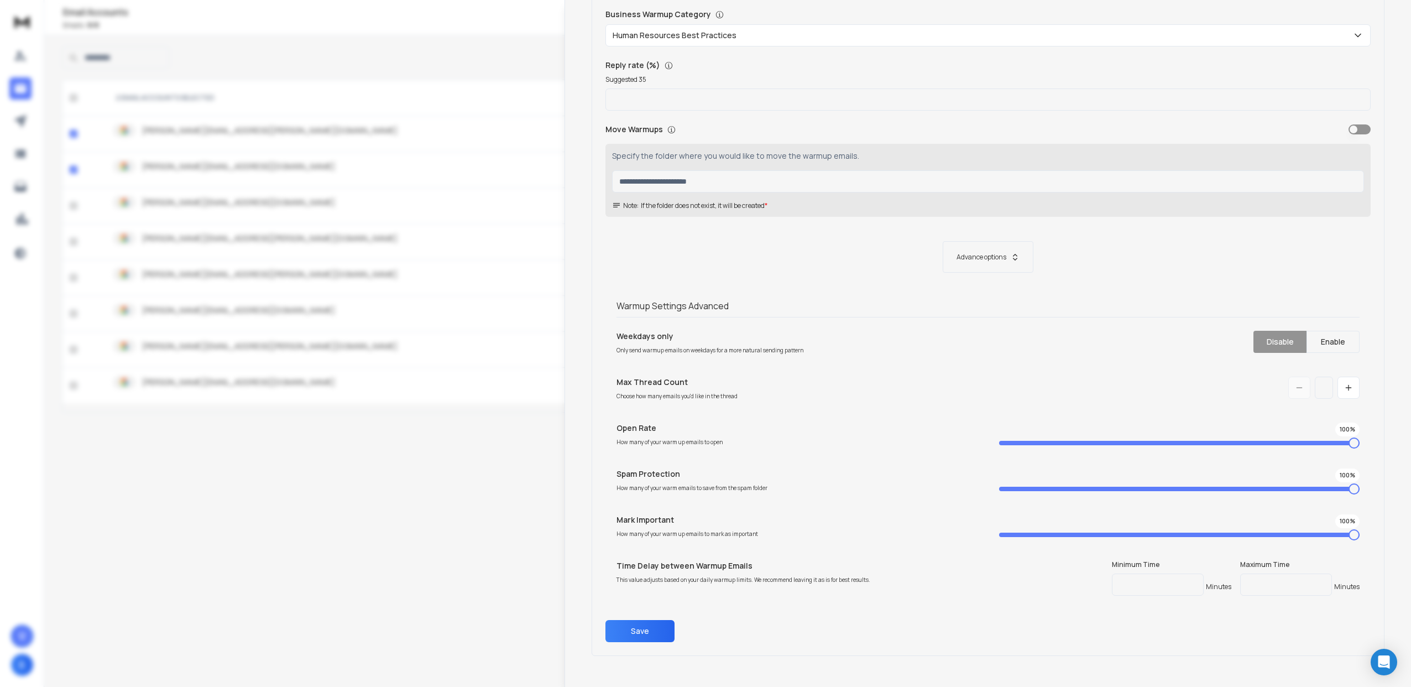
type input "**"
click at [1324, 446] on span at bounding box center [1329, 442] width 11 height 11
click at [1322, 447] on span at bounding box center [1319, 442] width 11 height 11
click at [1165, 540] on span at bounding box center [1168, 534] width 11 height 11
click at [634, 635] on button "Save" at bounding box center [639, 631] width 69 height 22
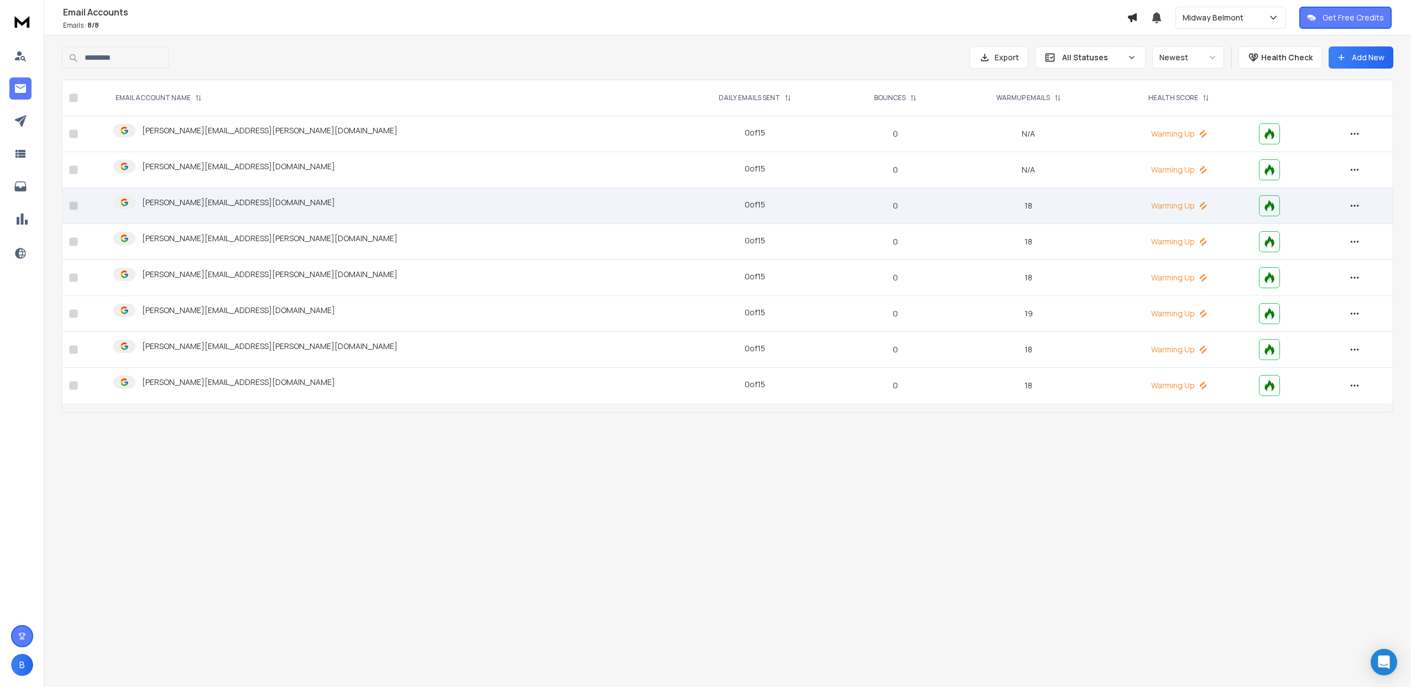
click at [479, 203] on div "[PERSON_NAME][EMAIL_ADDRESS][DOMAIN_NAME]" at bounding box center [388, 202] width 551 height 13
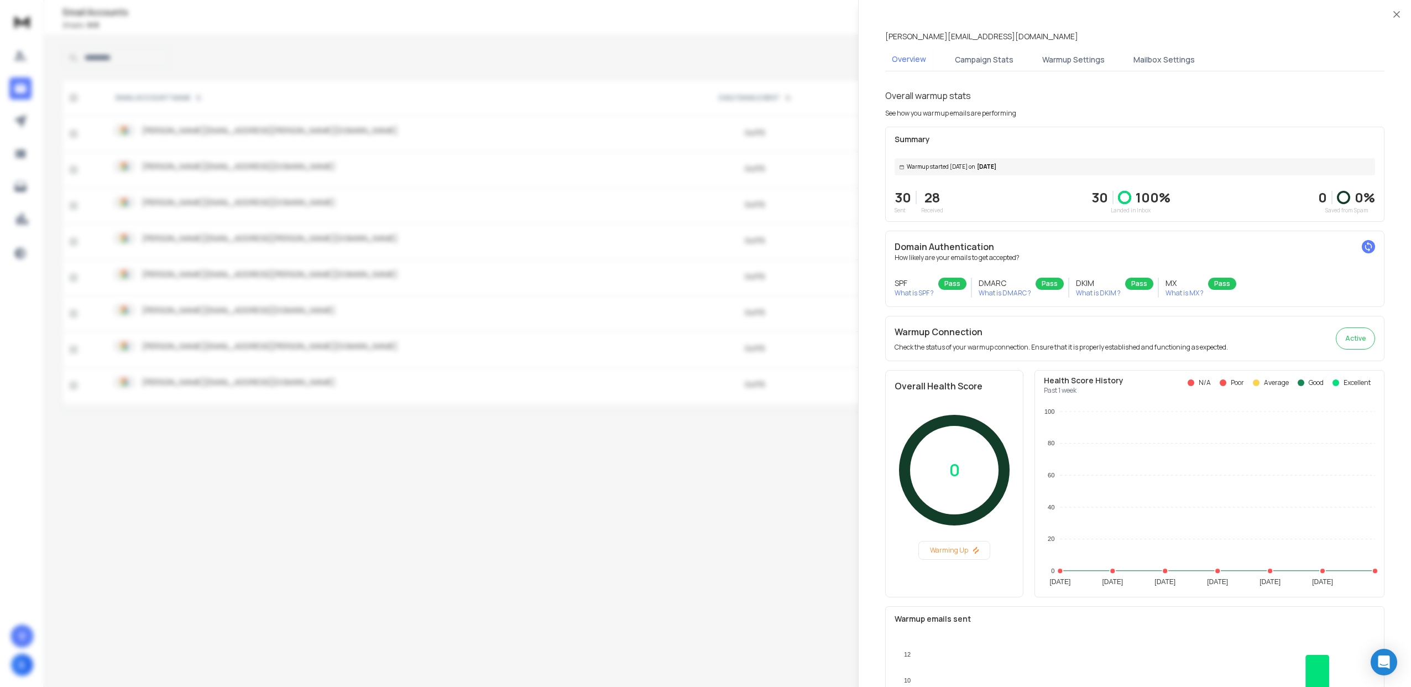
click at [1024, 57] on div "Overview Campaign Stats Warmup Settings Mailbox Settings" at bounding box center [1134, 60] width 499 height 22
click at [1063, 62] on button "Warmup Settings" at bounding box center [1074, 60] width 76 height 24
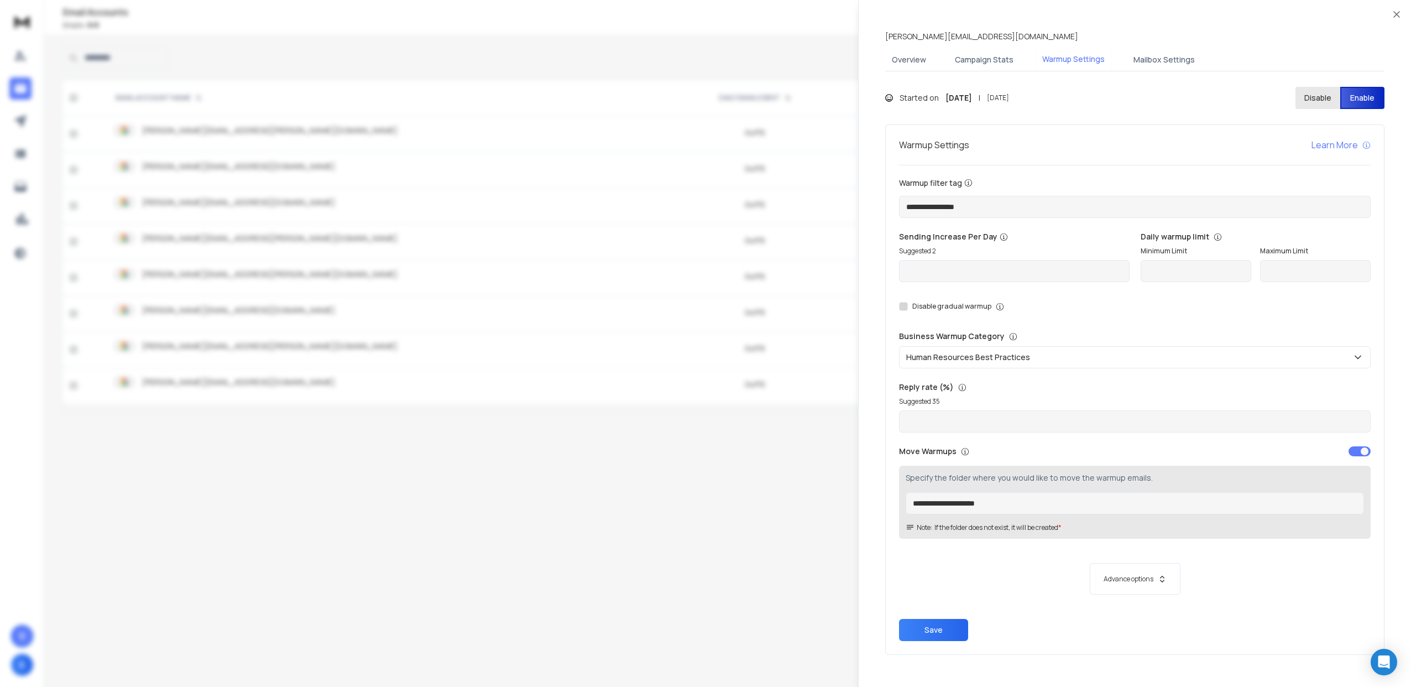
click at [1018, 63] on button "Campaign Stats" at bounding box center [984, 60] width 72 height 24
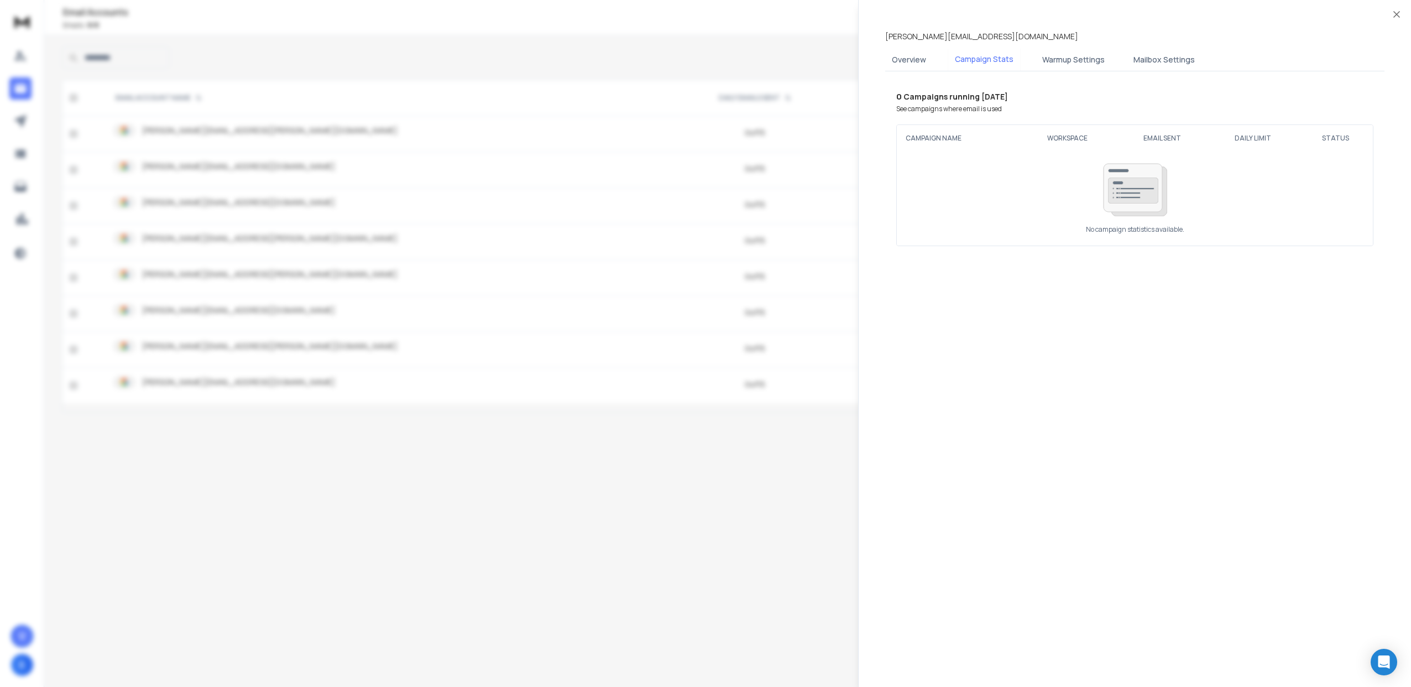
click at [907, 63] on button "Overview" at bounding box center [909, 60] width 48 height 24
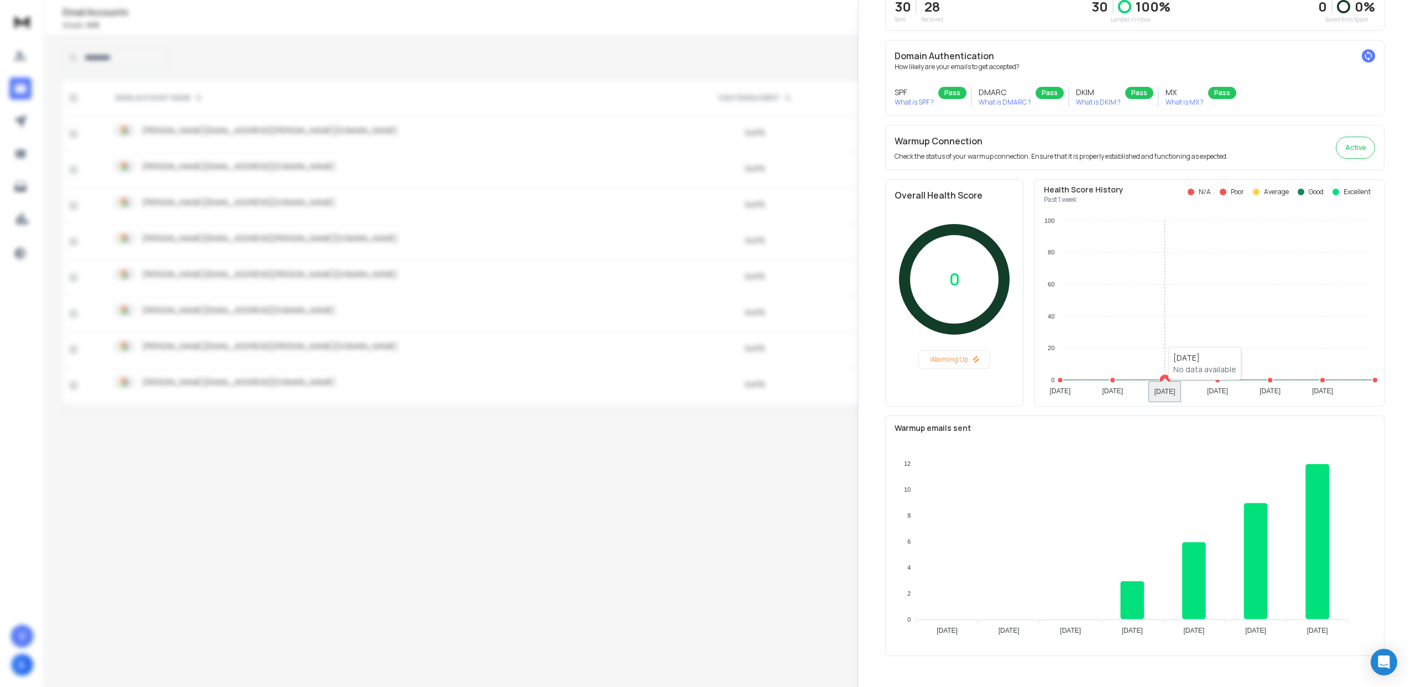
scroll to position [0, 0]
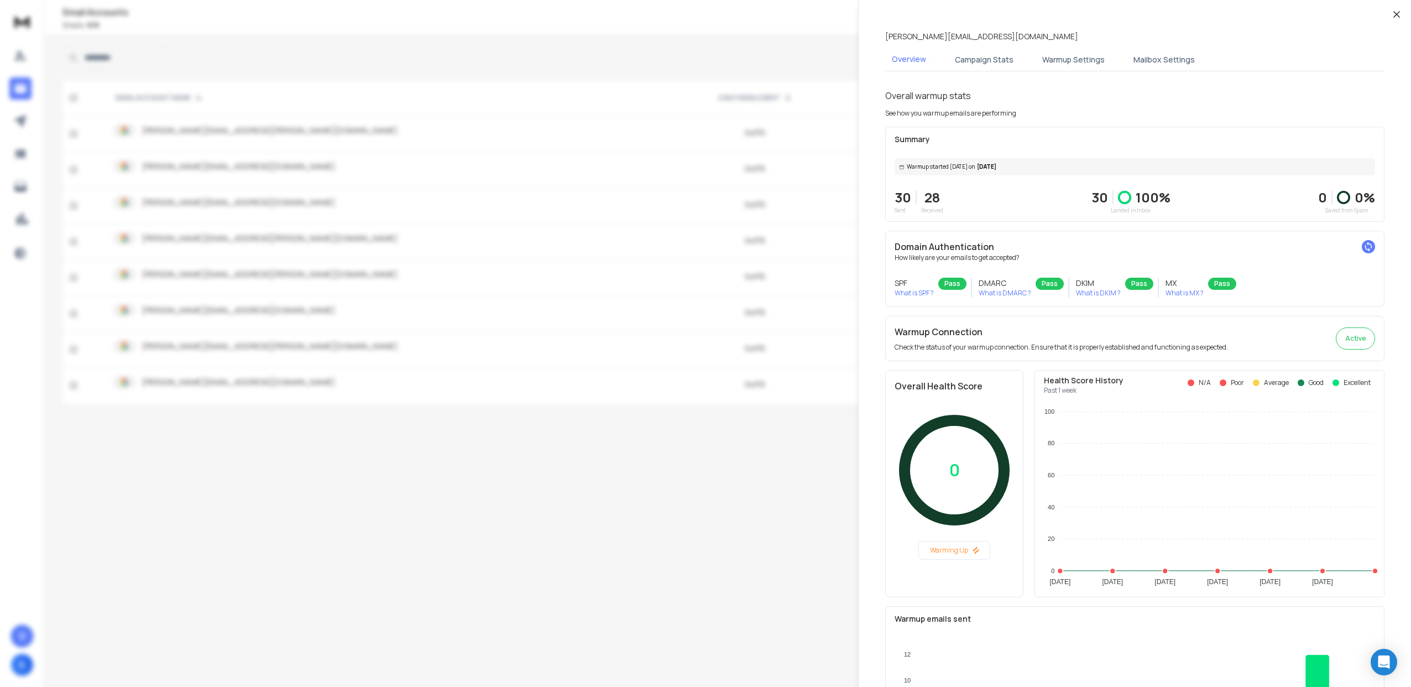
click at [1391, 11] on icon "button" at bounding box center [1396, 14] width 11 height 11
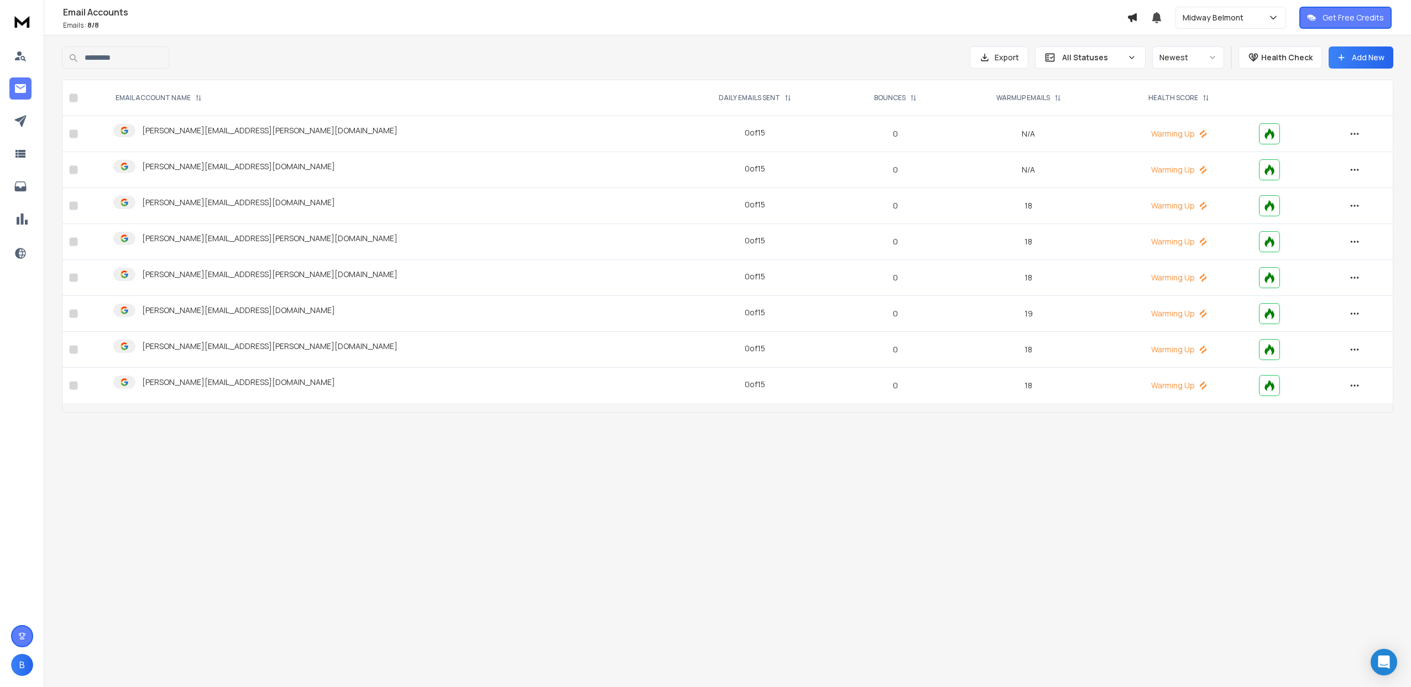
click at [1095, 555] on div "Get only verified leads with our AI-powered Lead Finder, starting at $22/mo Try…" at bounding box center [705, 343] width 1411 height 687
click at [18, 55] on circle at bounding box center [19, 53] width 4 height 4
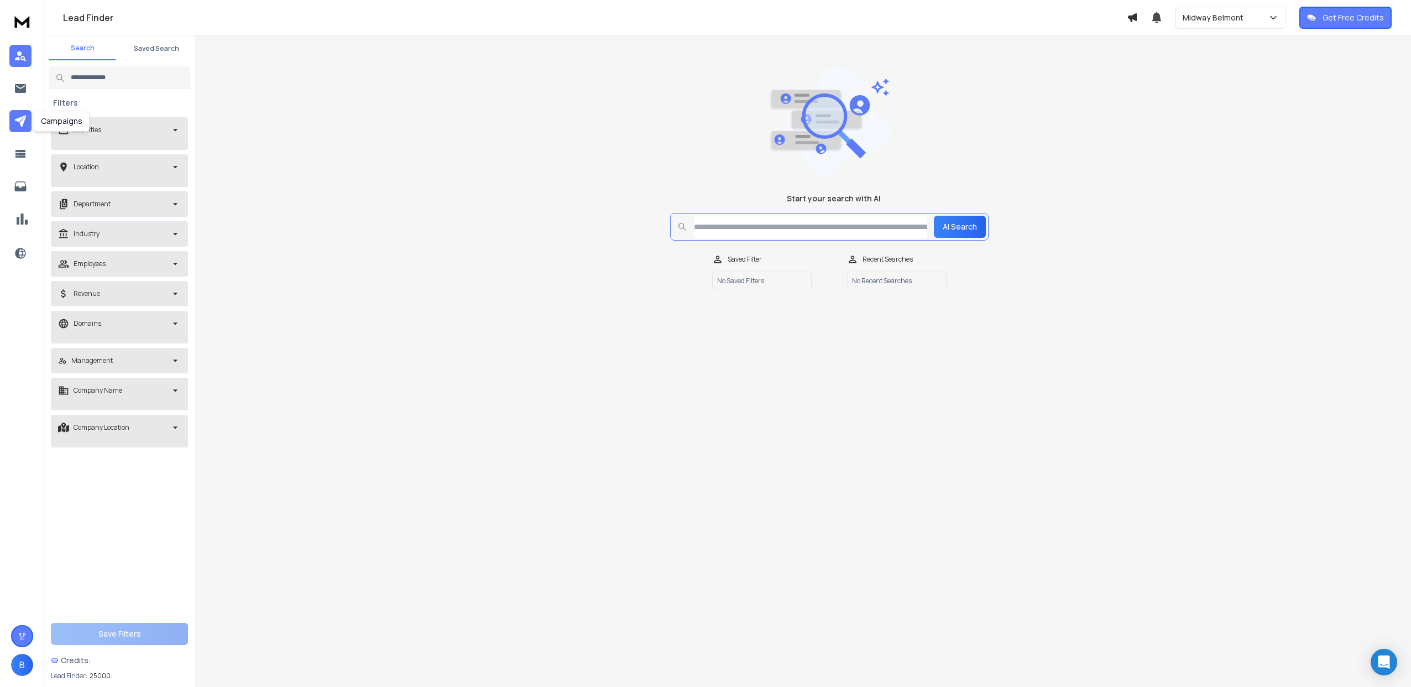
click at [20, 132] on link at bounding box center [20, 121] width 22 height 22
